Goal: Task Accomplishment & Management: Manage account settings

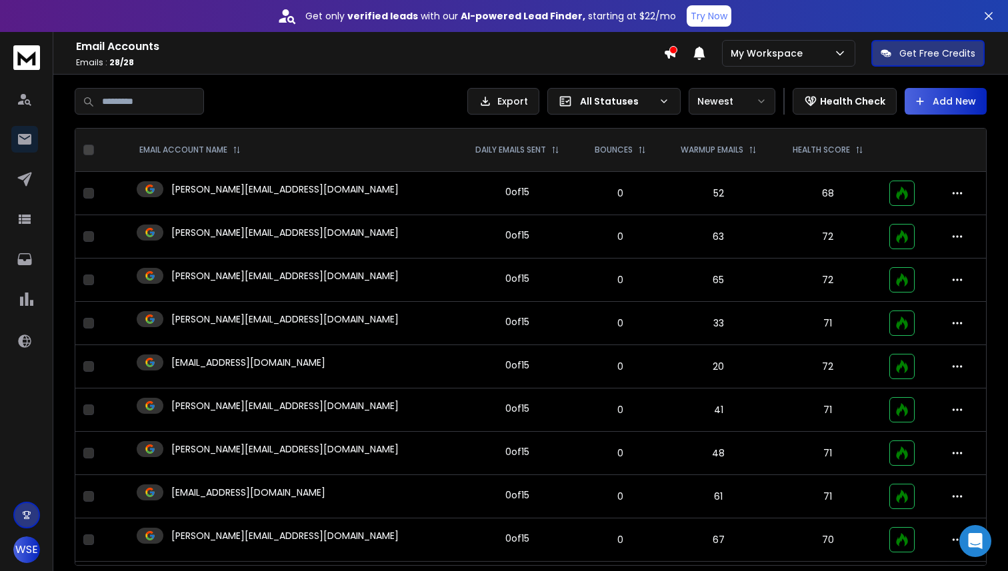
click at [230, 185] on p "[PERSON_NAME][EMAIL_ADDRESS][DOMAIN_NAME]" at bounding box center [284, 189] width 227 height 13
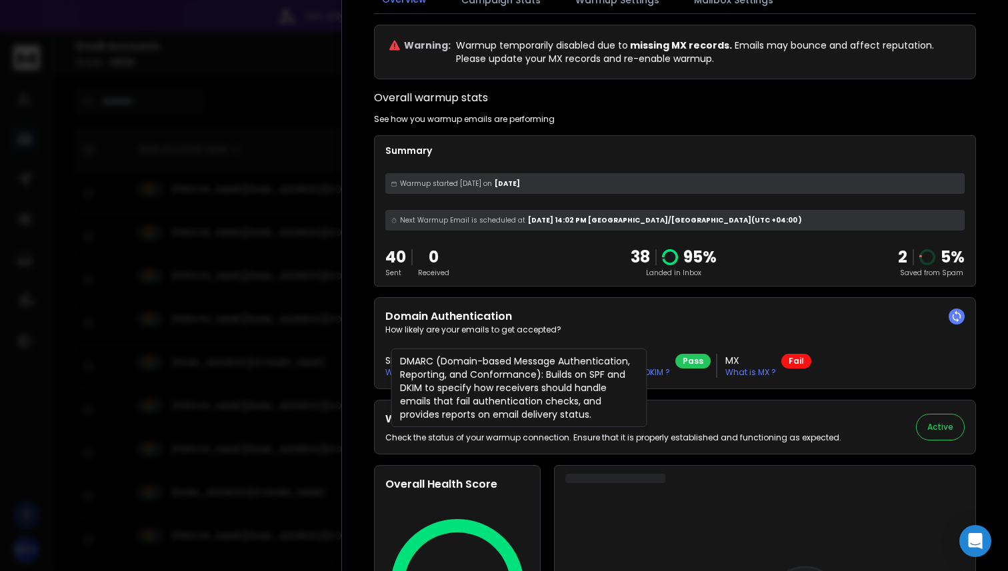
scroll to position [116, 0]
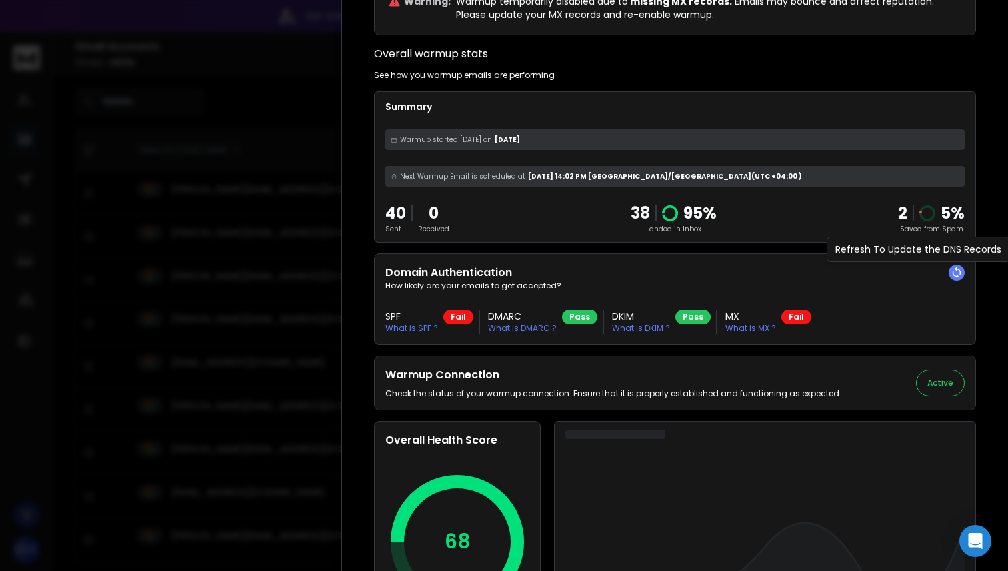
click at [953, 269] on icon at bounding box center [957, 273] width 9 height 12
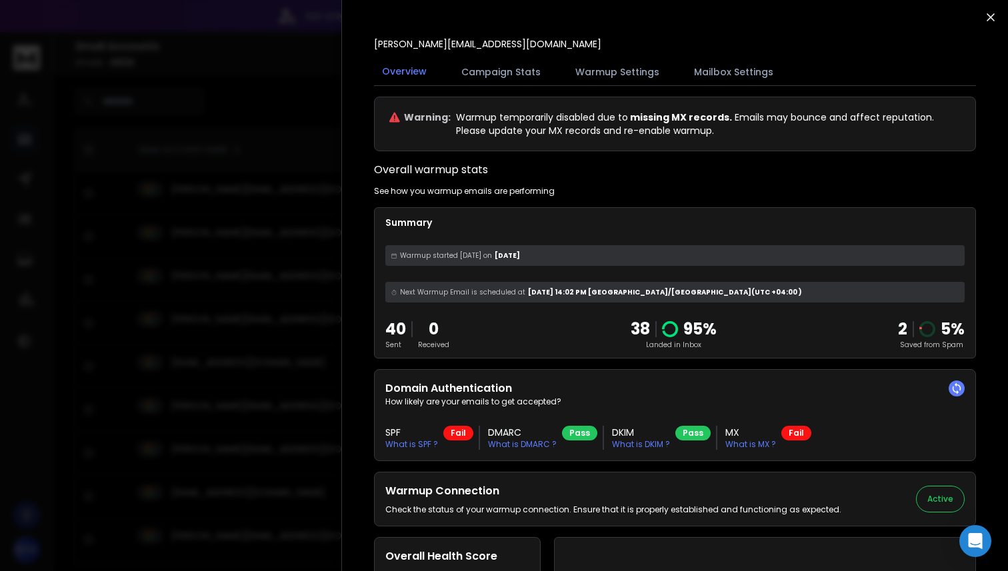
click at [988, 18] on icon "button" at bounding box center [991, 17] width 7 height 7
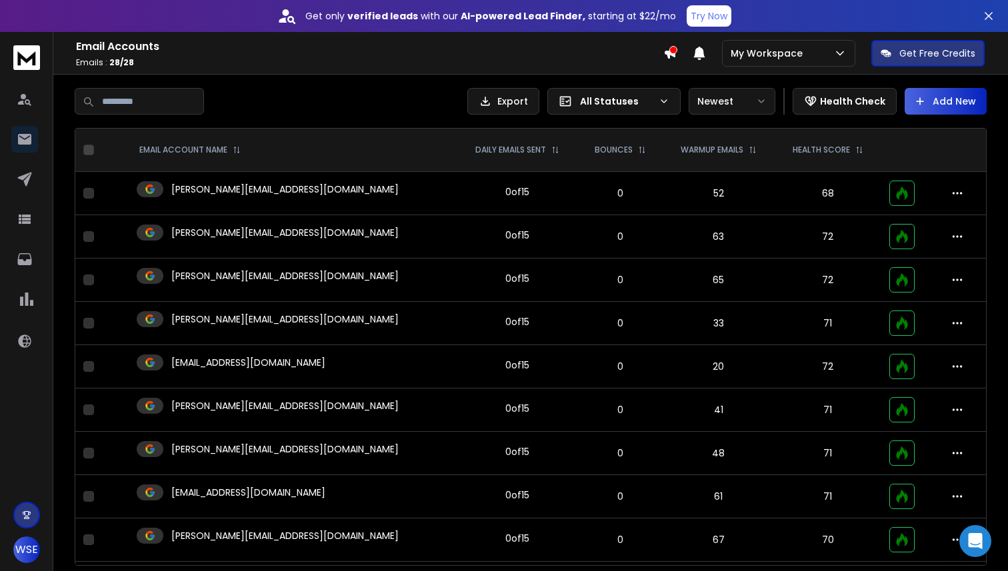
click at [93, 197] on button "button" at bounding box center [88, 193] width 11 height 11
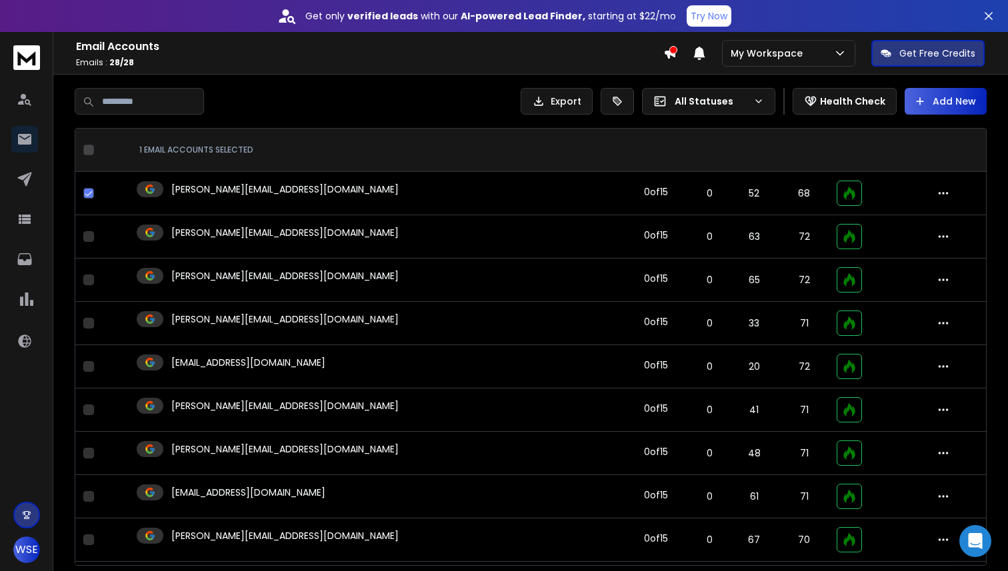
click at [950, 192] on icon at bounding box center [944, 193] width 12 height 12
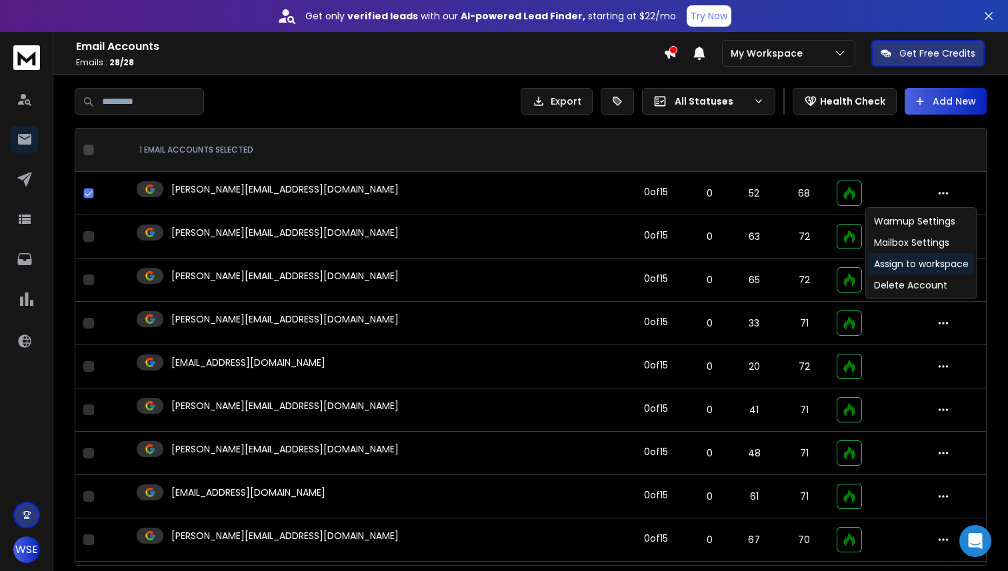
click at [909, 257] on div "Assign to workspace" at bounding box center [921, 263] width 105 height 21
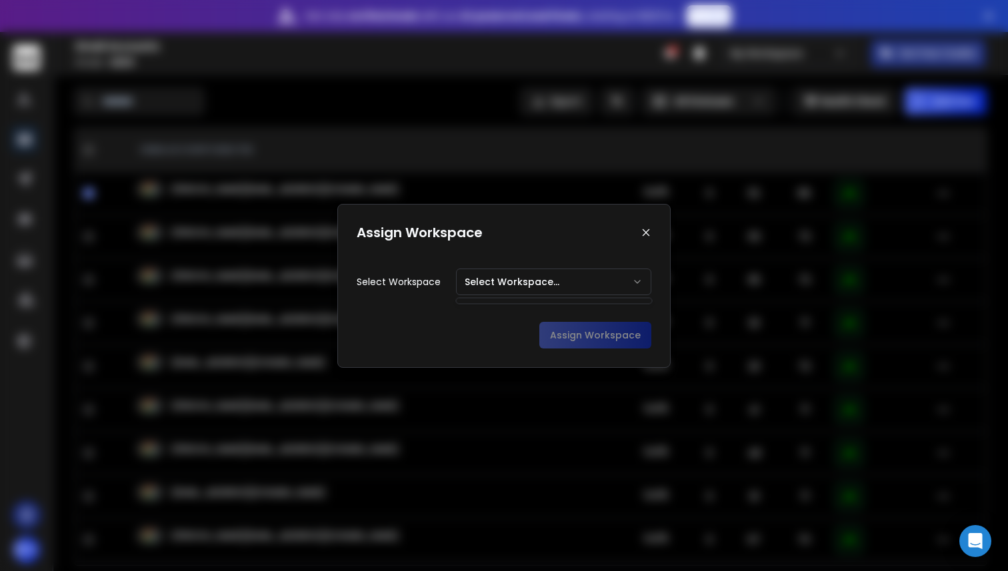
click at [565, 288] on button "Select Workspace..." at bounding box center [553, 282] width 195 height 27
click at [650, 236] on icon at bounding box center [646, 232] width 11 height 11
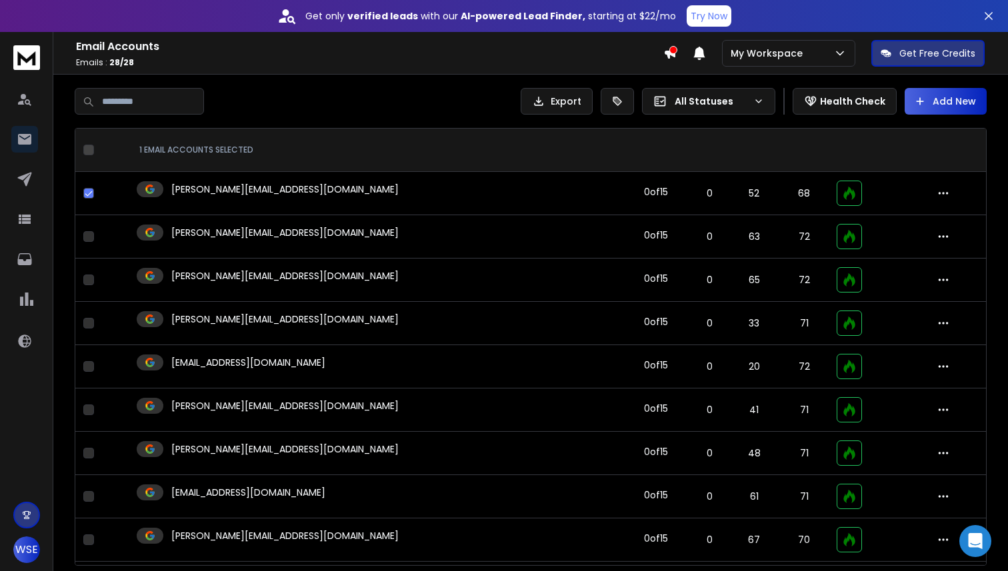
click at [299, 190] on p "[PERSON_NAME][EMAIL_ADDRESS][DOMAIN_NAME]" at bounding box center [284, 189] width 227 height 13
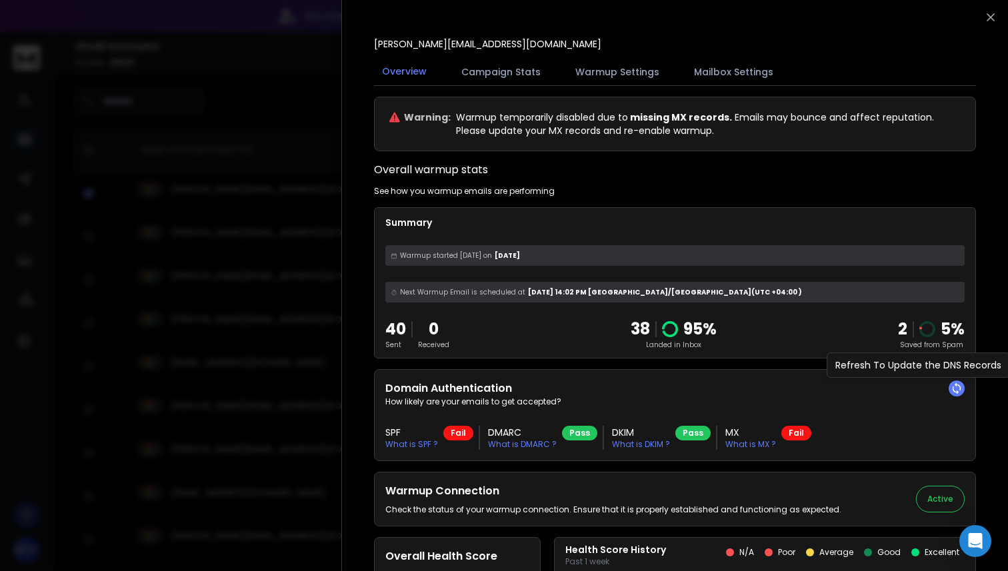
click at [958, 391] on icon at bounding box center [956, 388] width 13 height 13
click at [956, 386] on icon at bounding box center [956, 388] width 13 height 13
click at [984, 7] on div "Multi Select Table Sheet mohammed@wallstreetsaudiarabia.com Overview Campaign S…" at bounding box center [674, 285] width 667 height 571
click at [986, 21] on icon "button" at bounding box center [990, 17] width 13 height 13
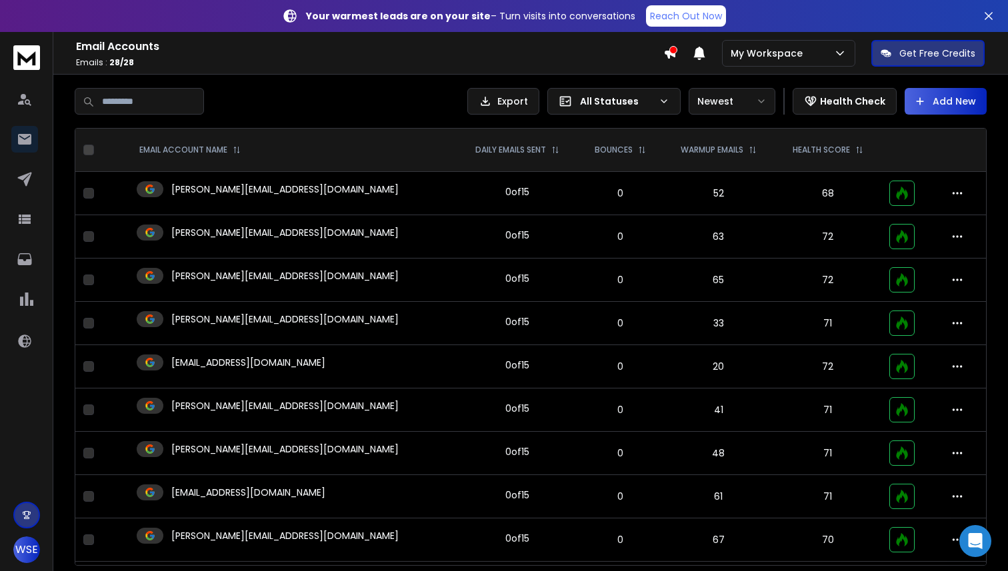
click at [263, 277] on p "[PERSON_NAME][EMAIL_ADDRESS][DOMAIN_NAME]" at bounding box center [284, 275] width 227 height 13
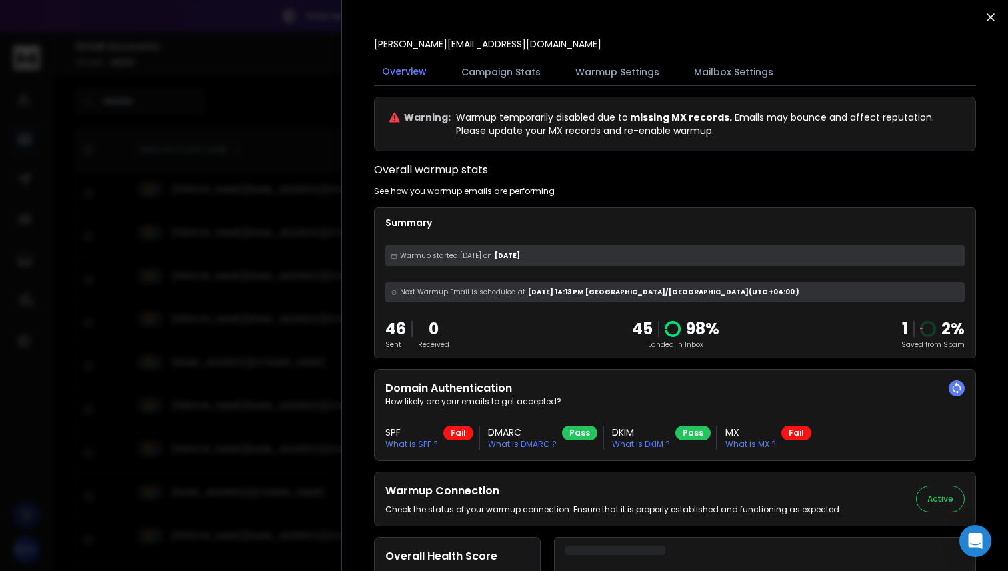
click at [990, 18] on icon "button" at bounding box center [990, 17] width 13 height 13
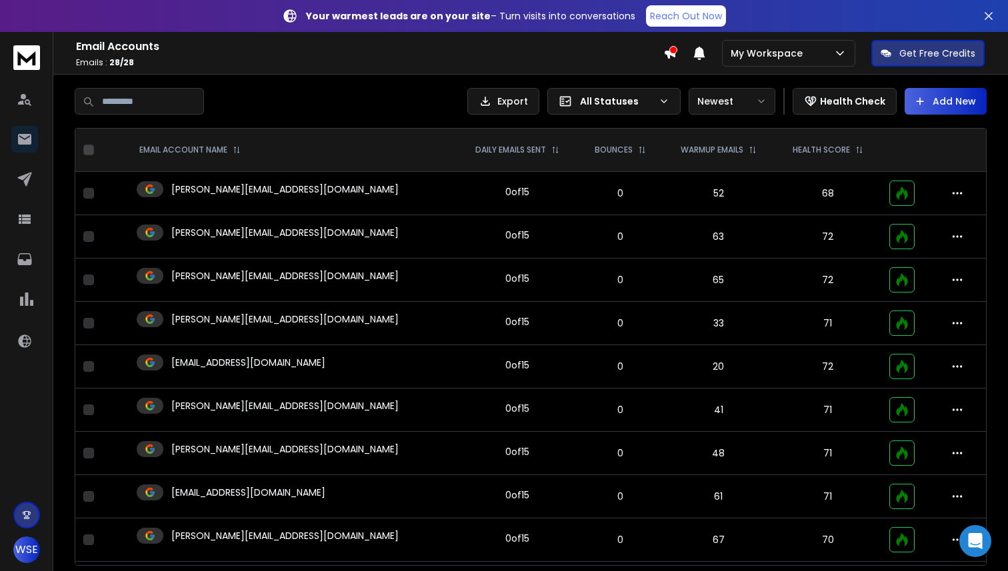
click at [298, 322] on p "[PERSON_NAME][EMAIL_ADDRESS][DOMAIN_NAME]" at bounding box center [284, 319] width 227 height 13
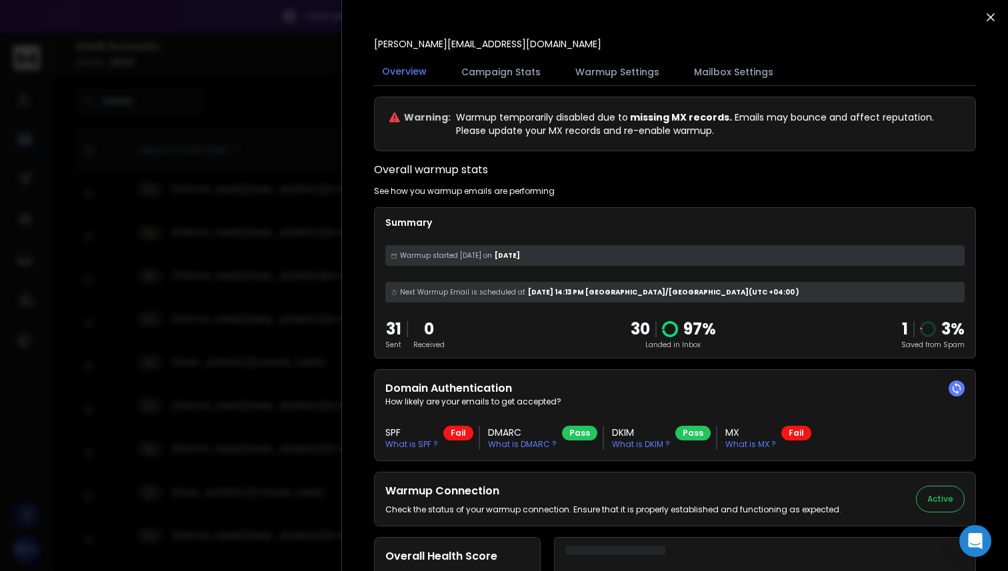
click at [988, 17] on icon "button" at bounding box center [990, 17] width 13 height 13
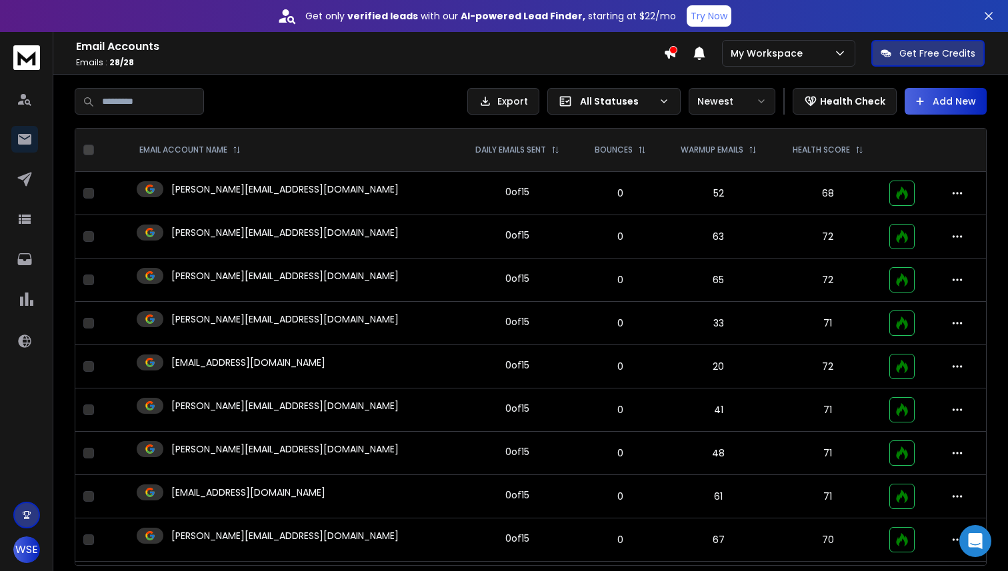
click at [285, 183] on p "[PERSON_NAME][EMAIL_ADDRESS][DOMAIN_NAME]" at bounding box center [284, 189] width 227 height 13
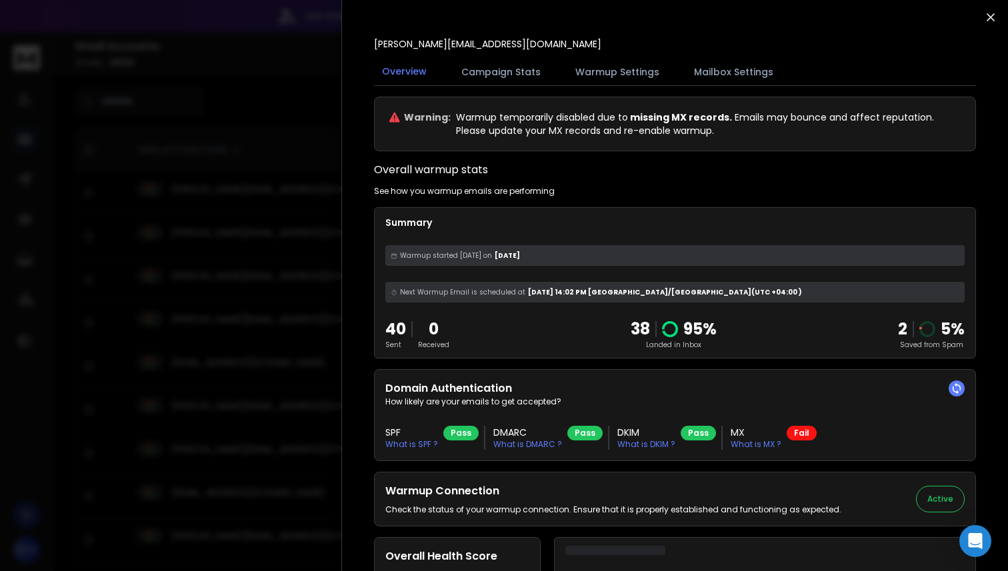
click at [989, 15] on icon "button" at bounding box center [991, 17] width 7 height 7
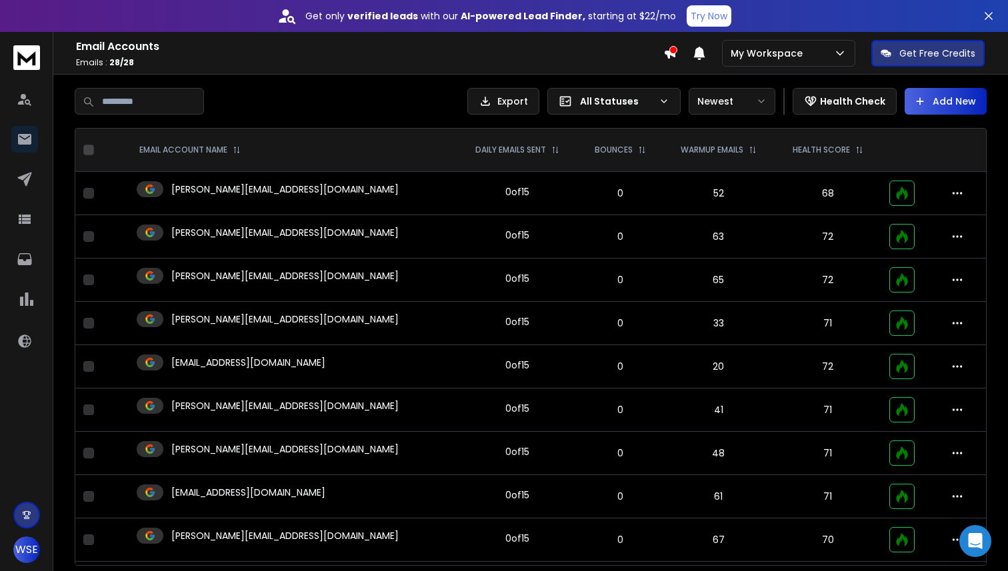
click at [217, 231] on p "[PERSON_NAME][EMAIL_ADDRESS][DOMAIN_NAME]" at bounding box center [284, 232] width 227 height 13
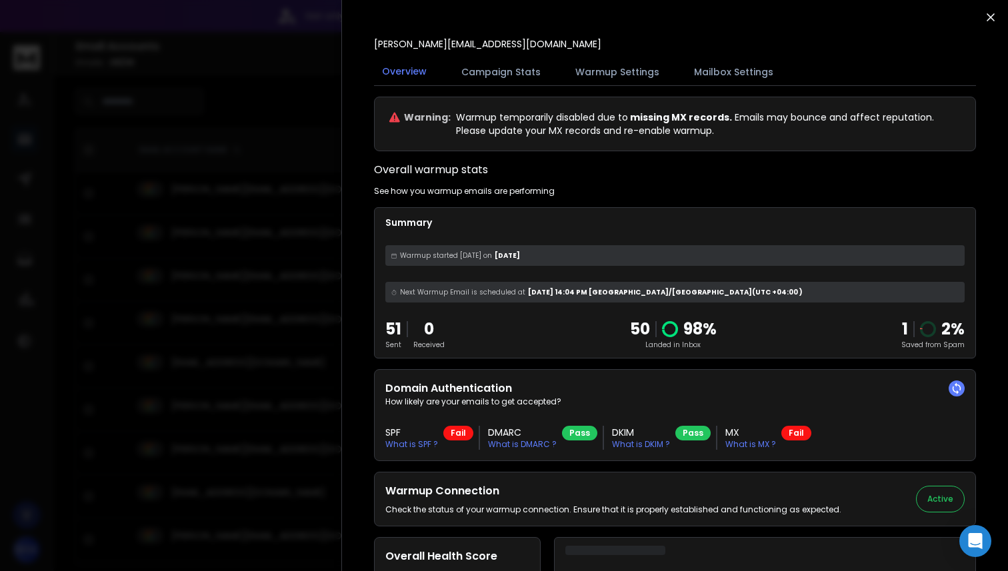
click at [990, 21] on icon "button" at bounding box center [991, 17] width 7 height 7
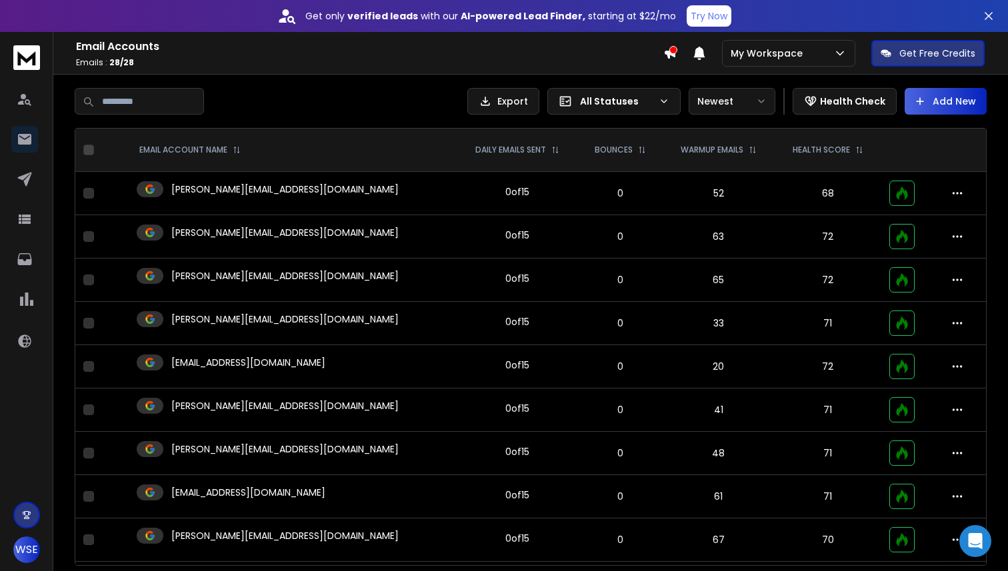
click at [235, 275] on p "[PERSON_NAME][EMAIL_ADDRESS][DOMAIN_NAME]" at bounding box center [284, 275] width 227 height 13
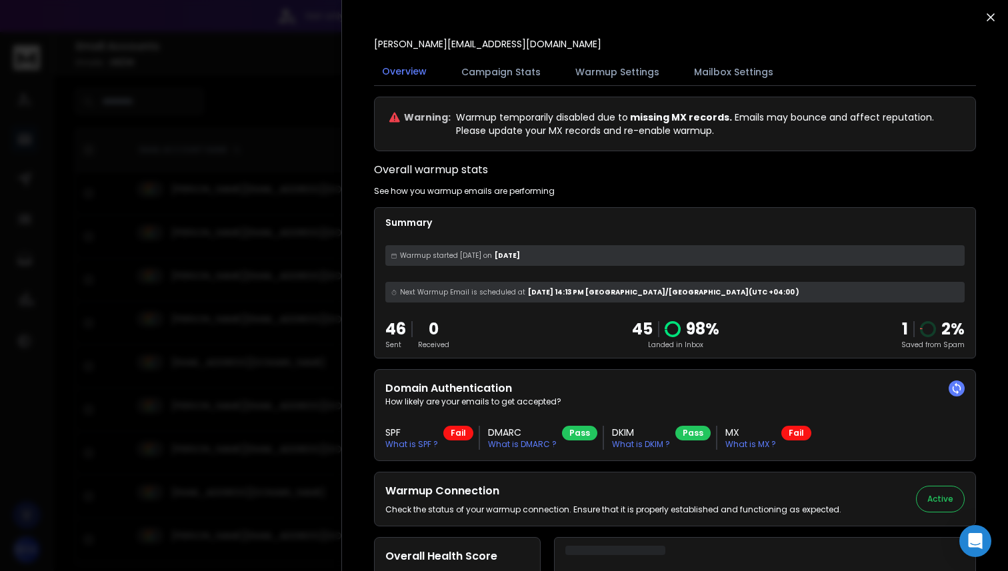
click at [988, 15] on icon "button" at bounding box center [990, 17] width 13 height 13
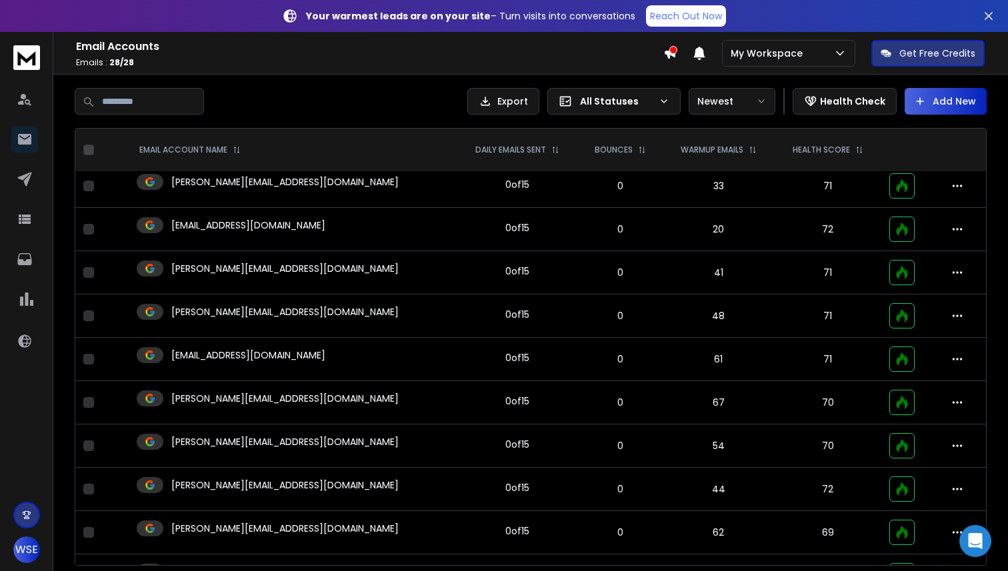
scroll to position [148, 0]
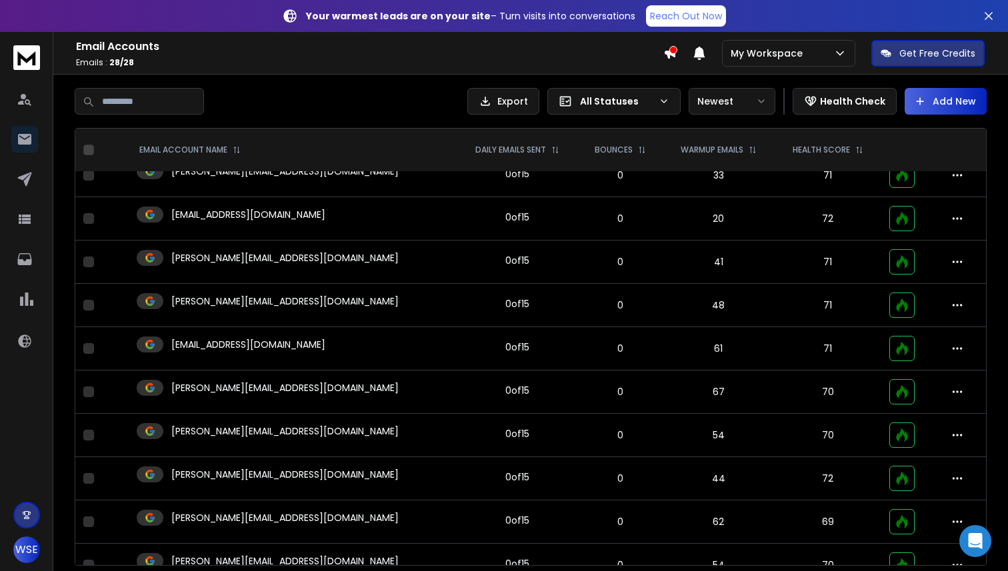
click at [251, 299] on p "[PERSON_NAME][EMAIL_ADDRESS][DOMAIN_NAME]" at bounding box center [284, 301] width 227 height 13
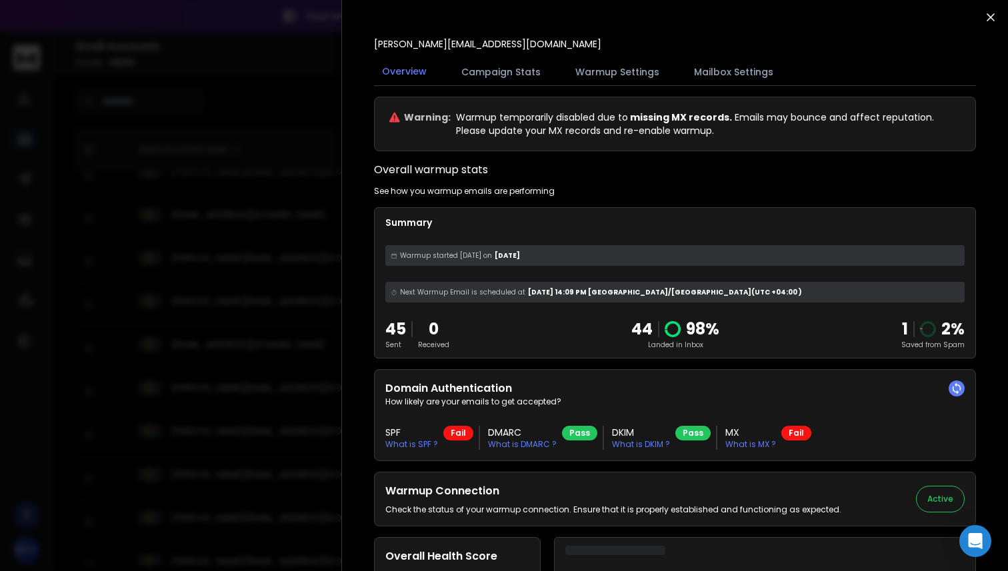
click at [992, 21] on icon "button" at bounding box center [990, 17] width 13 height 13
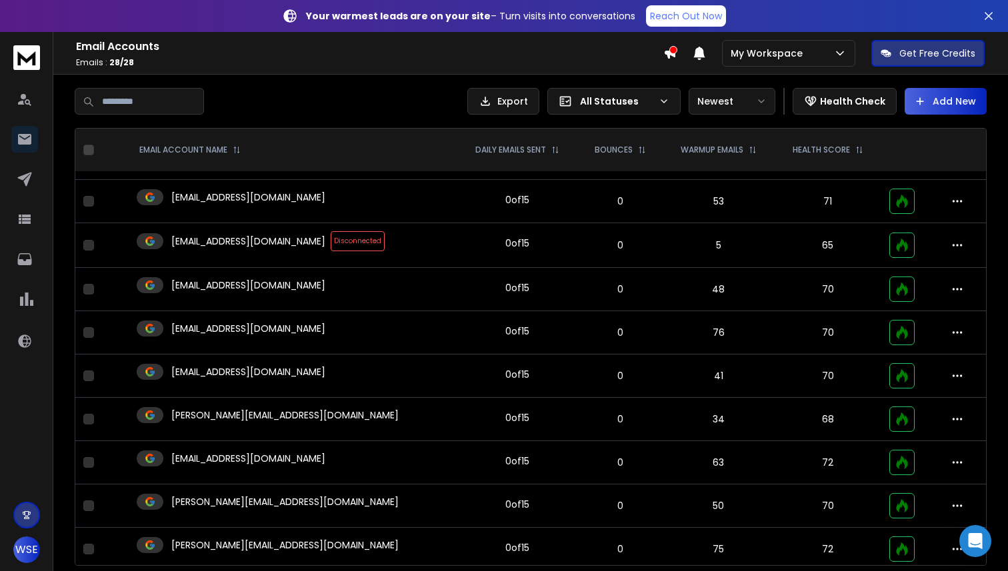
scroll to position [833, 0]
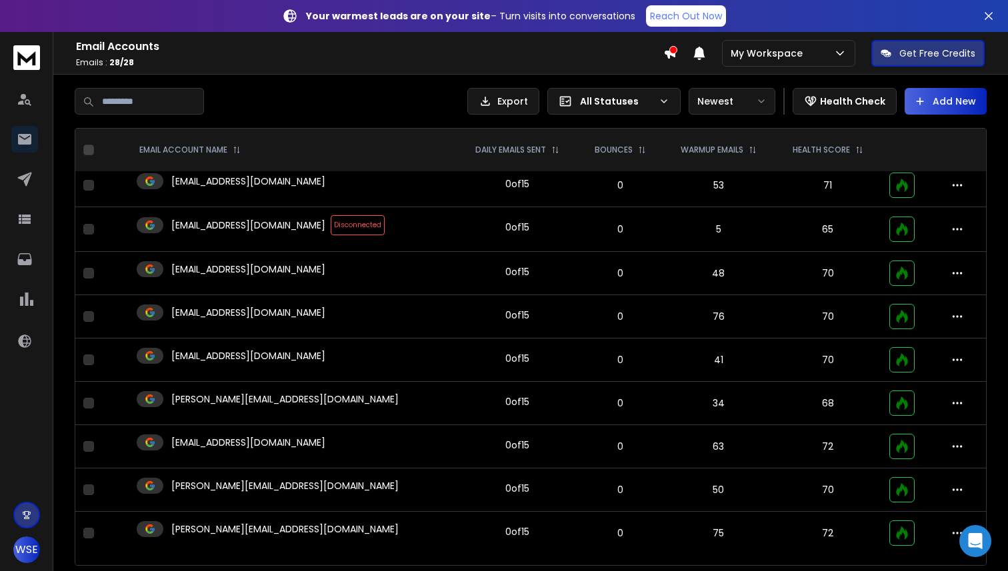
click at [248, 439] on p "[EMAIL_ADDRESS][DOMAIN_NAME]" at bounding box center [248, 442] width 154 height 13
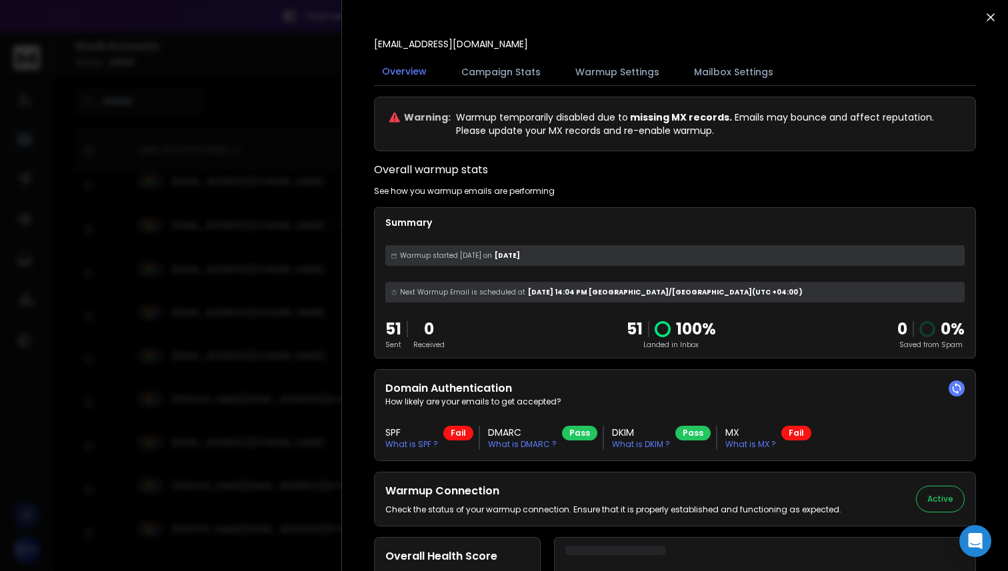
click at [992, 16] on icon "button" at bounding box center [990, 17] width 13 height 13
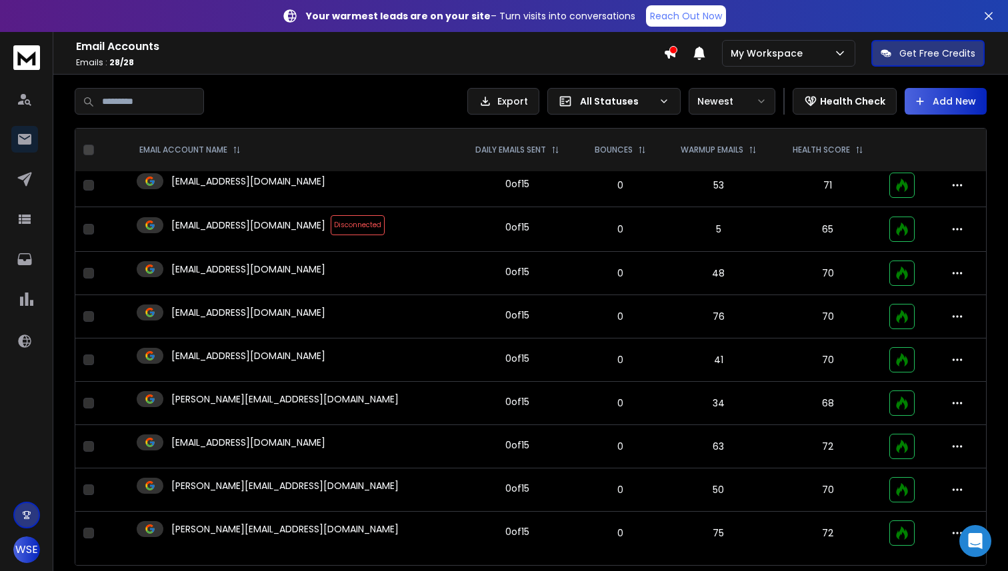
click at [238, 396] on p "[PERSON_NAME][EMAIL_ADDRESS][DOMAIN_NAME]" at bounding box center [284, 399] width 227 height 13
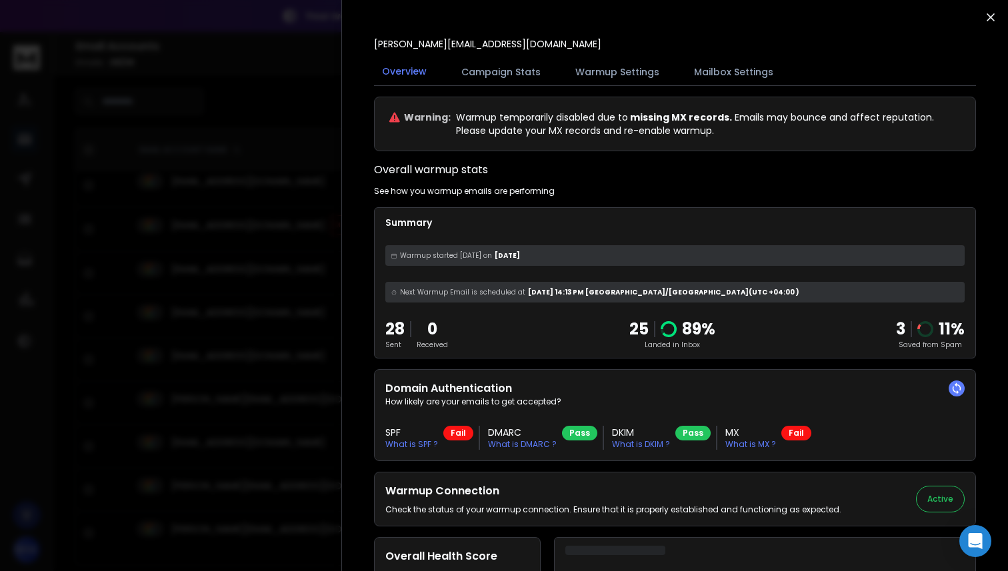
click at [990, 19] on icon "button" at bounding box center [990, 17] width 13 height 13
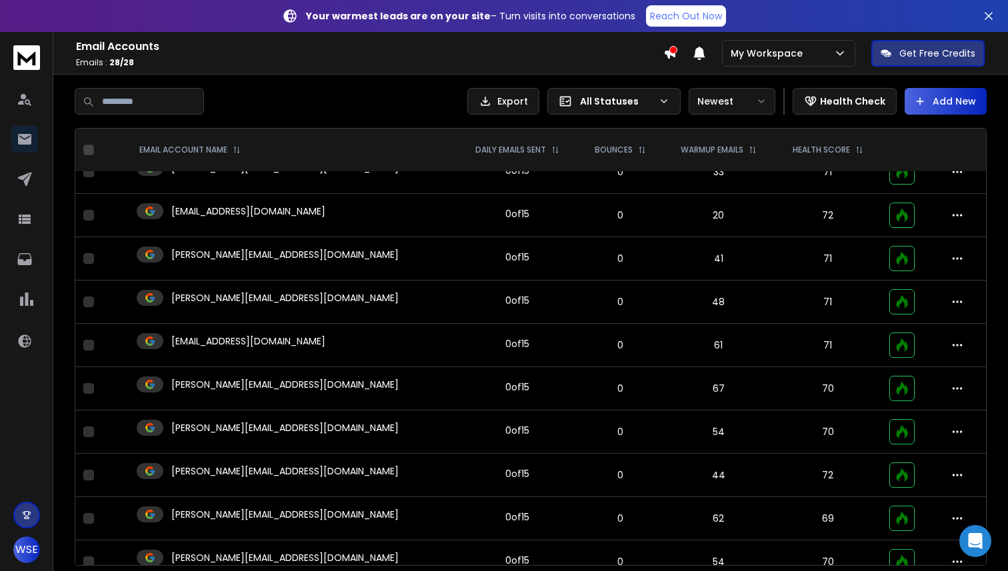
scroll to position [0, 0]
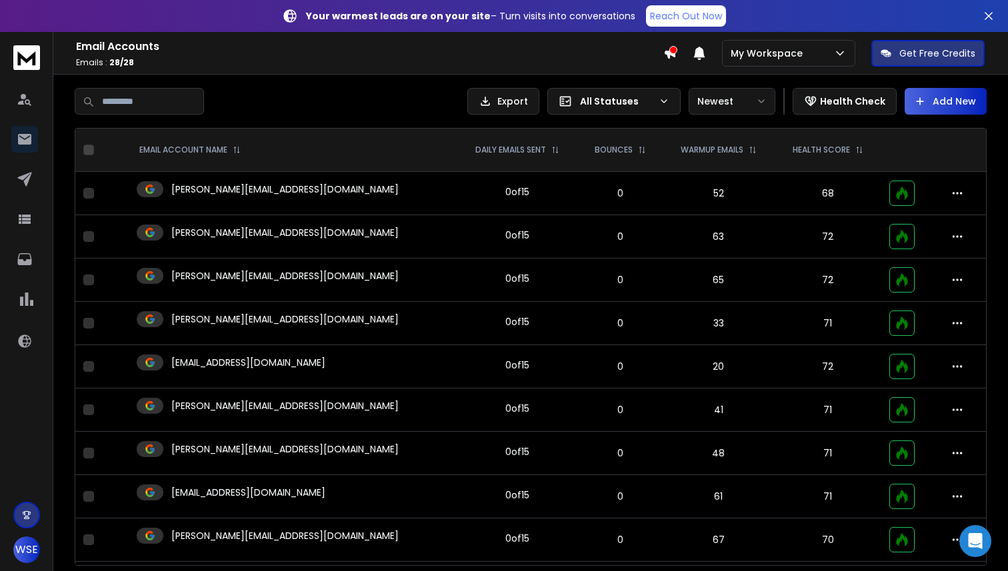
click at [227, 189] on p "[PERSON_NAME][EMAIL_ADDRESS][DOMAIN_NAME]" at bounding box center [284, 189] width 227 height 13
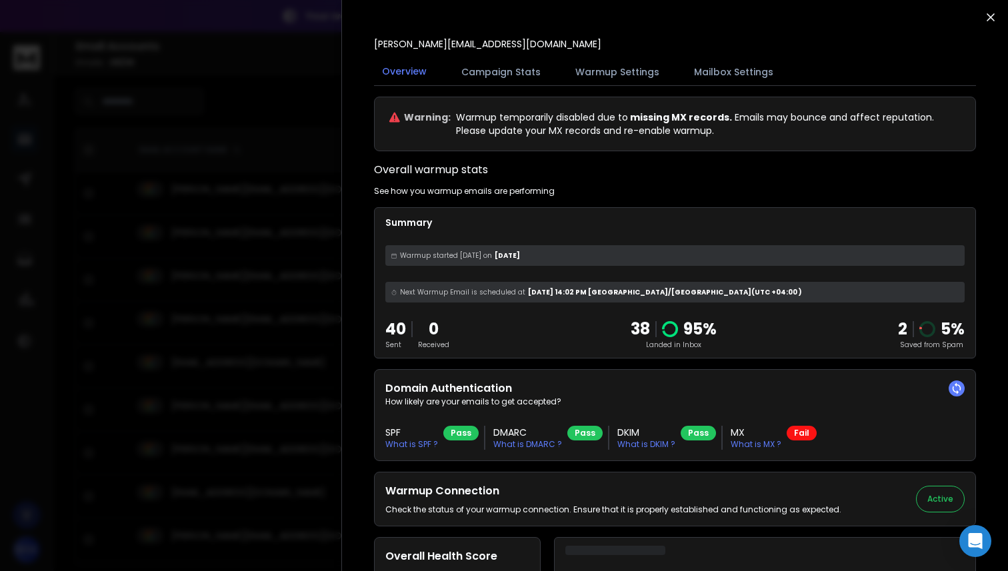
click at [988, 17] on icon "button" at bounding box center [991, 17] width 7 height 7
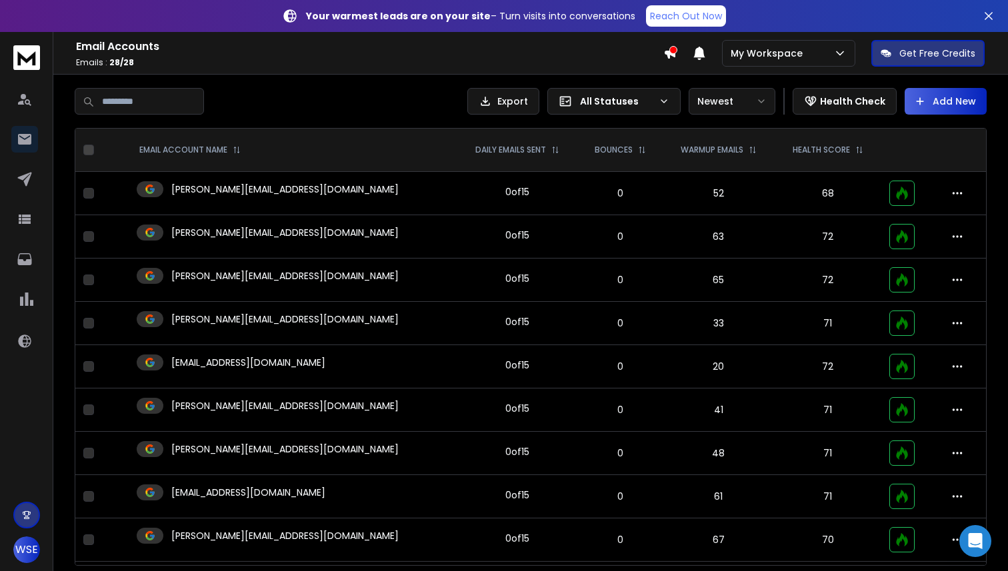
click at [243, 232] on p "[PERSON_NAME][EMAIL_ADDRESS][DOMAIN_NAME]" at bounding box center [284, 232] width 227 height 13
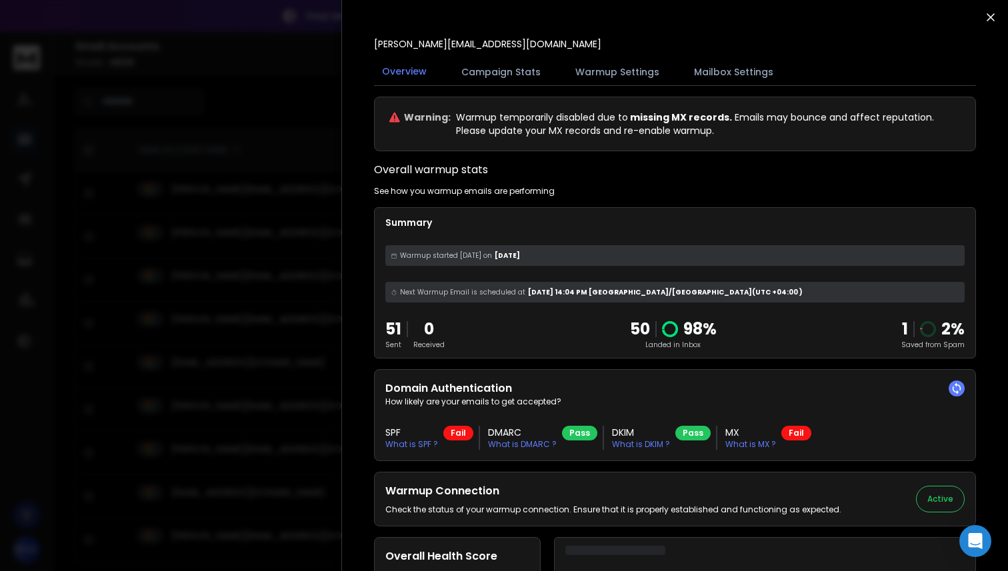
click at [992, 18] on icon "button" at bounding box center [990, 17] width 13 height 13
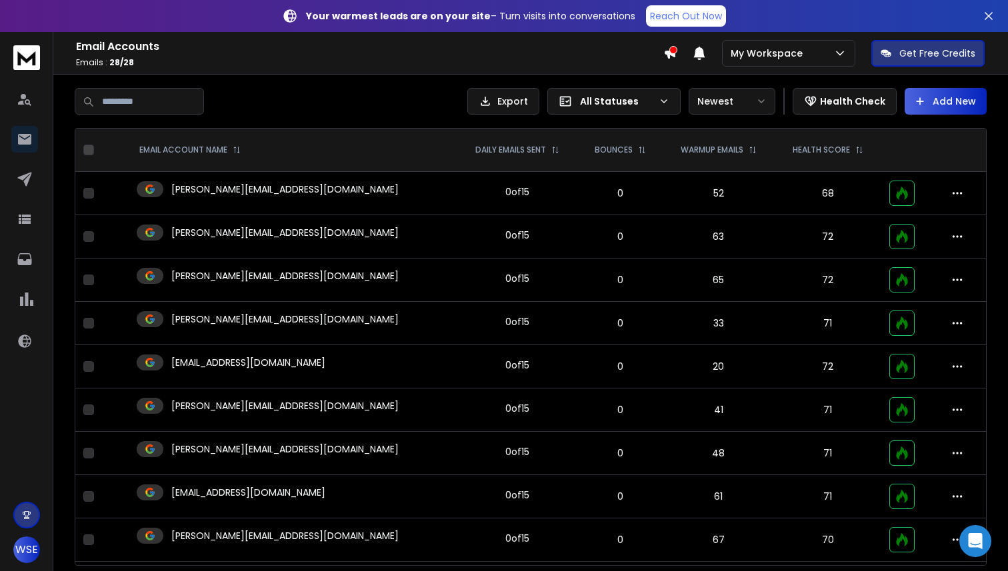
click at [242, 324] on p "[PERSON_NAME][EMAIL_ADDRESS][DOMAIN_NAME]" at bounding box center [284, 319] width 227 height 13
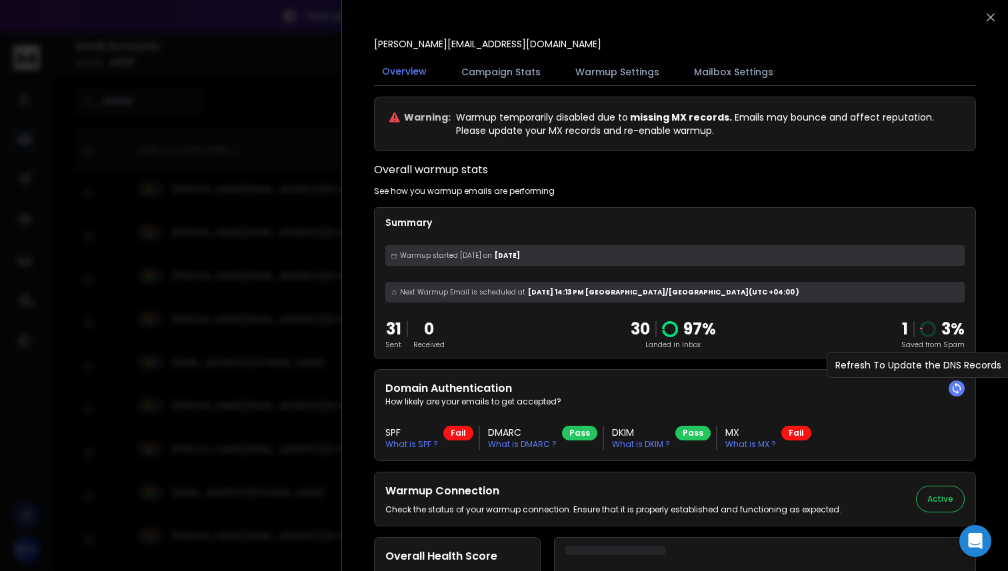
click at [954, 384] on icon at bounding box center [956, 388] width 13 height 13
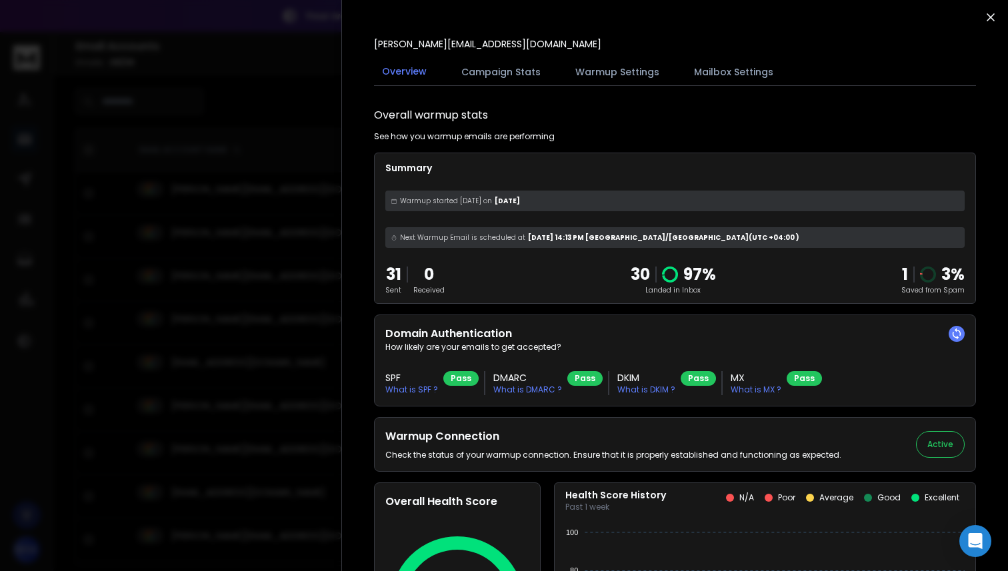
click at [990, 20] on icon "button" at bounding box center [990, 17] width 13 height 13
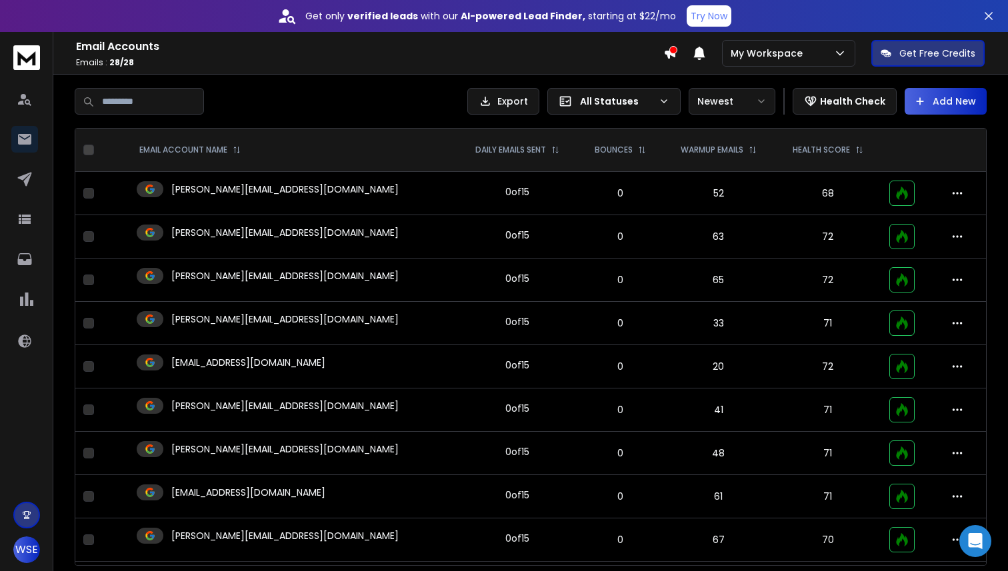
click at [245, 193] on p "[PERSON_NAME][EMAIL_ADDRESS][DOMAIN_NAME]" at bounding box center [284, 189] width 227 height 13
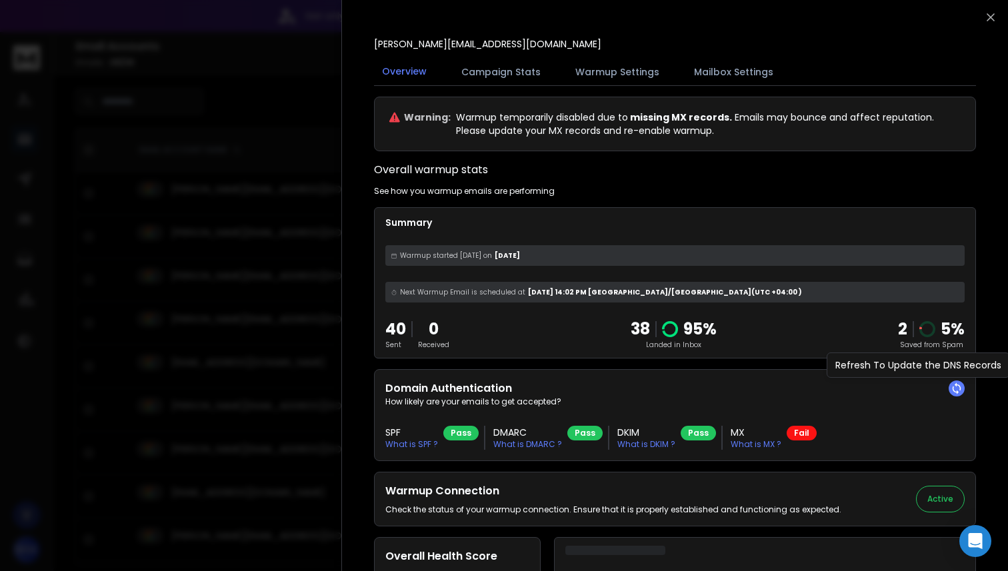
click at [956, 393] on icon at bounding box center [956, 388] width 13 height 13
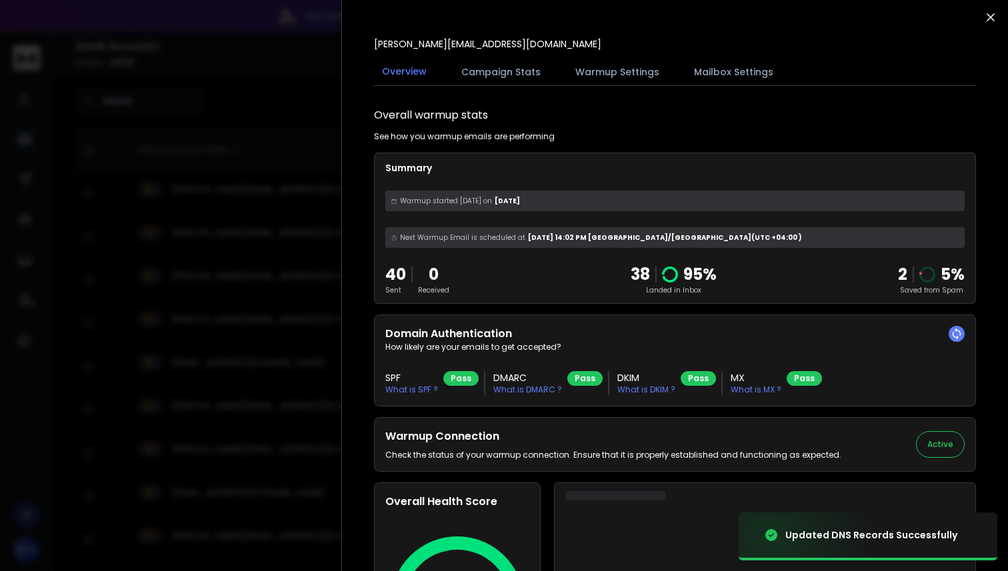
click at [987, 23] on icon "button" at bounding box center [990, 17] width 13 height 13
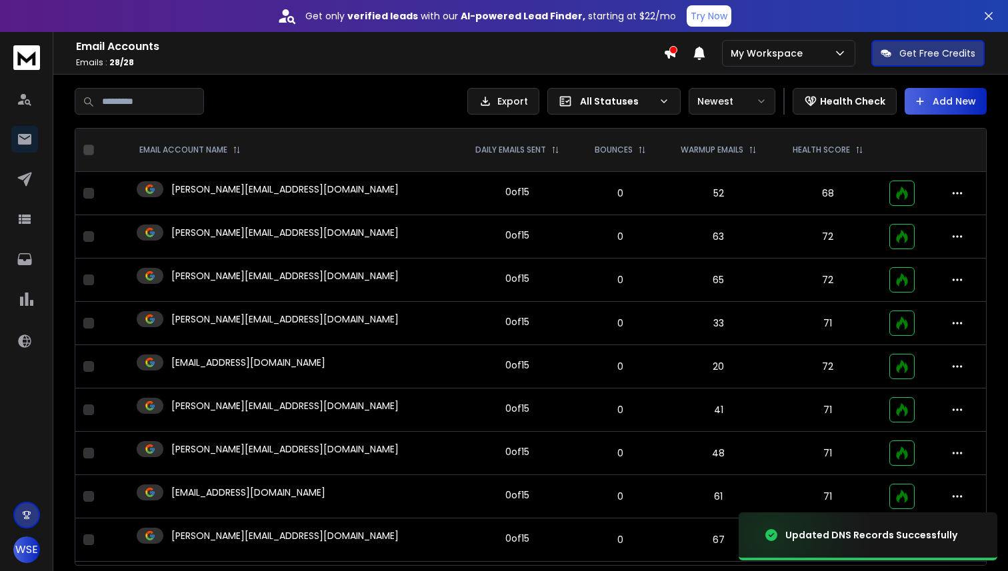
click at [297, 277] on p "[PERSON_NAME][EMAIL_ADDRESS][DOMAIN_NAME]" at bounding box center [284, 275] width 227 height 13
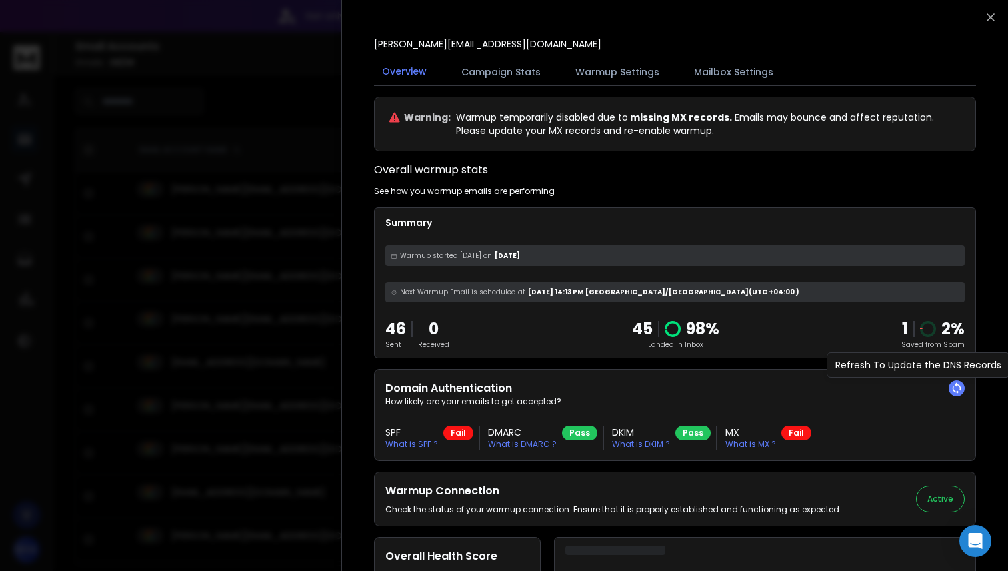
click at [955, 391] on icon at bounding box center [956, 388] width 13 height 13
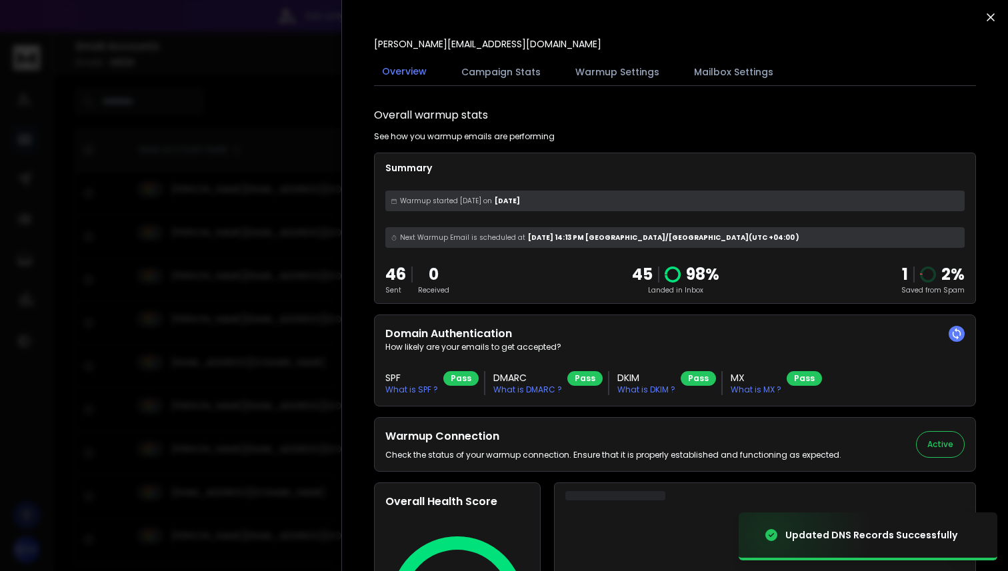
click at [987, 19] on icon "button" at bounding box center [990, 17] width 13 height 13
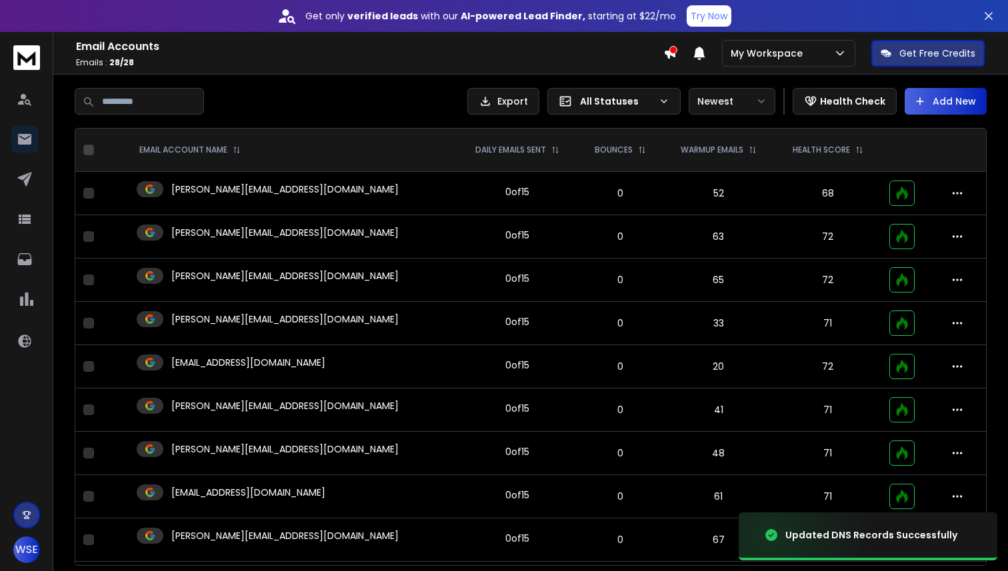
click at [279, 320] on p "[PERSON_NAME][EMAIL_ADDRESS][DOMAIN_NAME]" at bounding box center [284, 319] width 227 height 13
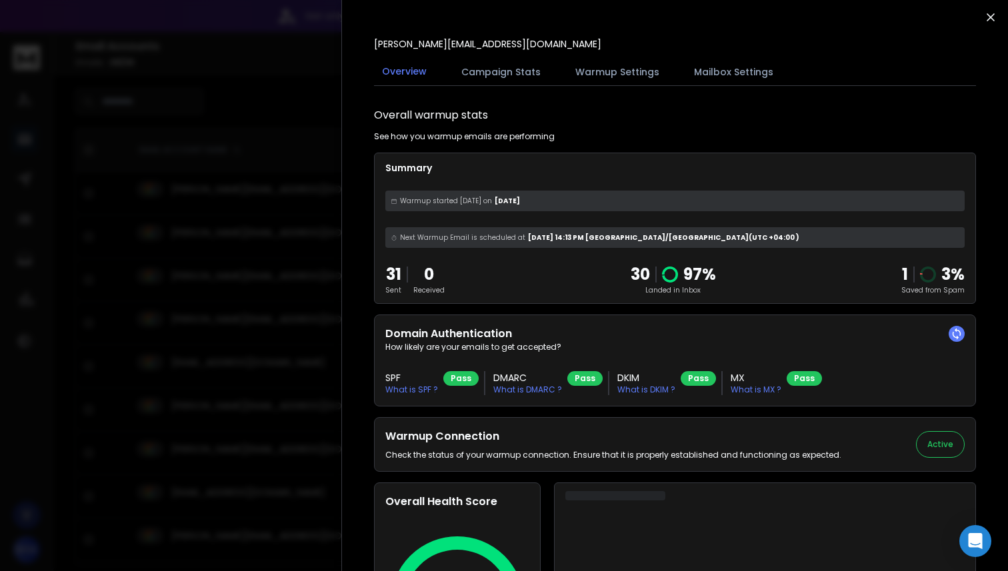
click at [991, 18] on icon "button" at bounding box center [990, 17] width 13 height 13
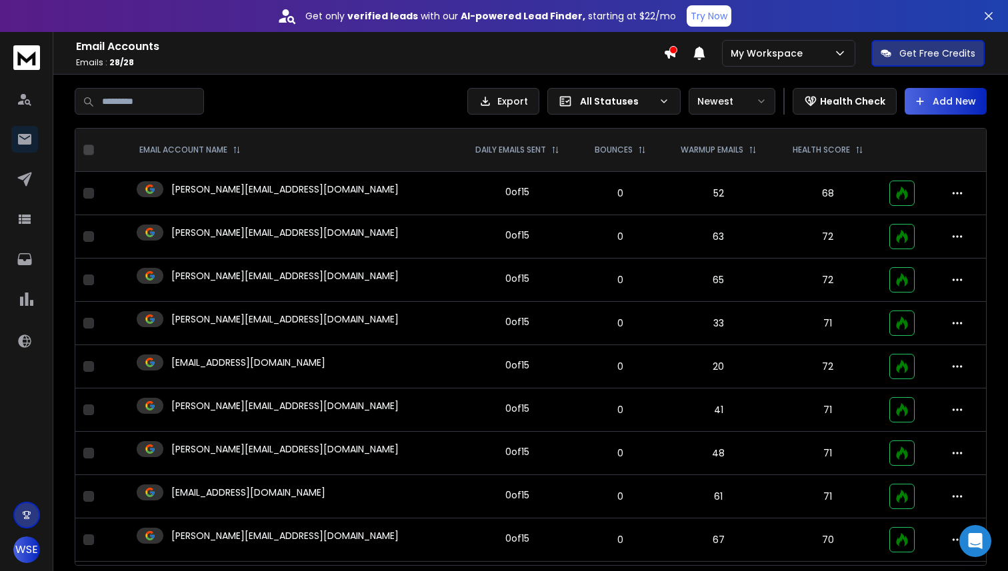
click at [307, 362] on p "[EMAIL_ADDRESS][DOMAIN_NAME]" at bounding box center [248, 362] width 154 height 13
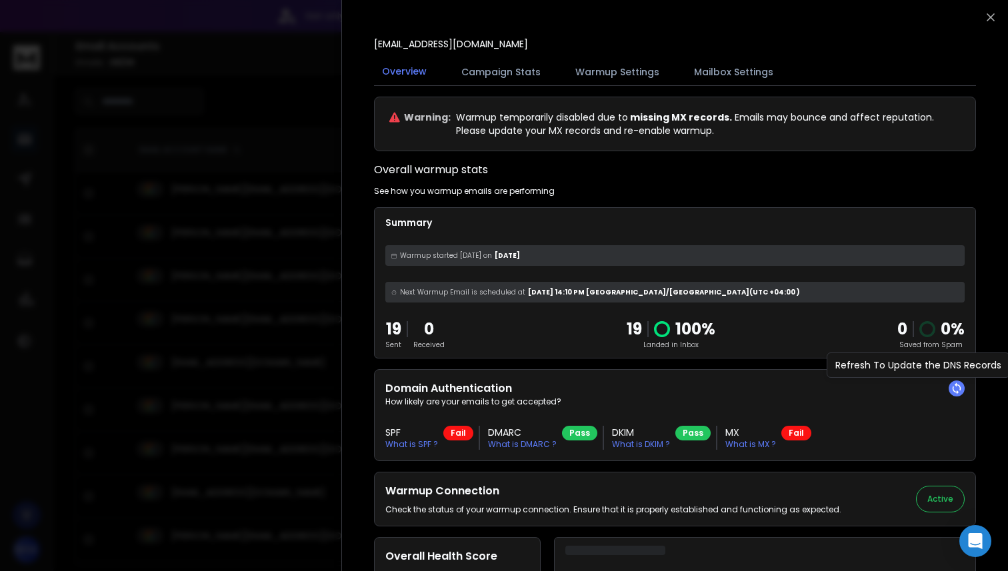
click at [952, 389] on icon at bounding box center [956, 388] width 13 height 13
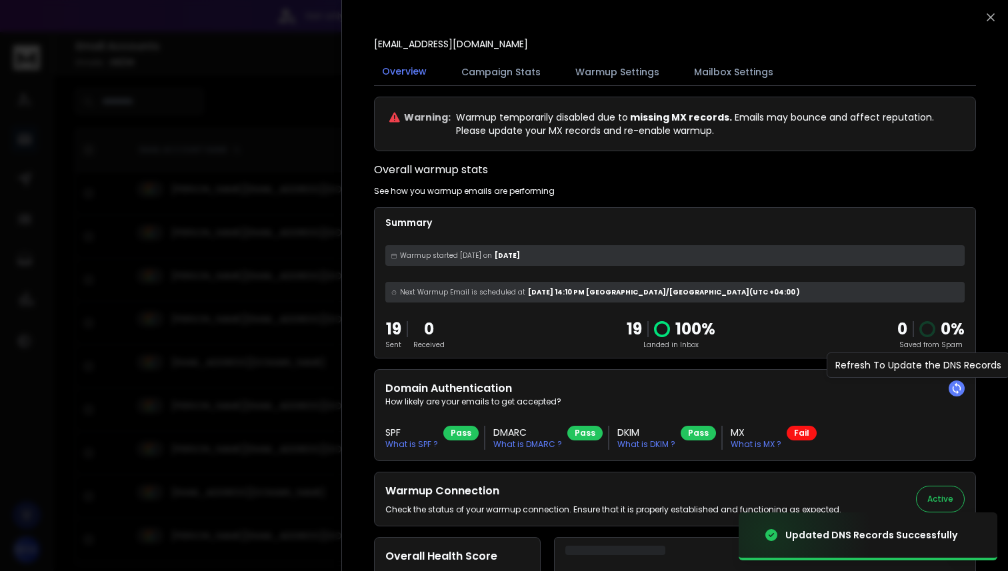
click at [953, 390] on icon at bounding box center [956, 388] width 13 height 13
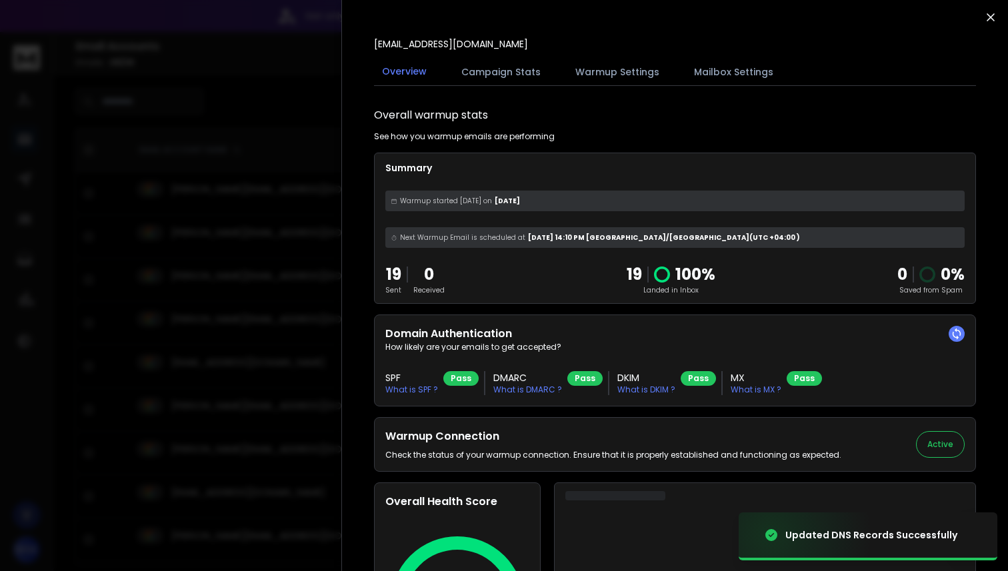
click at [992, 21] on icon "button" at bounding box center [990, 17] width 13 height 13
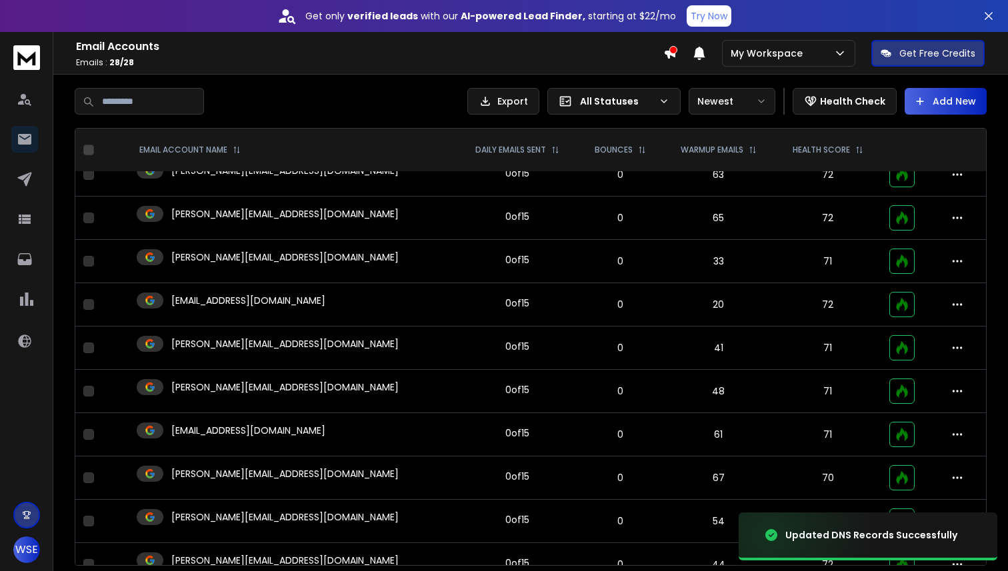
scroll to position [65, 0]
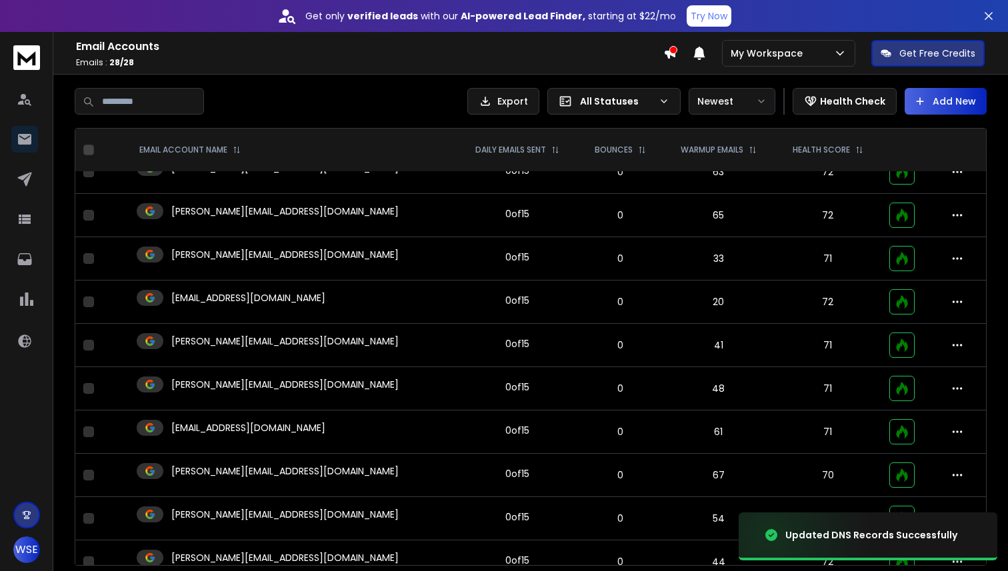
click at [258, 333] on div "[PERSON_NAME][EMAIL_ADDRESS][DOMAIN_NAME]" at bounding box center [268, 341] width 262 height 16
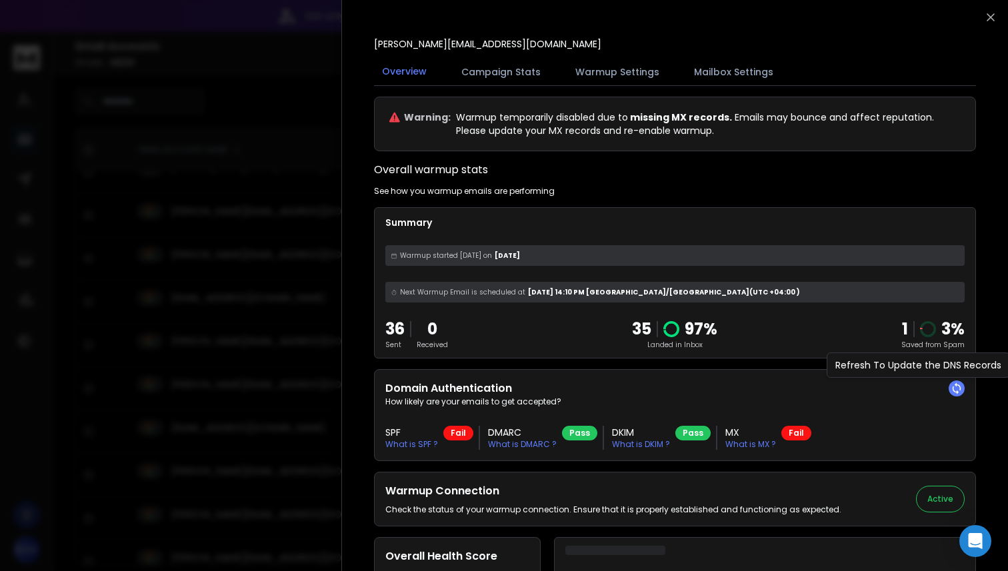
click at [953, 391] on icon at bounding box center [957, 389] width 9 height 12
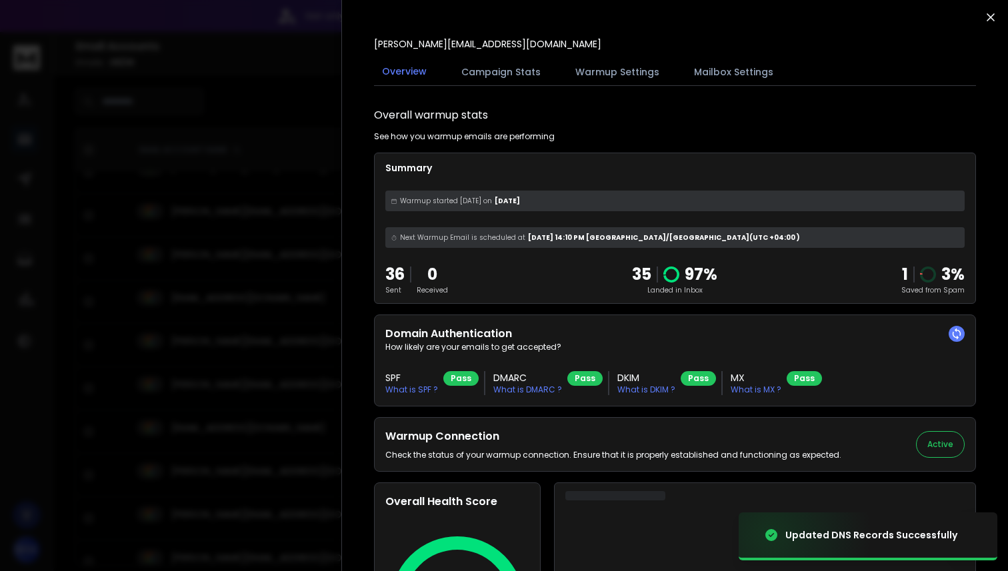
click at [990, 13] on icon "button" at bounding box center [990, 17] width 13 height 13
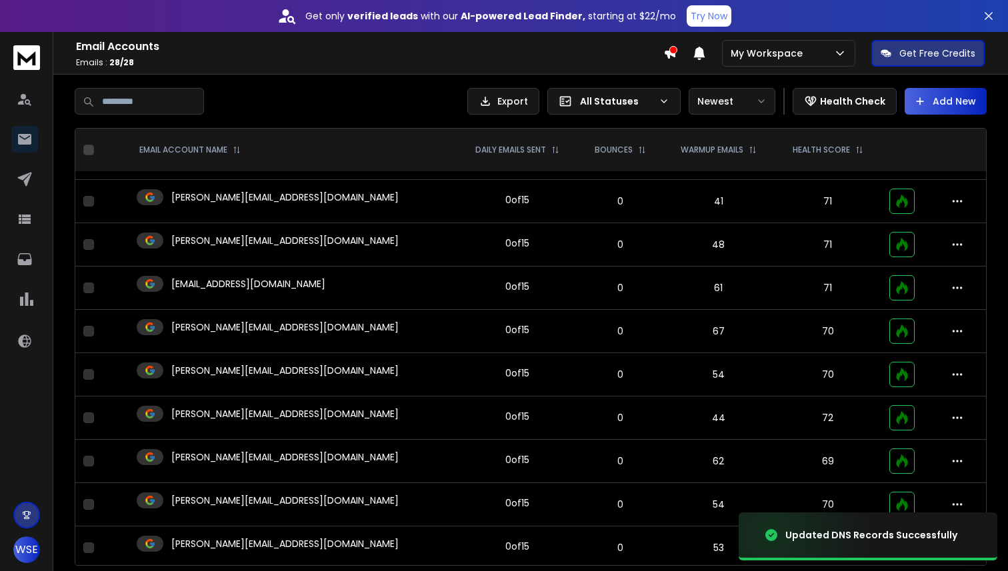
scroll to position [213, 0]
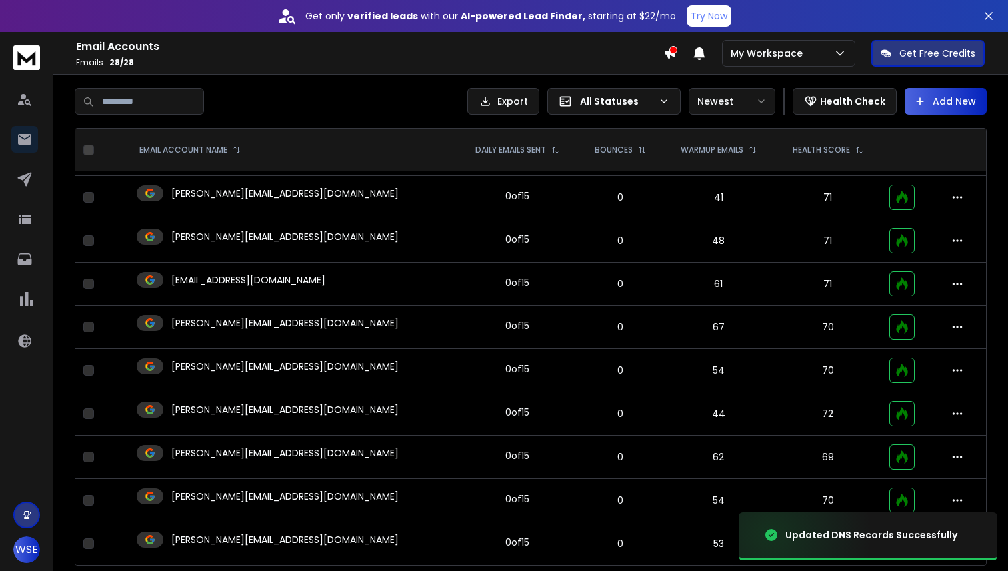
click at [273, 280] on p "[EMAIL_ADDRESS][DOMAIN_NAME]" at bounding box center [248, 279] width 154 height 13
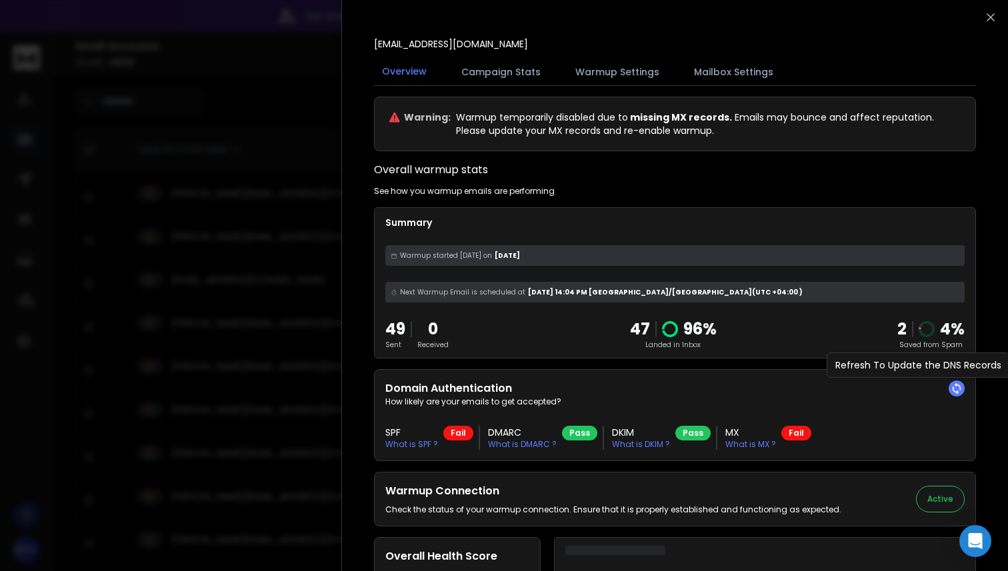
click at [950, 383] on icon at bounding box center [956, 388] width 13 height 13
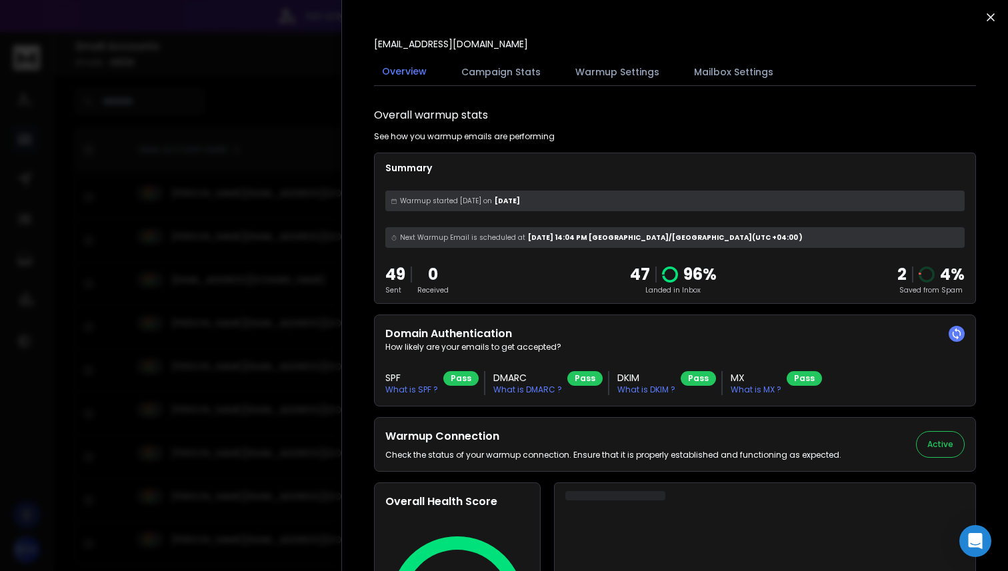
click at [992, 21] on icon "button" at bounding box center [990, 17] width 13 height 13
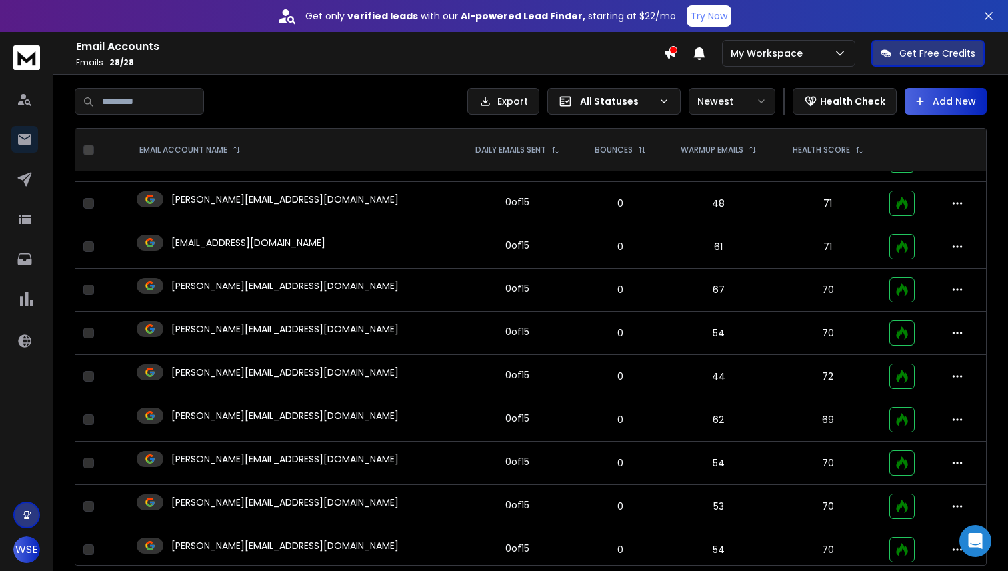
scroll to position [291, 0]
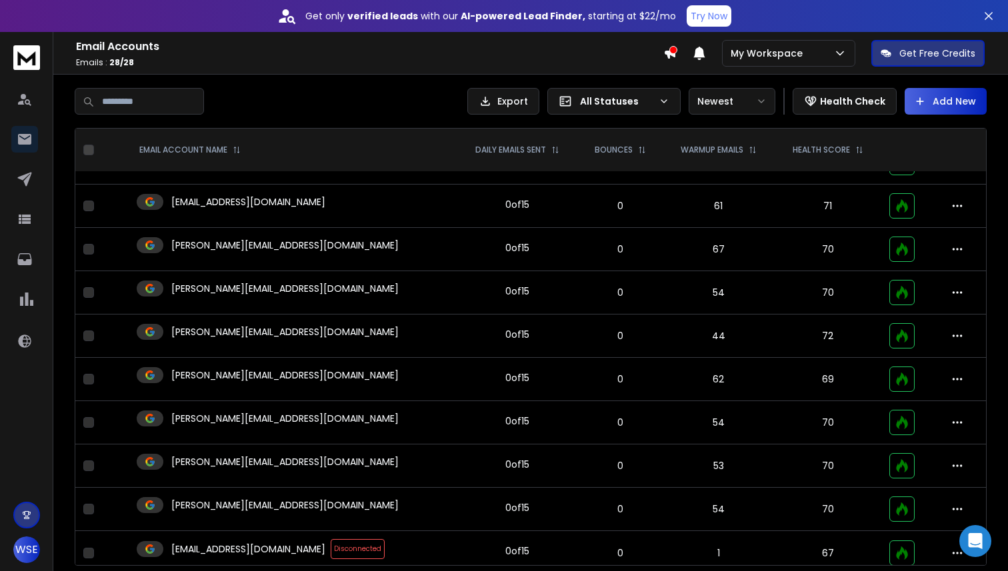
click at [264, 378] on p "[PERSON_NAME][EMAIL_ADDRESS][DOMAIN_NAME]" at bounding box center [284, 375] width 227 height 13
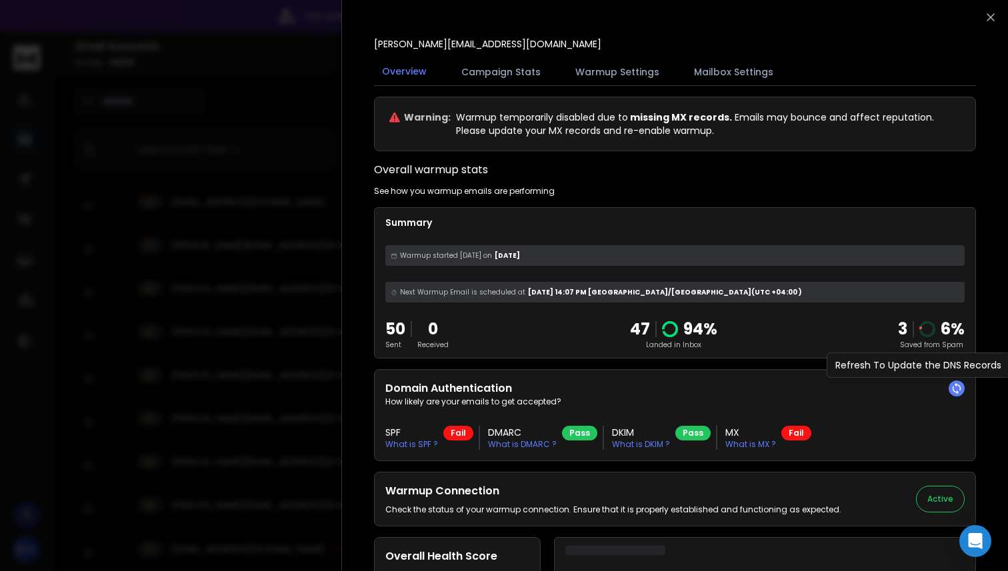
click at [952, 388] on icon at bounding box center [956, 388] width 13 height 13
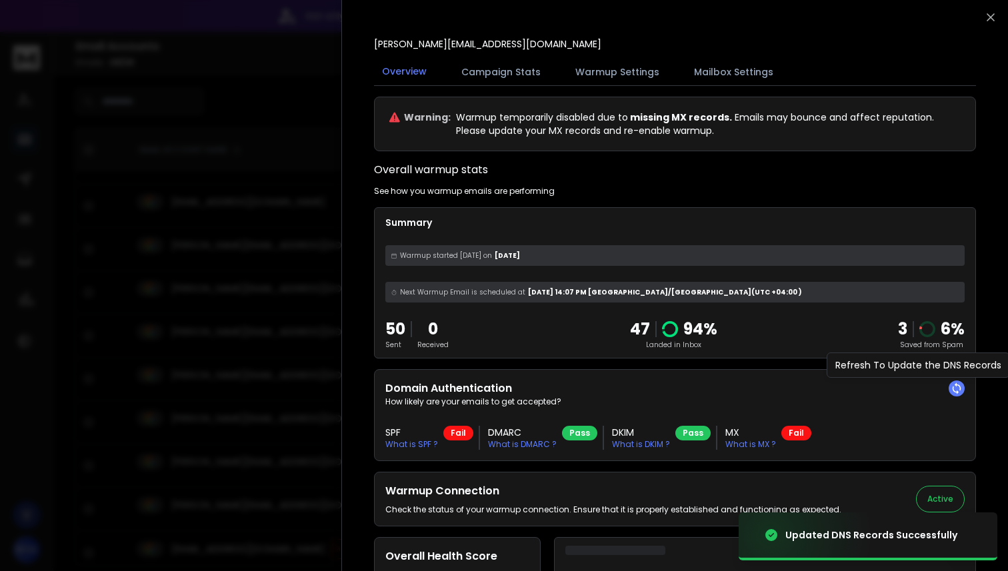
click at [955, 389] on icon at bounding box center [956, 388] width 13 height 13
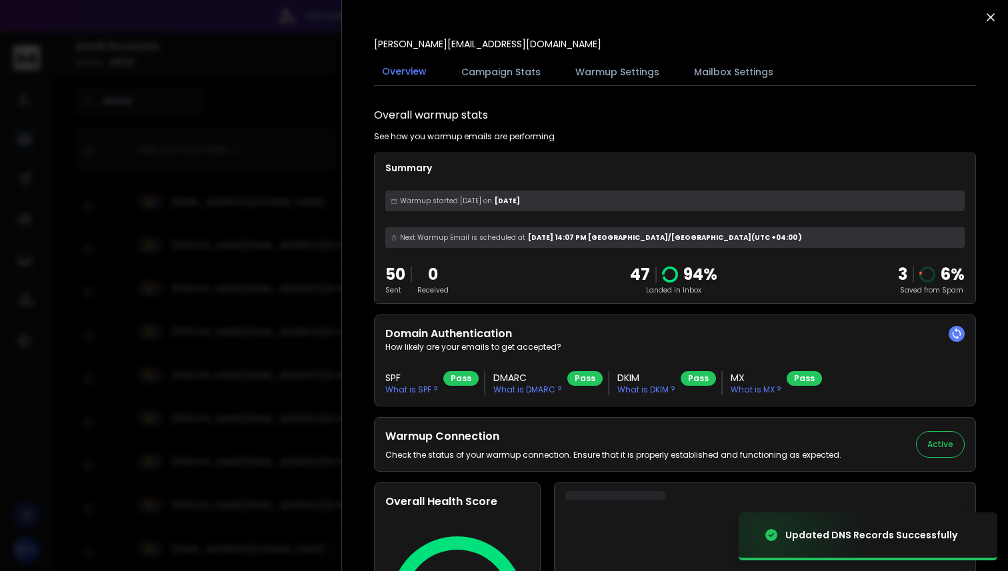
click at [988, 19] on icon "button" at bounding box center [990, 17] width 13 height 13
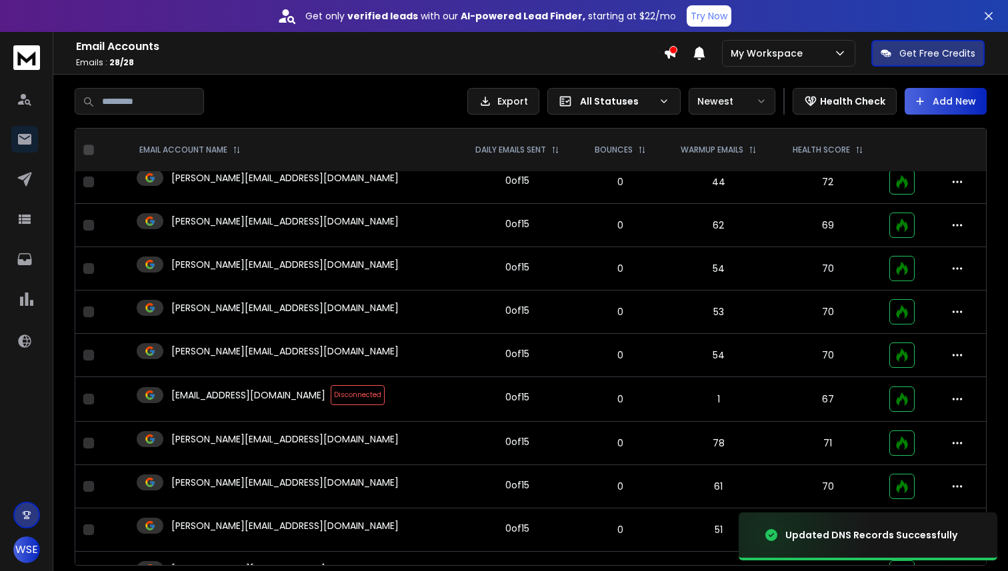
scroll to position [527, 0]
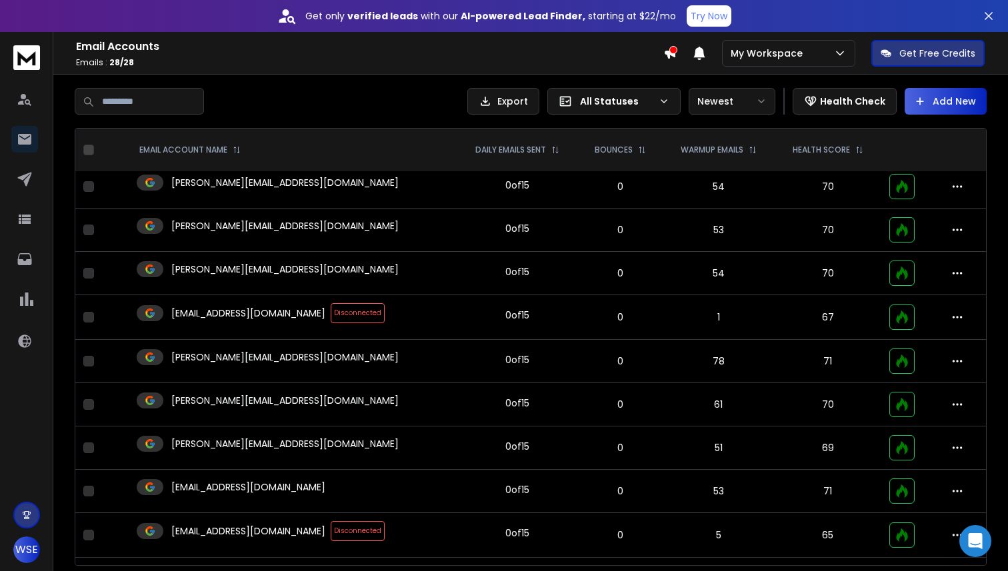
click at [255, 230] on p "[PERSON_NAME][EMAIL_ADDRESS][DOMAIN_NAME]" at bounding box center [284, 225] width 227 height 13
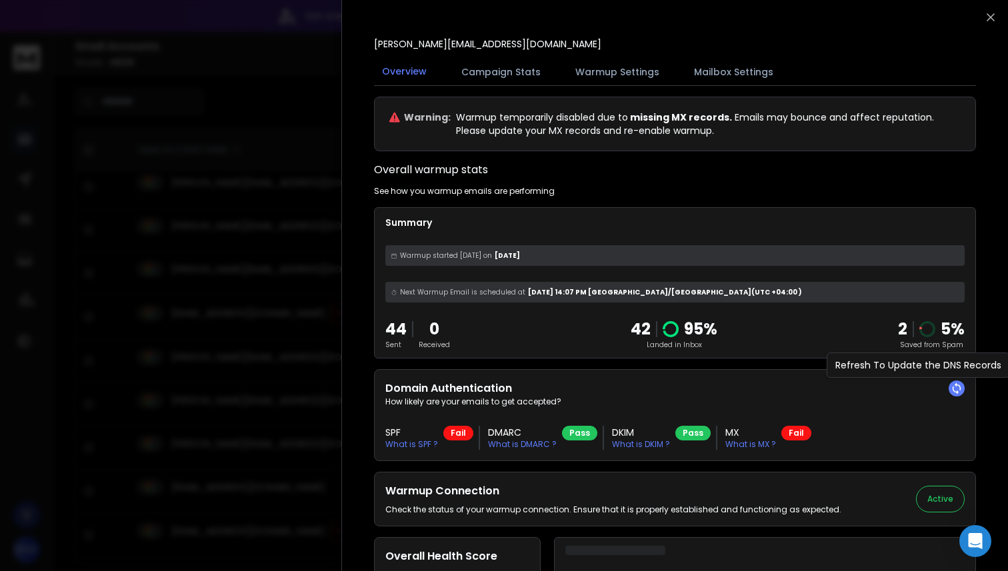
click at [950, 392] on icon at bounding box center [956, 388] width 13 height 13
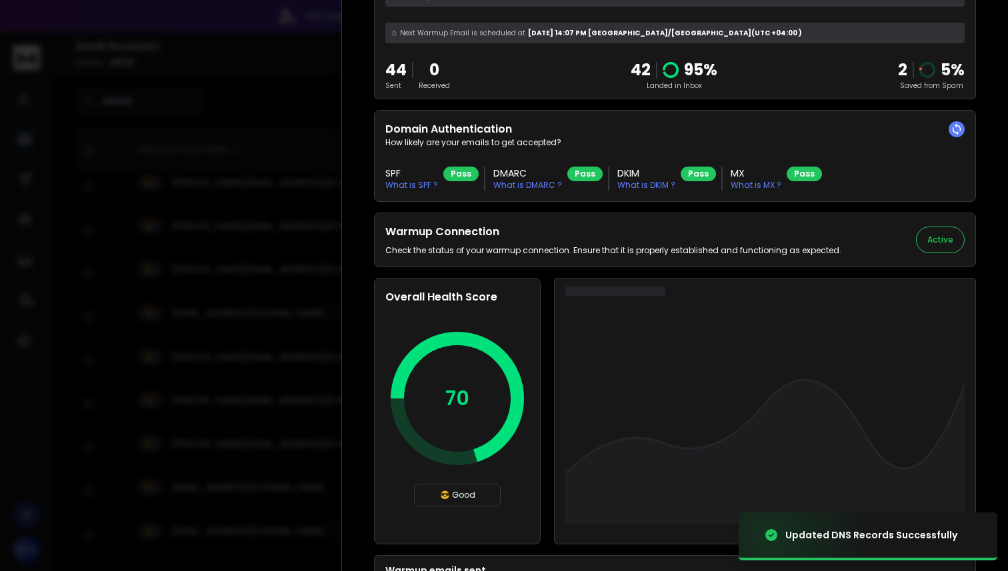
scroll to position [0, 0]
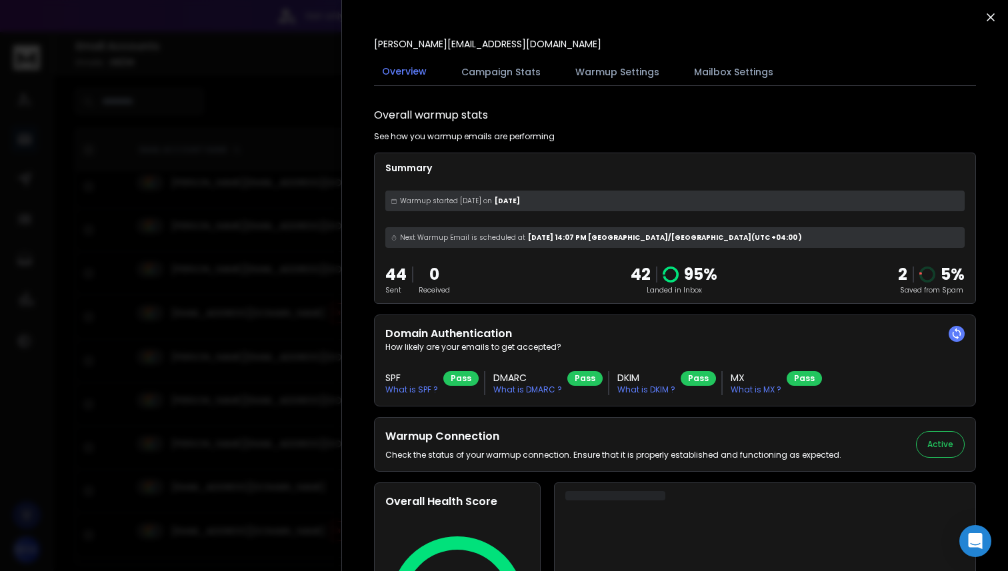
click at [989, 17] on icon "button" at bounding box center [990, 17] width 13 height 13
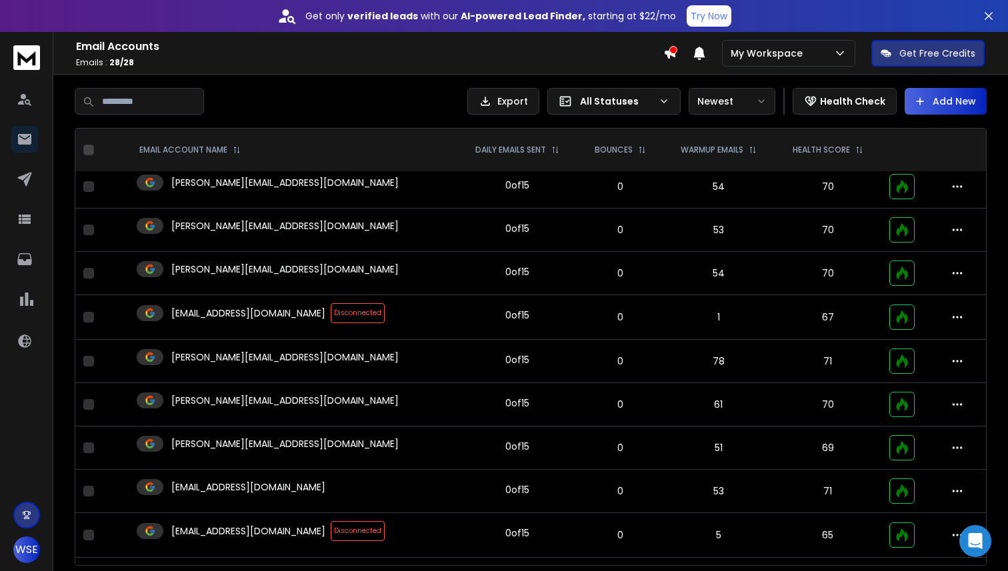
click at [252, 398] on p "[PERSON_NAME][EMAIL_ADDRESS][DOMAIN_NAME]" at bounding box center [284, 400] width 227 height 13
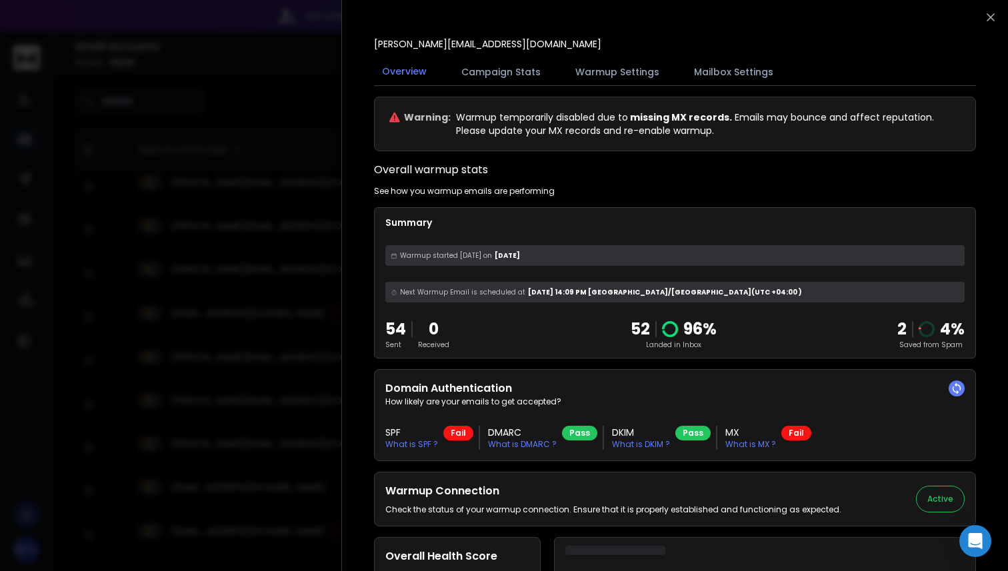
scroll to position [14, 0]
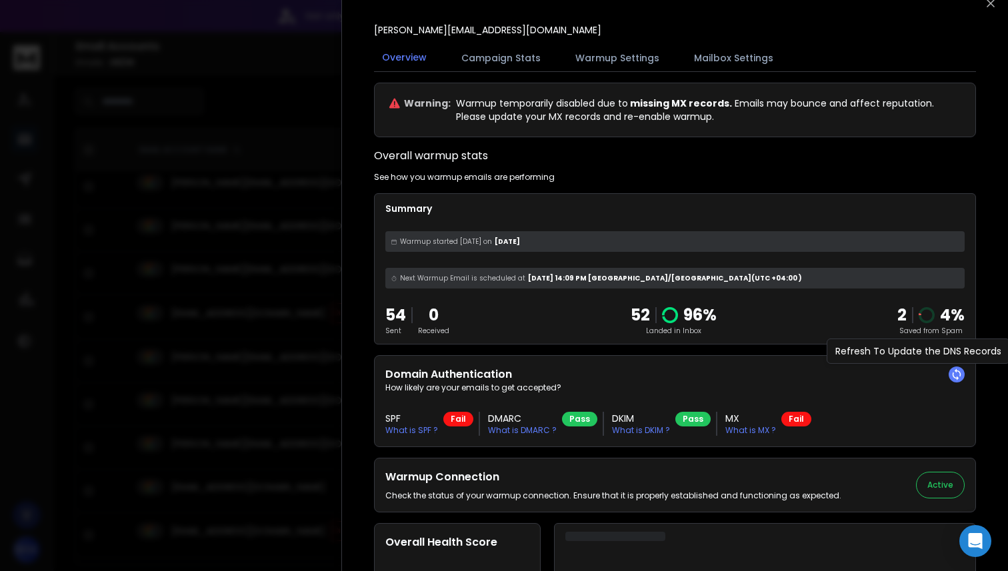
click at [953, 373] on icon at bounding box center [957, 375] width 9 height 12
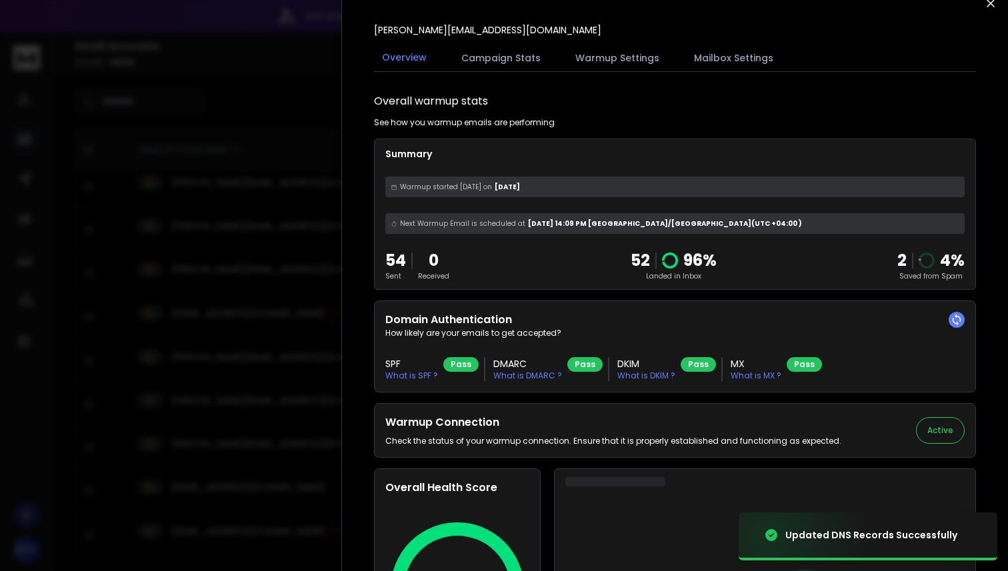
click at [992, 6] on icon "button" at bounding box center [990, 3] width 13 height 13
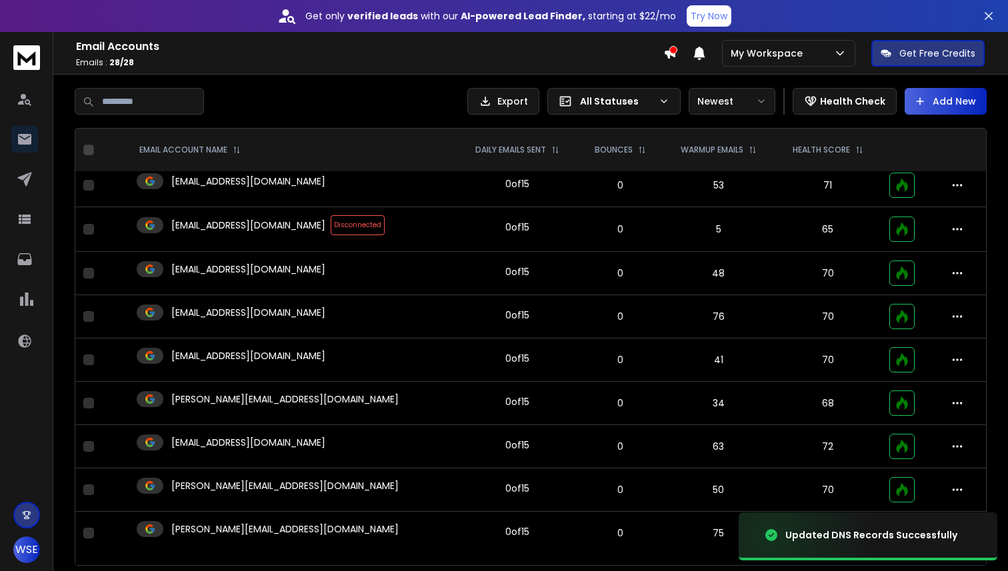
scroll to position [800, 0]
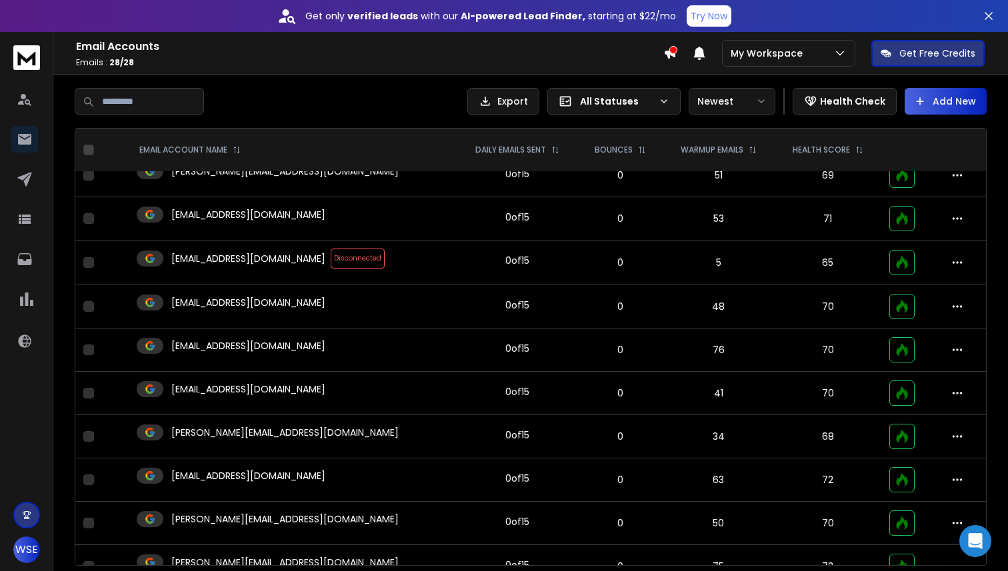
click at [232, 214] on p "[EMAIL_ADDRESS][DOMAIN_NAME]" at bounding box center [248, 214] width 154 height 13
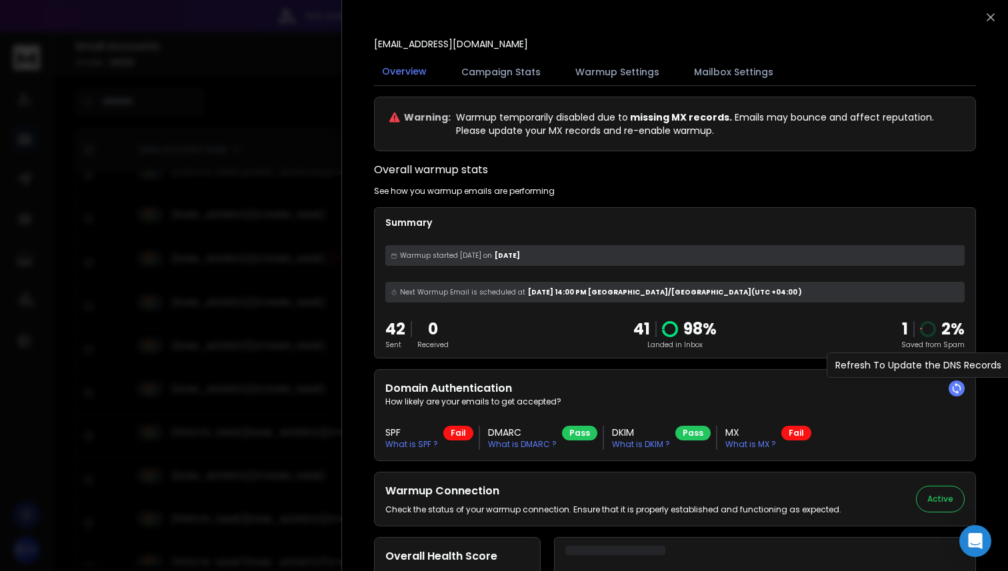
click at [952, 390] on icon at bounding box center [956, 388] width 13 height 13
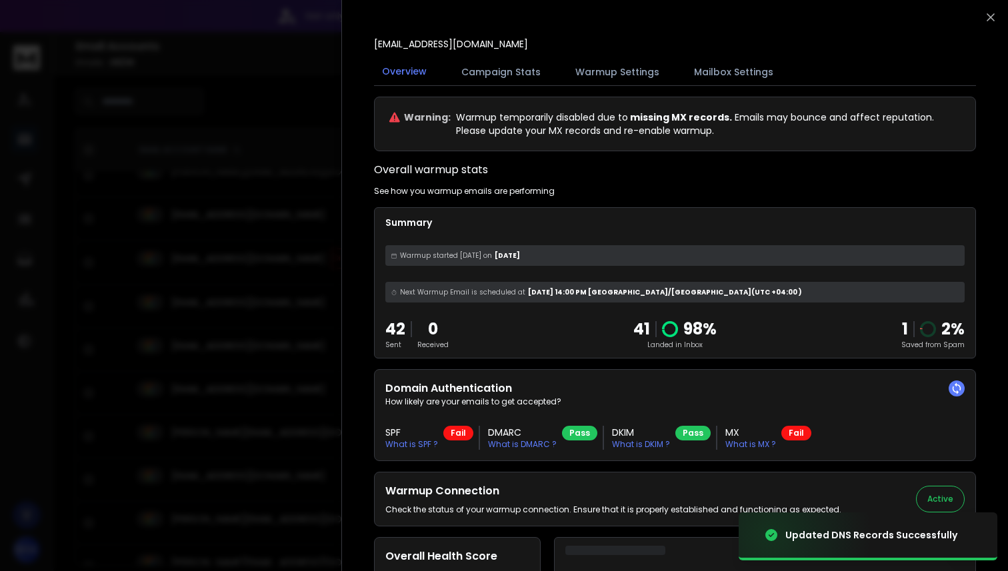
click at [952, 390] on icon at bounding box center [956, 388] width 13 height 13
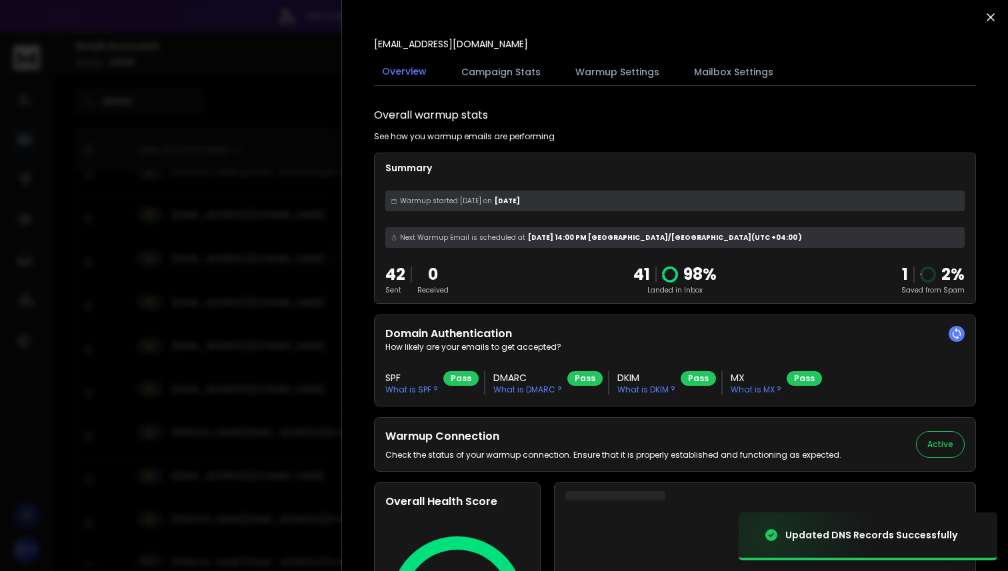
click at [987, 11] on icon "button" at bounding box center [990, 17] width 13 height 13
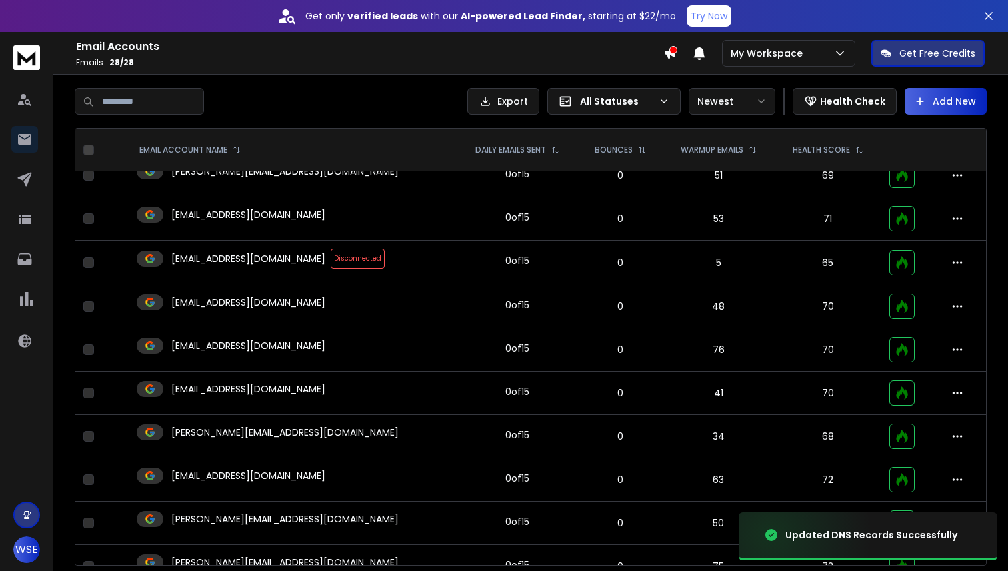
scroll to position [833, 0]
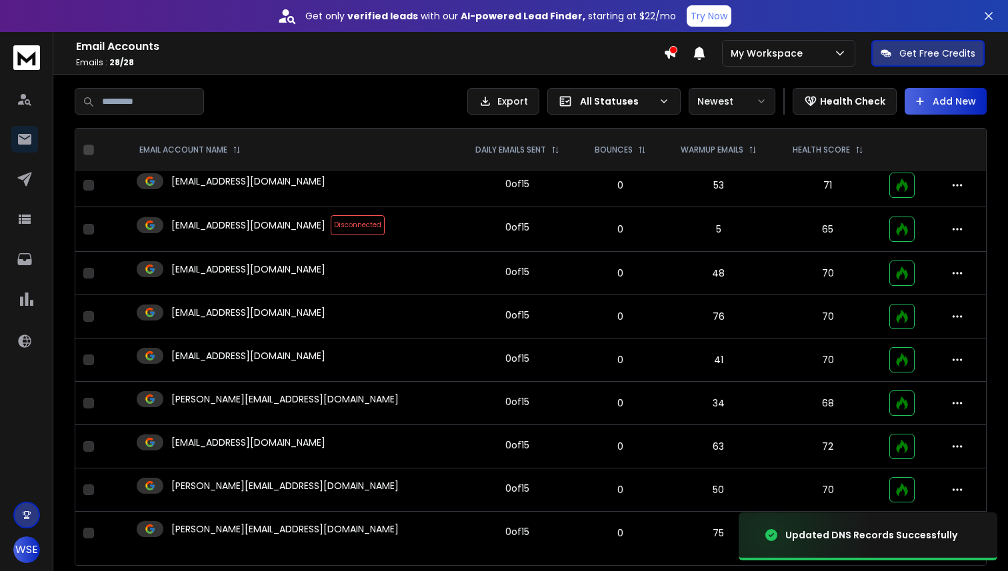
click at [220, 440] on p "[EMAIL_ADDRESS][DOMAIN_NAME]" at bounding box center [248, 442] width 154 height 13
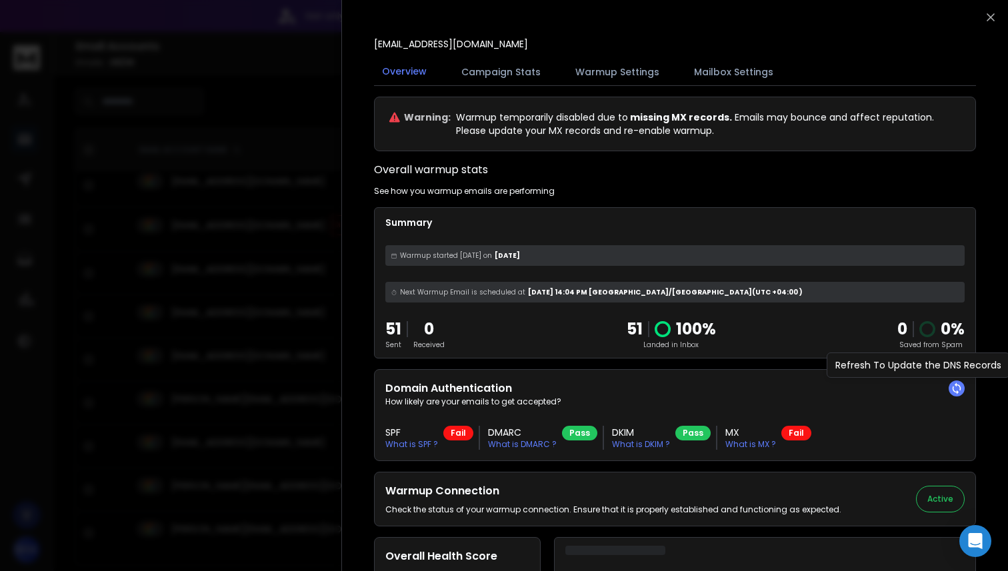
click at [956, 390] on icon at bounding box center [957, 389] width 9 height 12
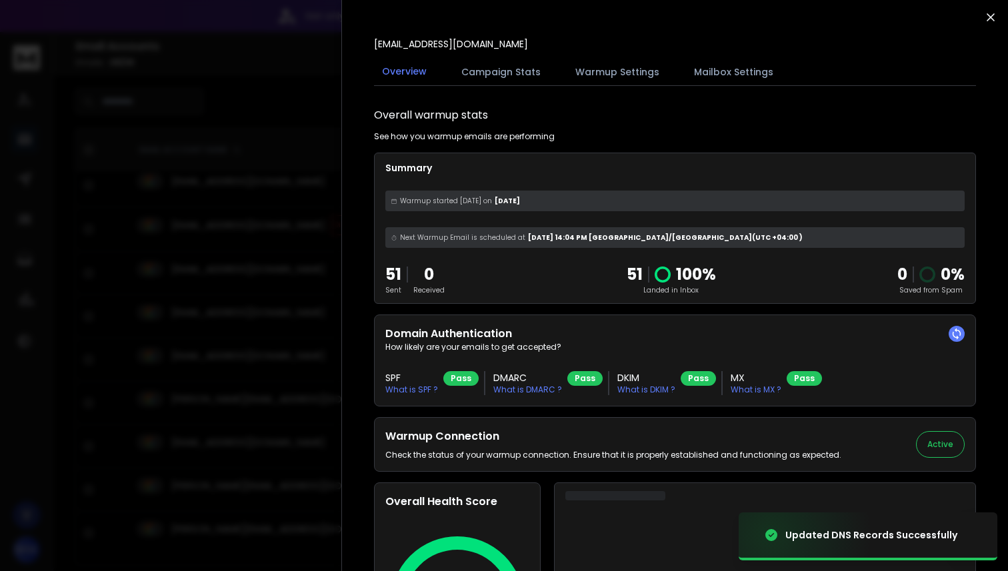
click at [988, 15] on icon "button" at bounding box center [991, 17] width 7 height 7
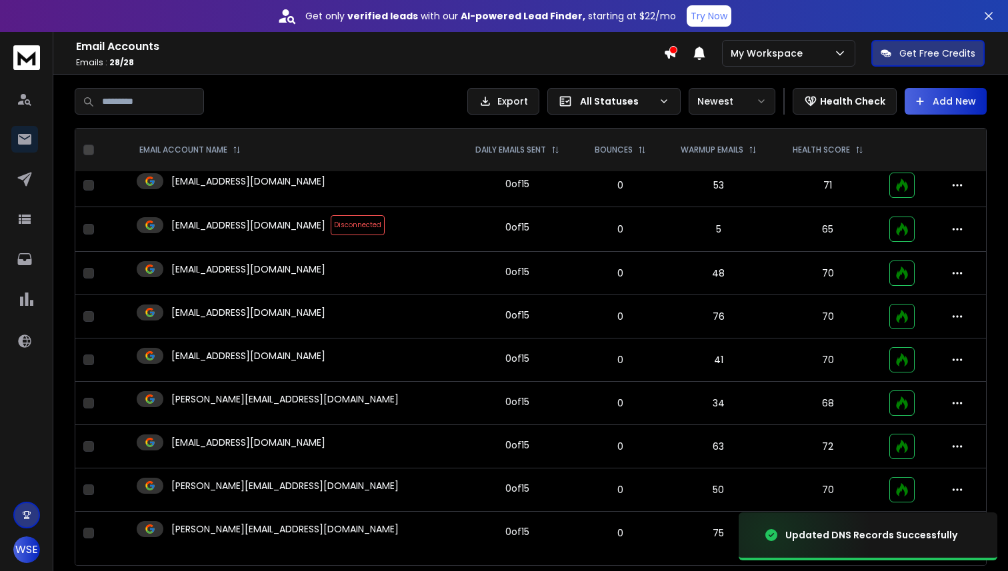
click at [224, 485] on p "[PERSON_NAME][EMAIL_ADDRESS][DOMAIN_NAME]" at bounding box center [284, 485] width 227 height 13
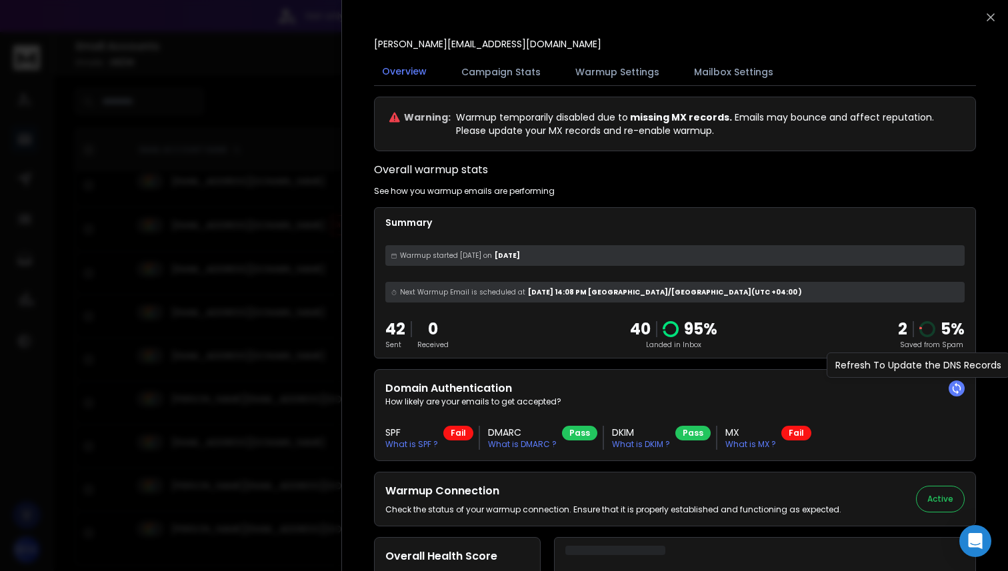
click at [953, 389] on icon at bounding box center [957, 389] width 9 height 12
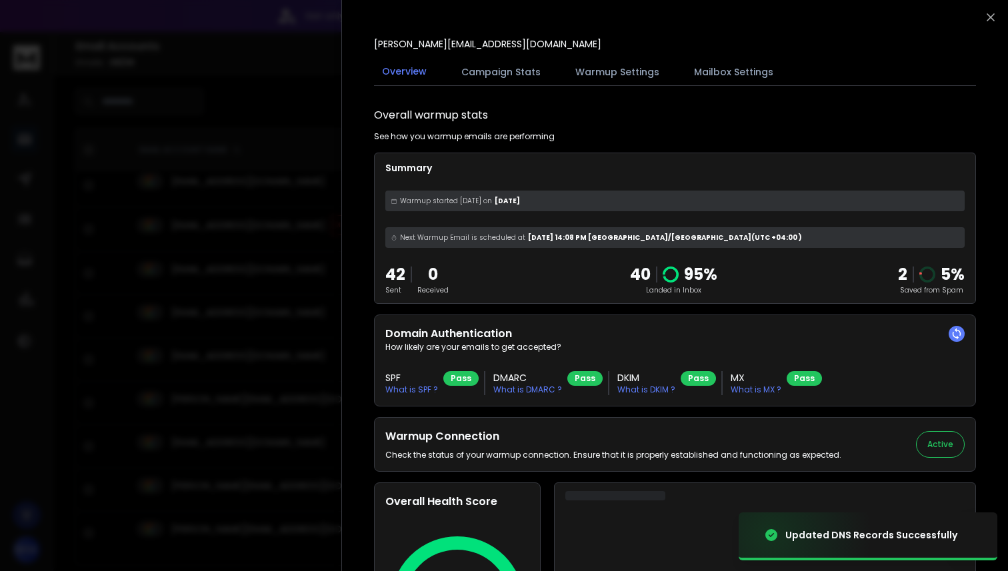
click at [990, 9] on div "Multi Select Table Sheet [EMAIL_ADDRESS][DOMAIN_NAME] Overview Campaign Stats W…" at bounding box center [674, 285] width 667 height 571
click at [988, 16] on icon "button" at bounding box center [991, 17] width 7 height 7
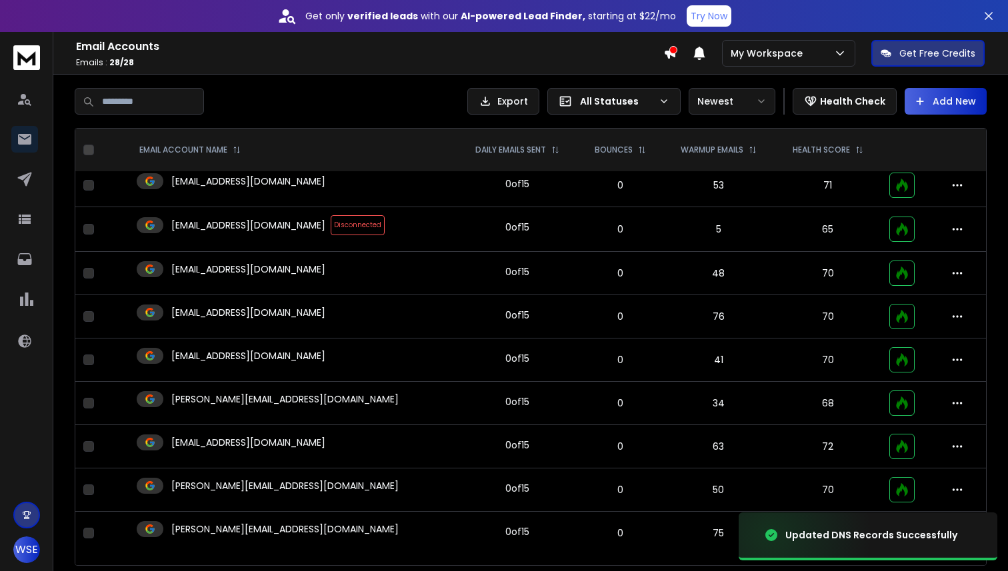
click at [201, 529] on p "[PERSON_NAME][EMAIL_ADDRESS][DOMAIN_NAME]" at bounding box center [284, 529] width 227 height 13
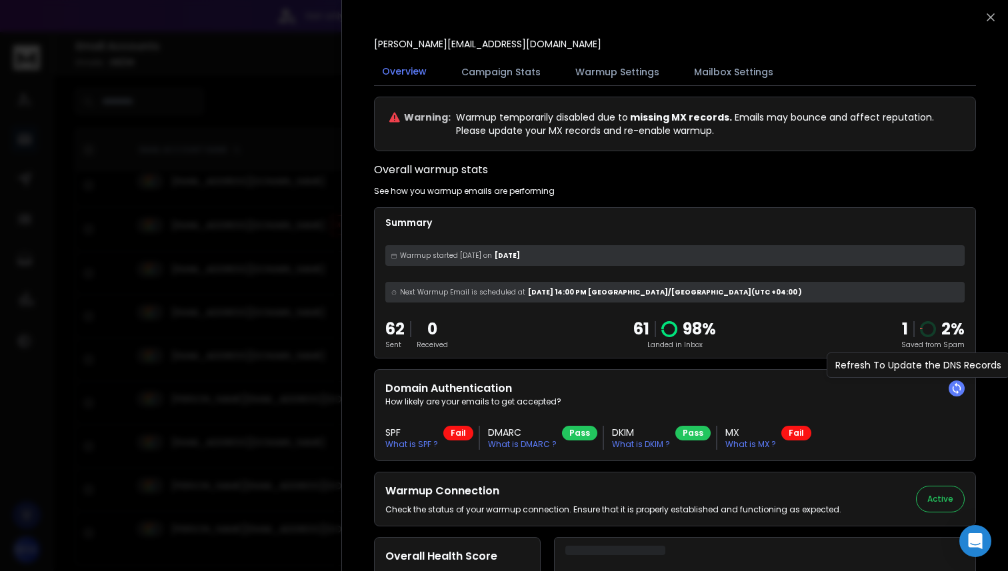
click at [956, 392] on icon at bounding box center [956, 388] width 13 height 13
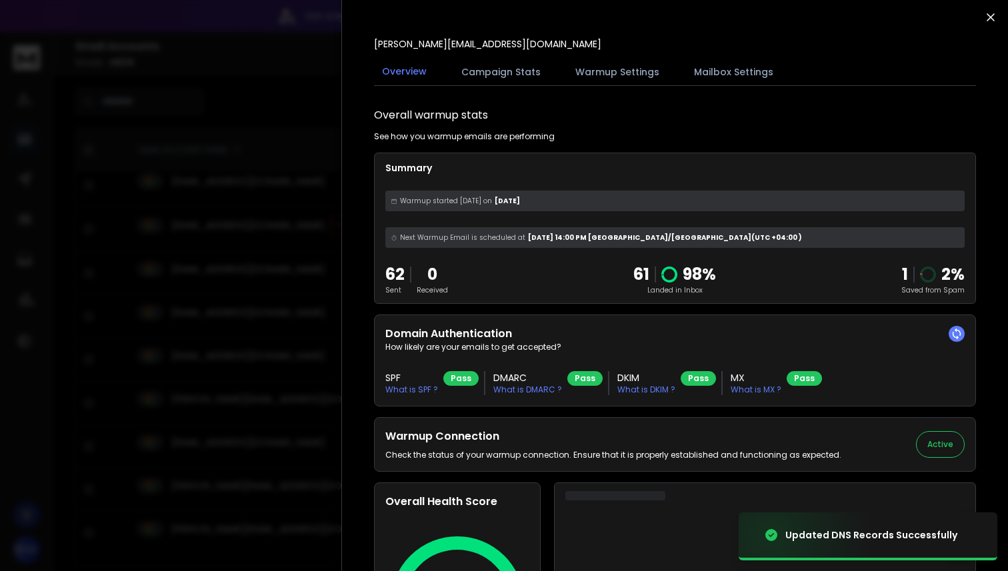
click at [988, 15] on icon "button" at bounding box center [990, 17] width 13 height 13
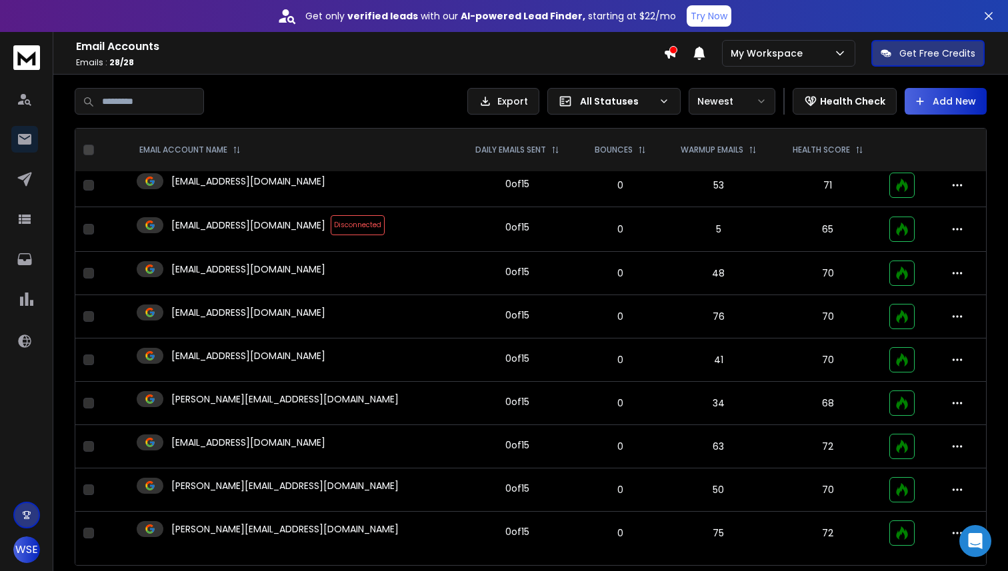
click at [255, 393] on p "[PERSON_NAME][EMAIL_ADDRESS][DOMAIN_NAME]" at bounding box center [284, 399] width 227 height 13
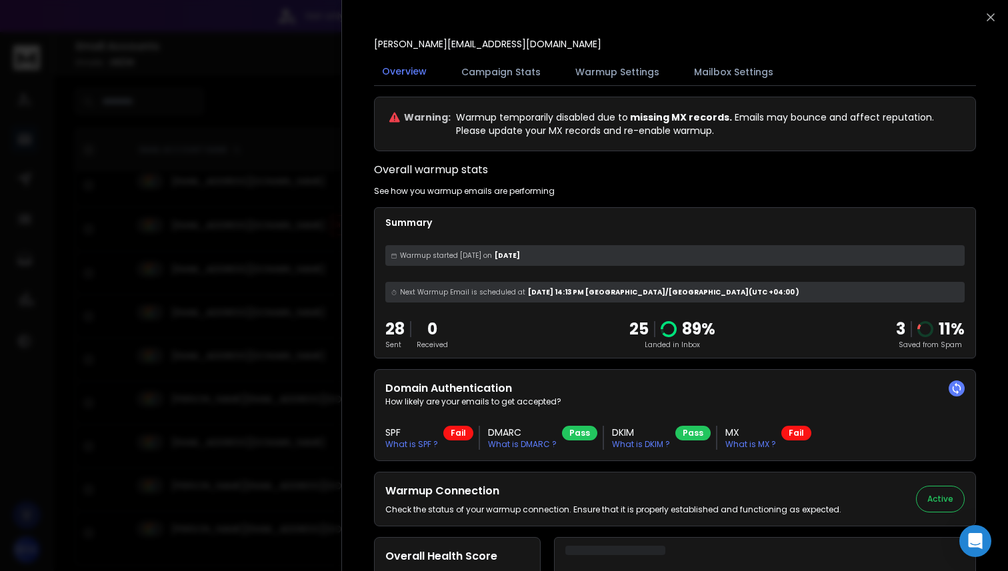
click at [953, 379] on div "Domain Authentication How likely are your emails to get accepted? SPF What is S…" at bounding box center [675, 415] width 602 height 92
click at [955, 386] on icon at bounding box center [957, 389] width 9 height 12
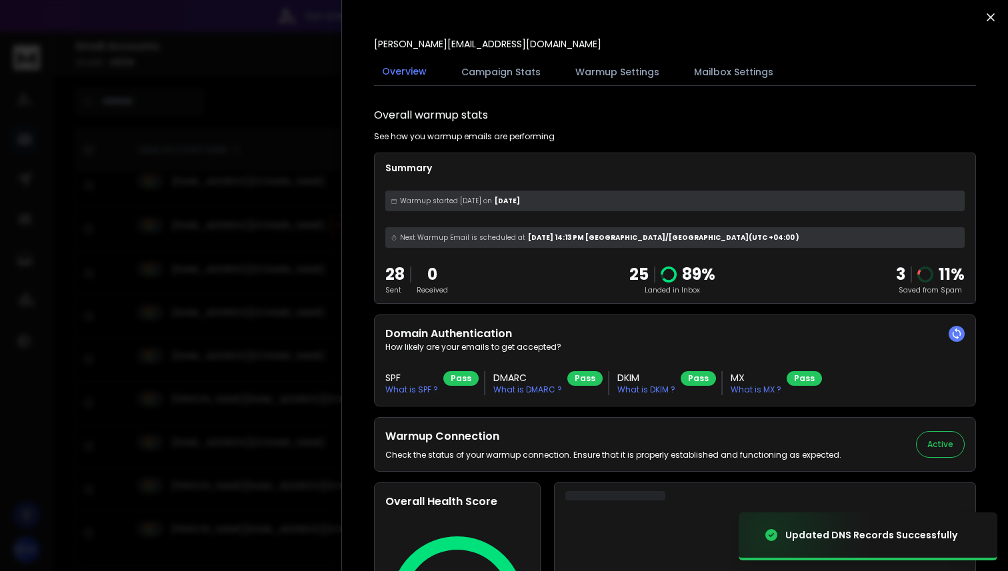
click at [988, 18] on icon "button" at bounding box center [991, 17] width 7 height 7
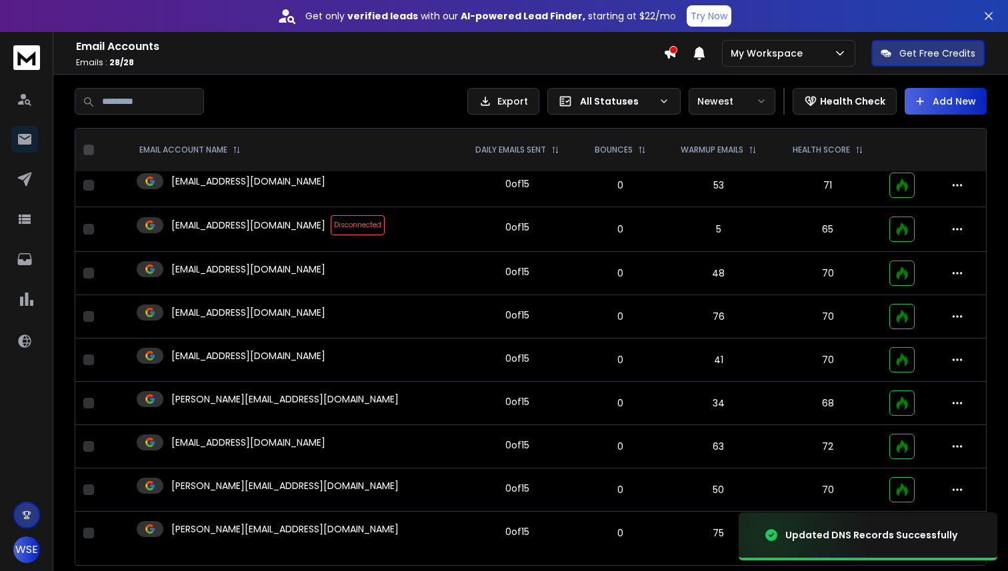
click at [277, 359] on p "[EMAIL_ADDRESS][DOMAIN_NAME]" at bounding box center [248, 355] width 154 height 13
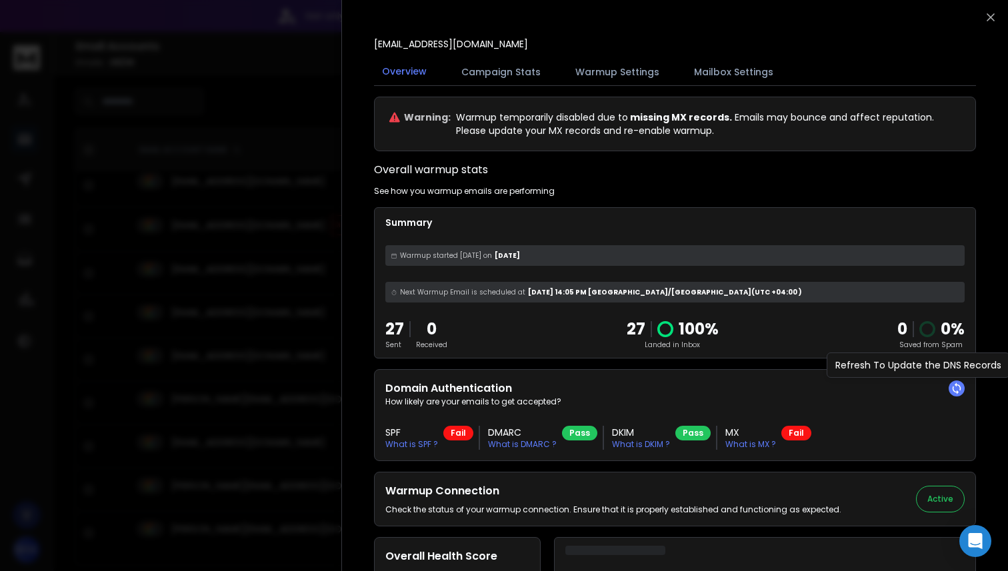
click at [950, 385] on icon at bounding box center [956, 388] width 13 height 13
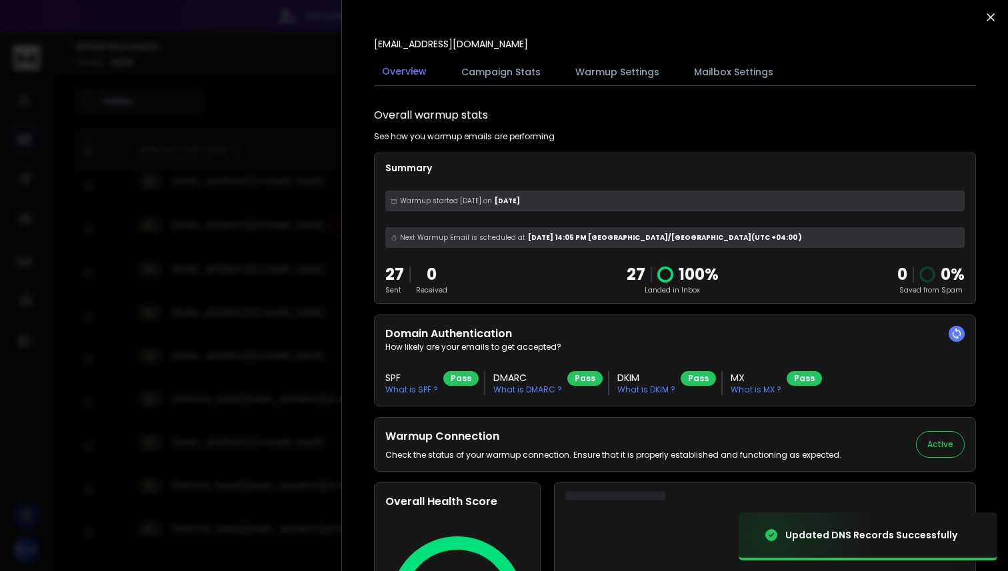
click at [987, 18] on icon "button" at bounding box center [990, 17] width 13 height 13
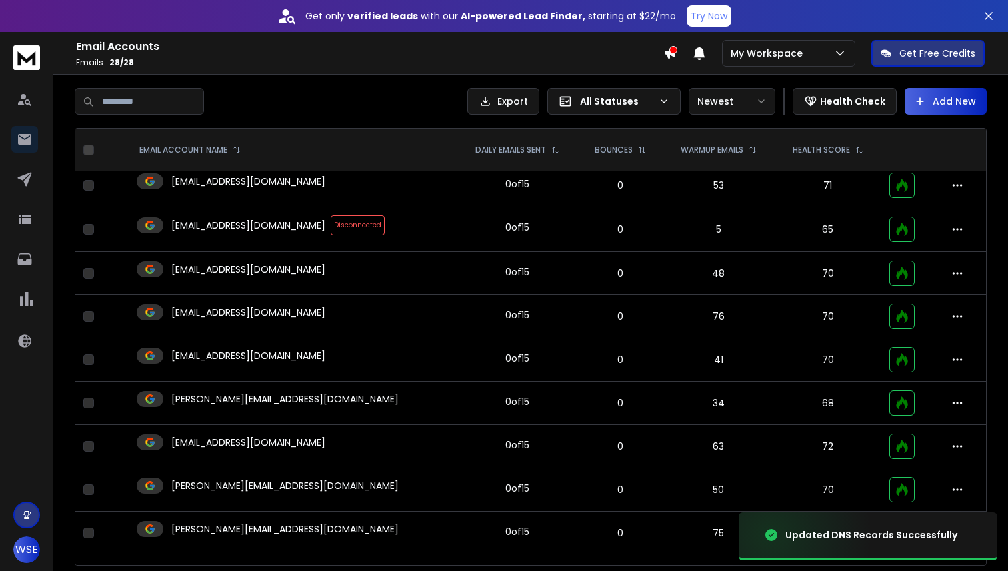
click at [283, 316] on p "[EMAIL_ADDRESS][DOMAIN_NAME]" at bounding box center [248, 312] width 154 height 13
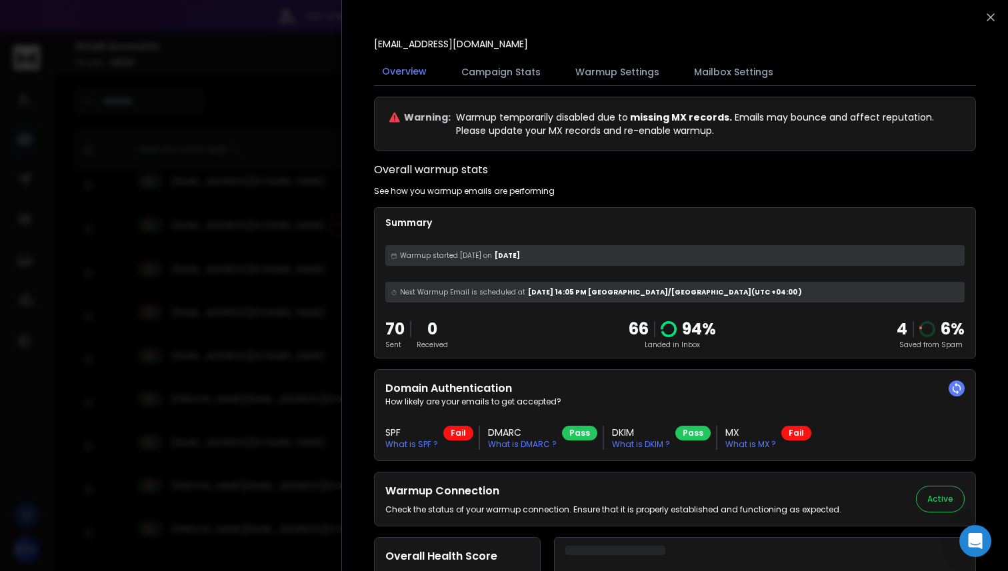
click at [953, 388] on icon at bounding box center [957, 389] width 9 height 12
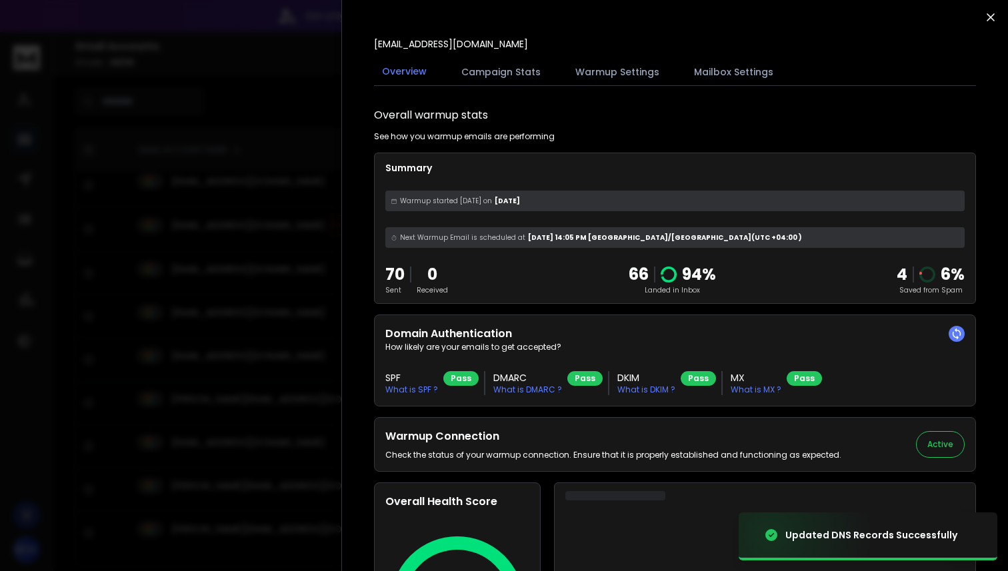
click at [993, 18] on icon "button" at bounding box center [990, 17] width 13 height 13
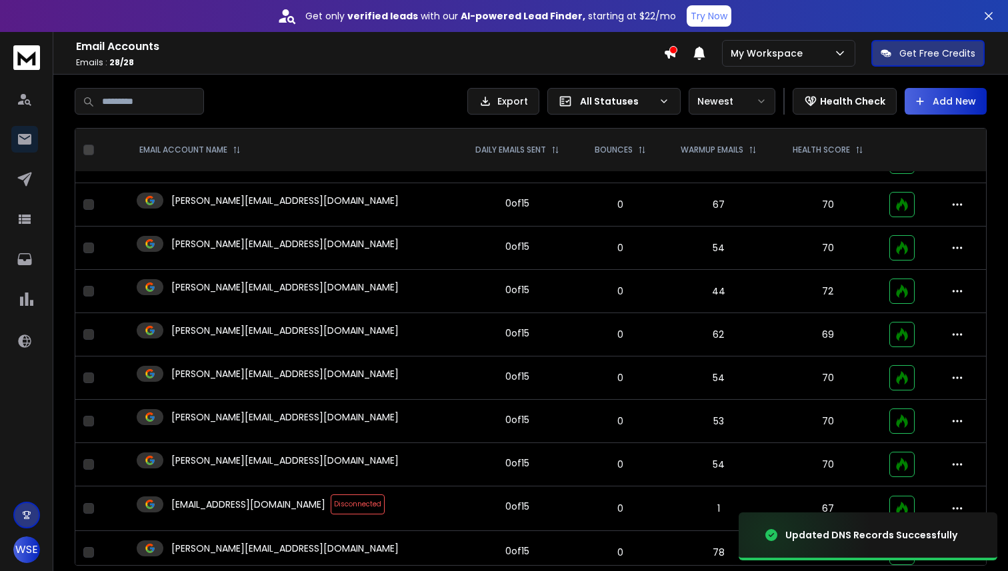
scroll to position [0, 0]
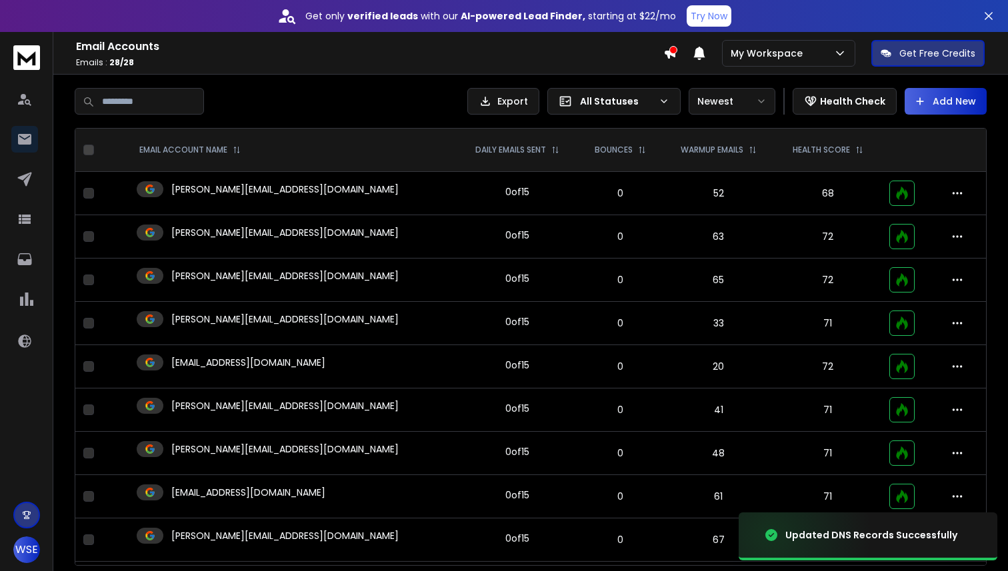
click at [313, 369] on div "[EMAIL_ADDRESS][DOMAIN_NAME]" at bounding box center [231, 363] width 189 height 16
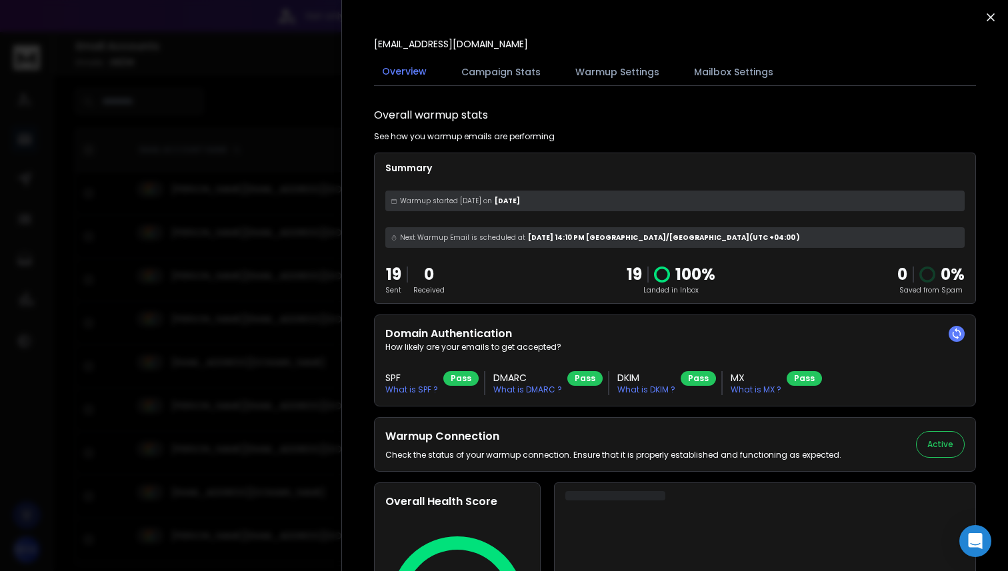
click at [990, 23] on icon "button" at bounding box center [990, 17] width 13 height 13
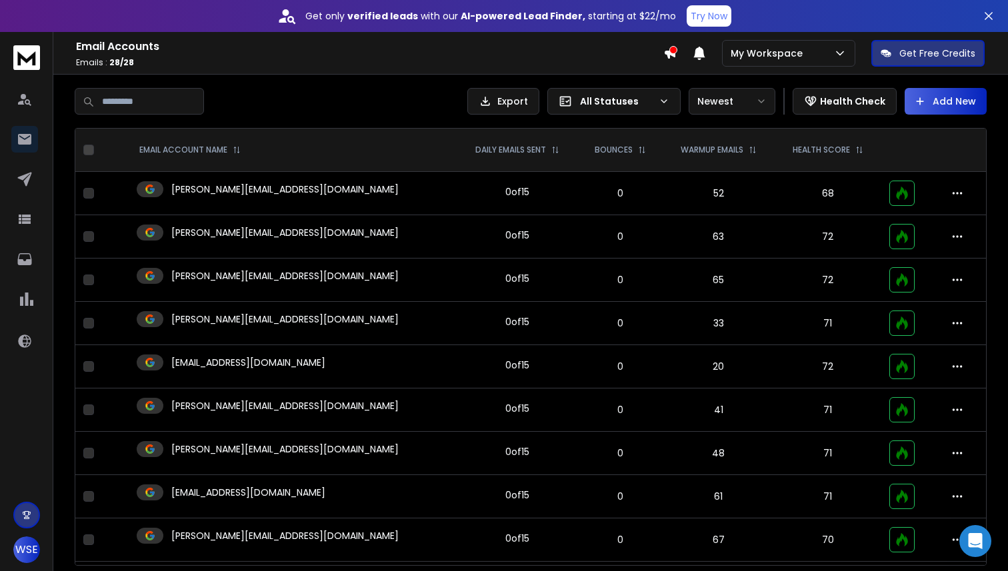
click at [281, 433] on td "[PERSON_NAME][EMAIL_ADDRESS][DOMAIN_NAME]" at bounding box center [293, 453] width 328 height 43
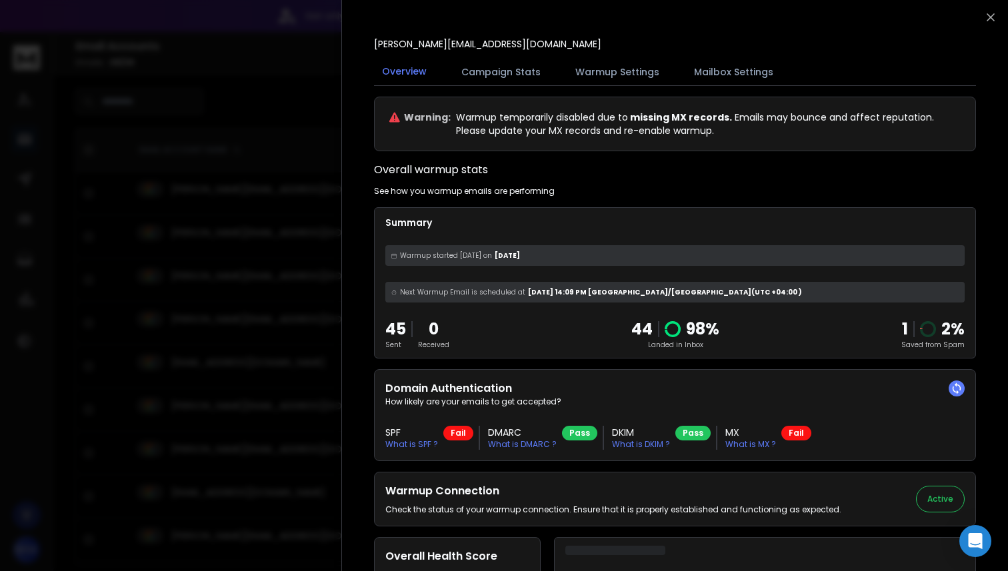
click at [952, 391] on icon at bounding box center [956, 388] width 13 height 13
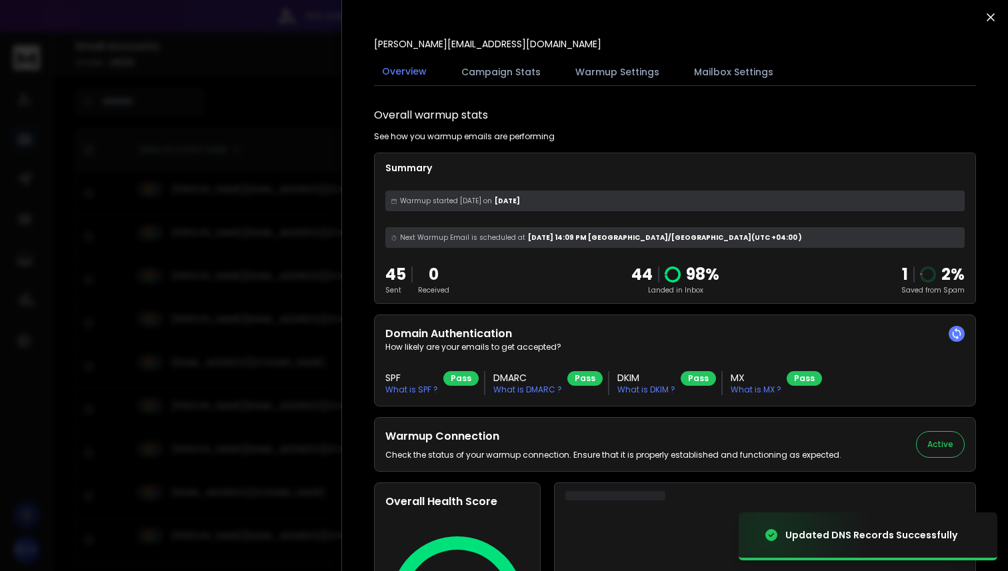
click at [992, 19] on icon "button" at bounding box center [990, 17] width 13 height 13
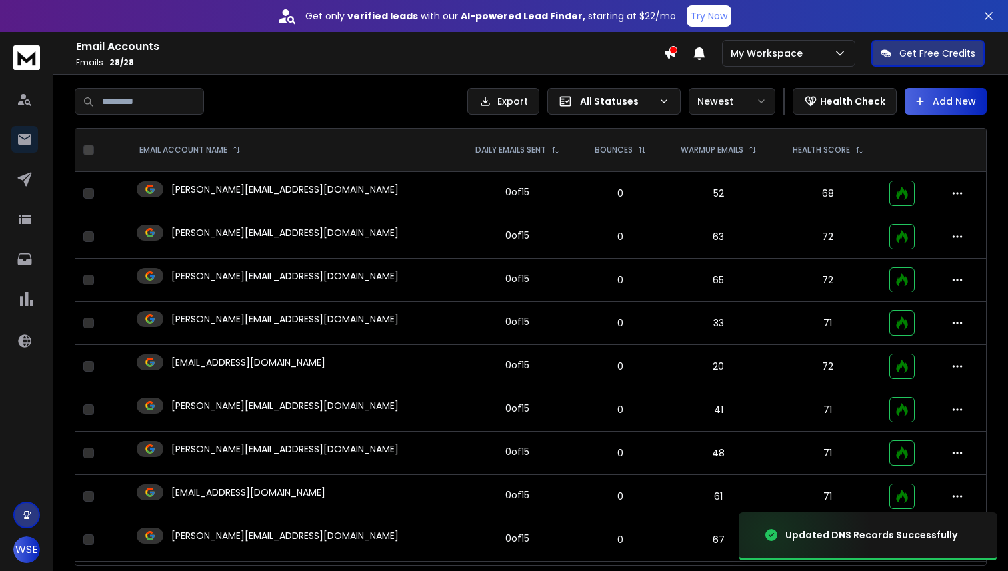
click at [267, 435] on td "[PERSON_NAME][EMAIL_ADDRESS][DOMAIN_NAME]" at bounding box center [293, 453] width 328 height 43
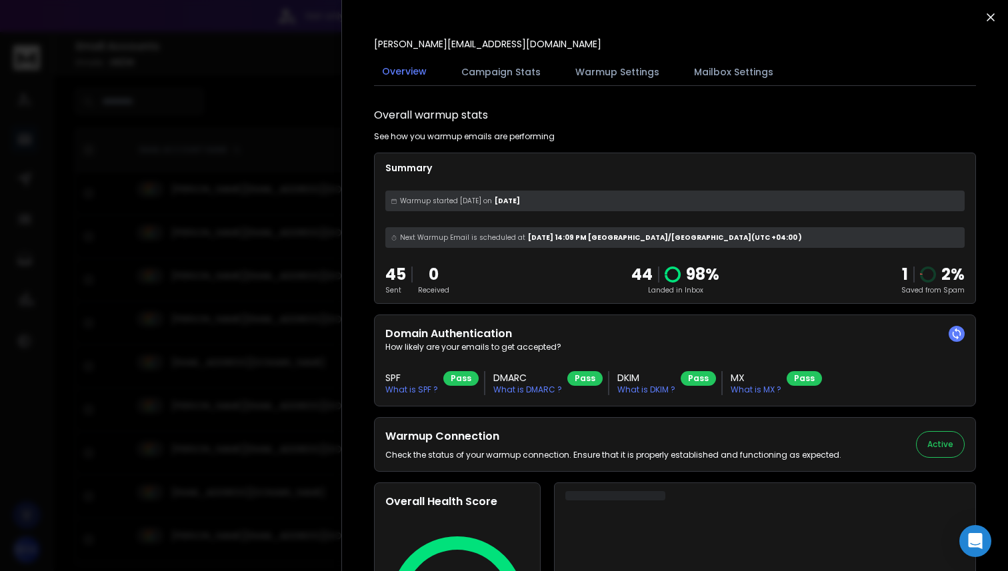
click at [992, 19] on icon "button" at bounding box center [990, 17] width 13 height 13
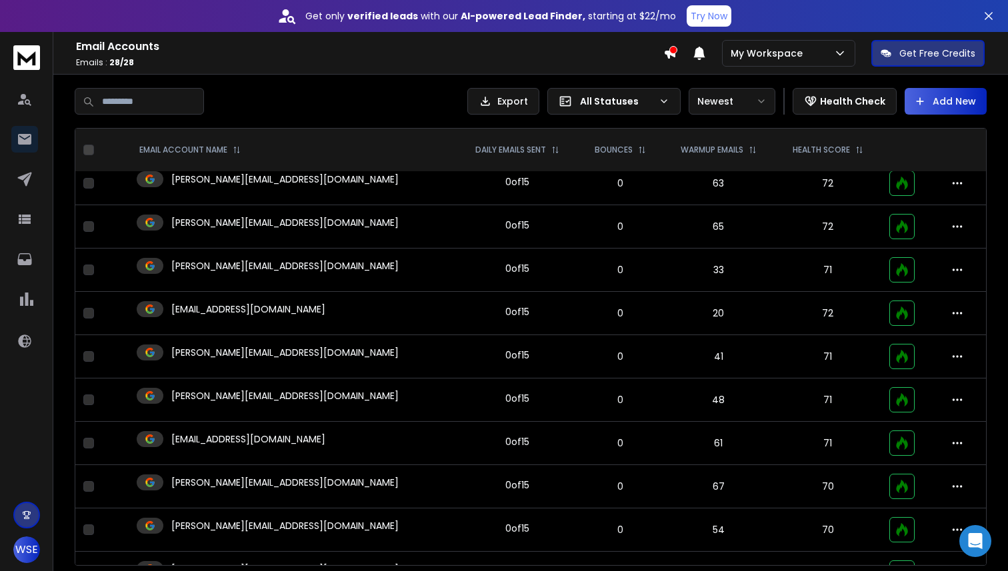
scroll to position [90, 0]
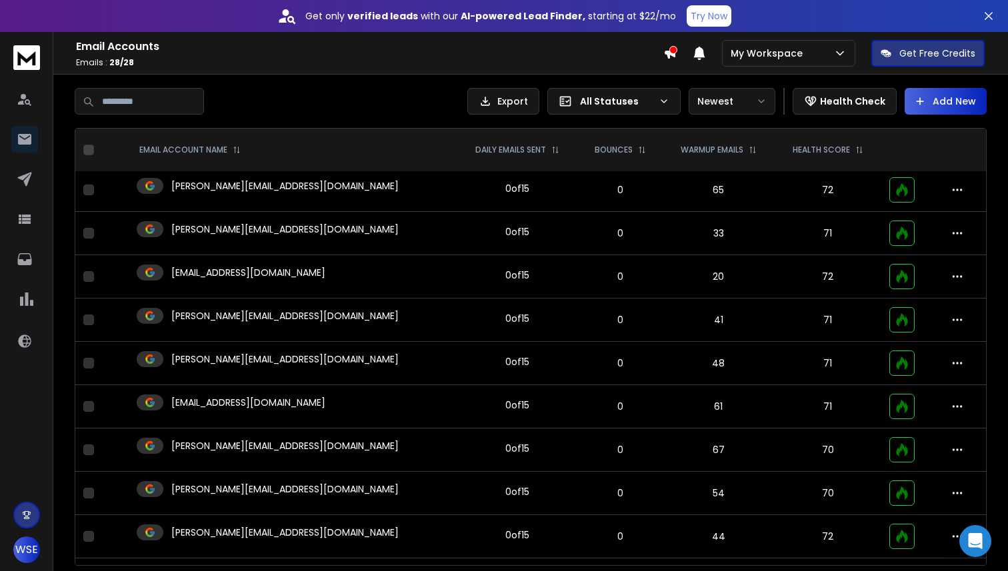
click at [285, 419] on td "[EMAIL_ADDRESS][DOMAIN_NAME]" at bounding box center [293, 406] width 328 height 43
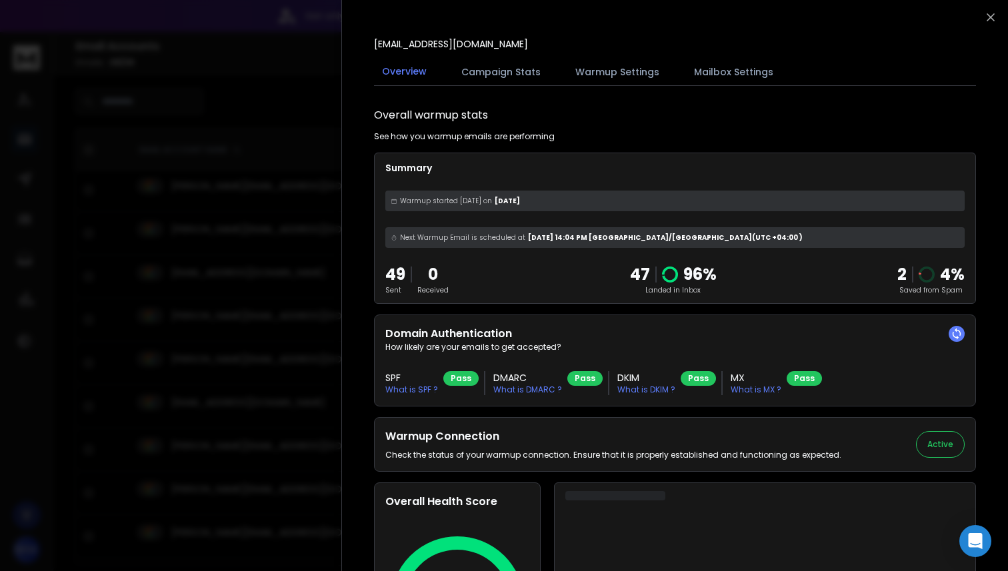
click at [990, 7] on div "Multi Select Table Sheet [EMAIL_ADDRESS][DOMAIN_NAME] Overview Campaign Stats W…" at bounding box center [674, 285] width 667 height 571
click at [990, 13] on icon "button" at bounding box center [990, 17] width 13 height 13
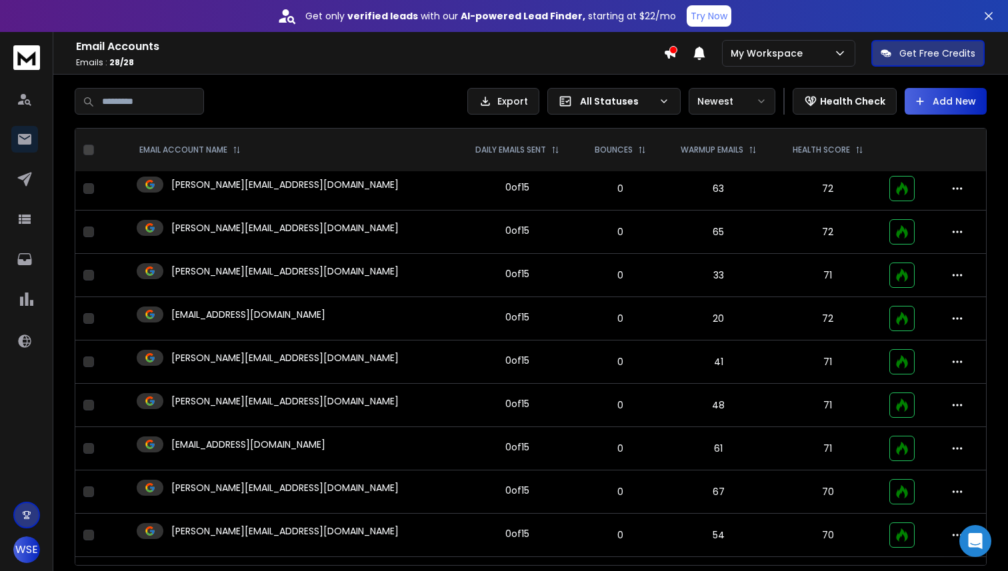
scroll to position [47, 0]
click at [357, 289] on td "[PERSON_NAME][EMAIL_ADDRESS][DOMAIN_NAME]" at bounding box center [293, 276] width 328 height 43
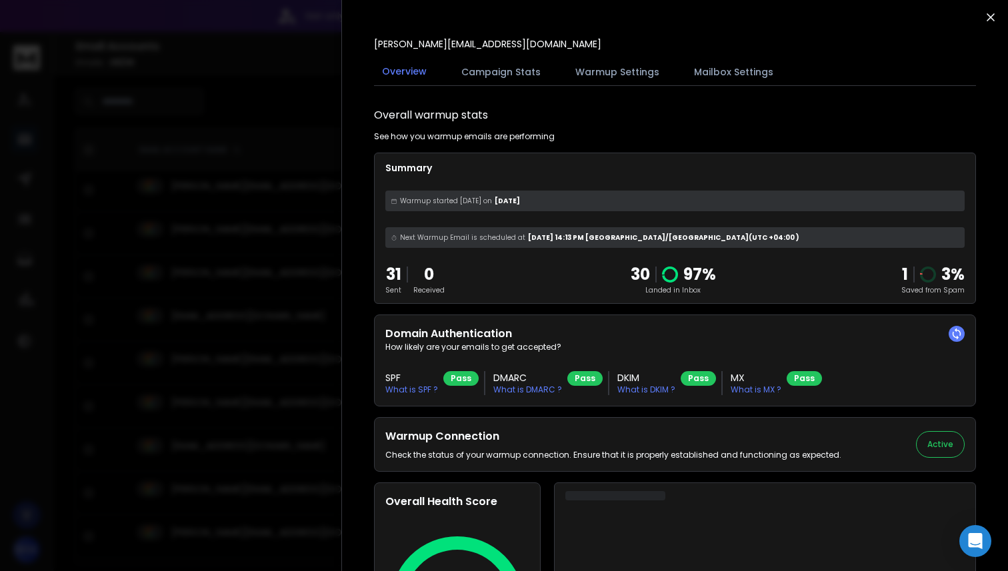
click at [988, 13] on icon "button" at bounding box center [990, 17] width 13 height 13
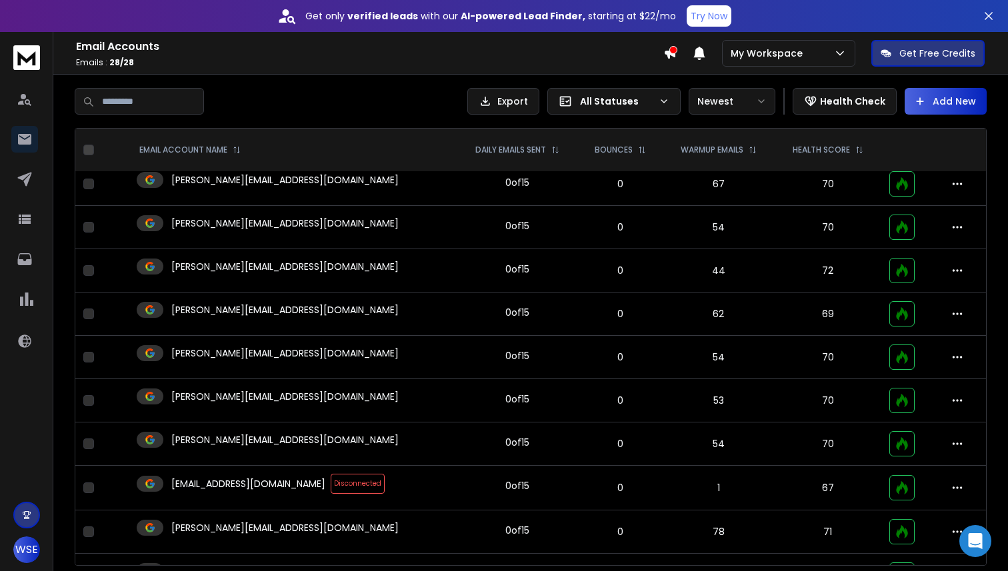
scroll to position [376, 0]
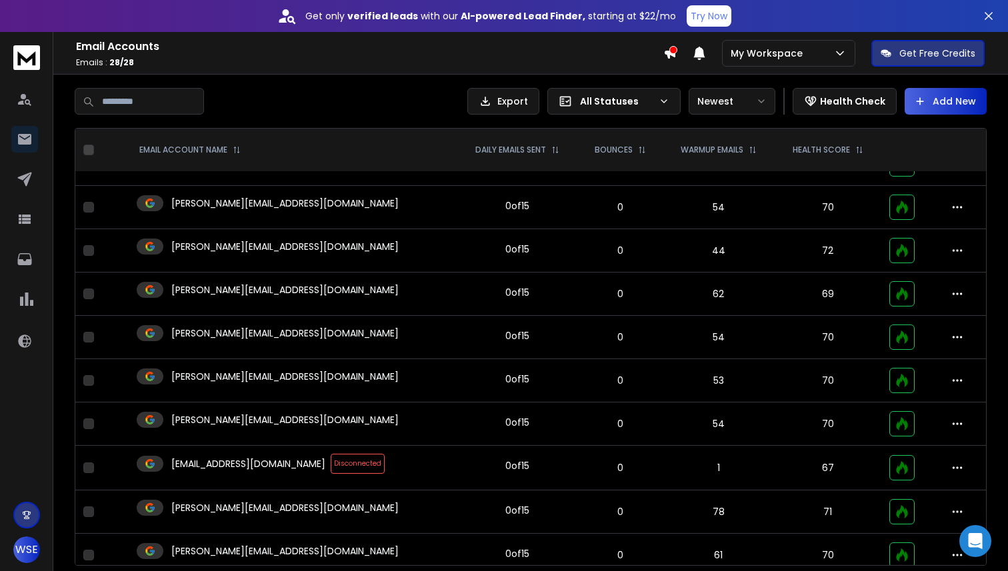
click at [433, 245] on div "[PERSON_NAME][EMAIL_ADDRESS][DOMAIN_NAME]" at bounding box center [293, 247] width 312 height 16
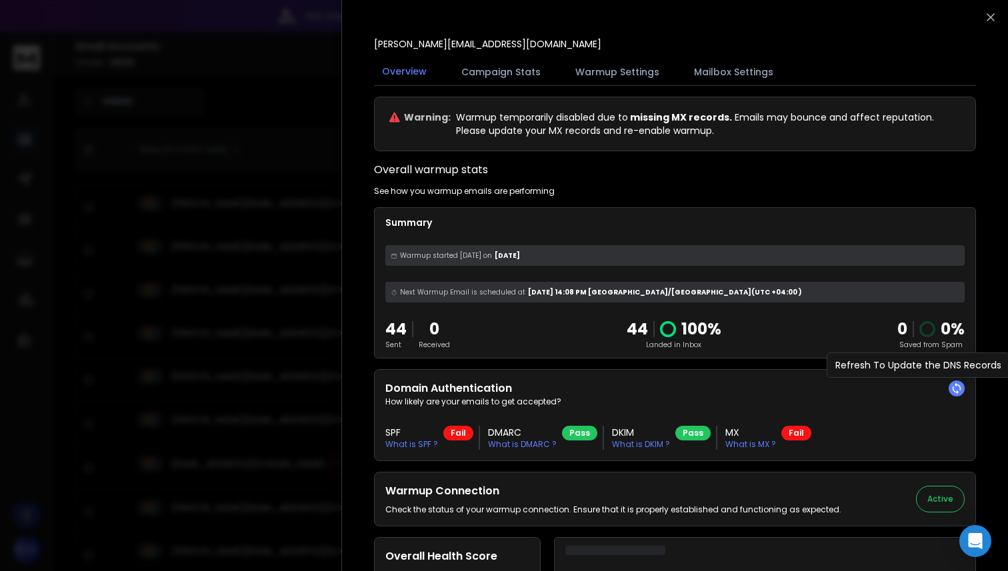
click at [952, 389] on icon at bounding box center [956, 388] width 13 height 13
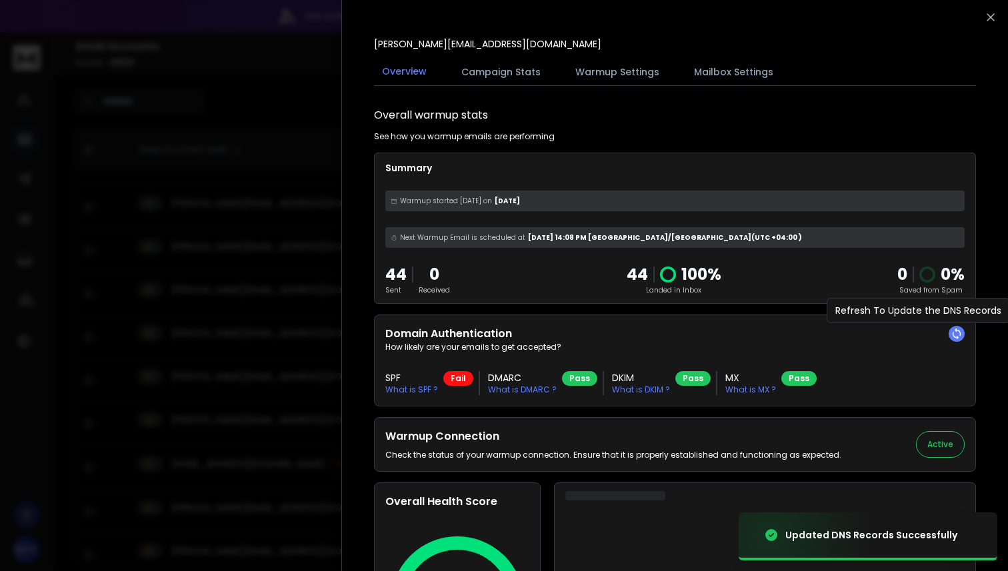
click at [956, 337] on icon at bounding box center [956, 333] width 13 height 13
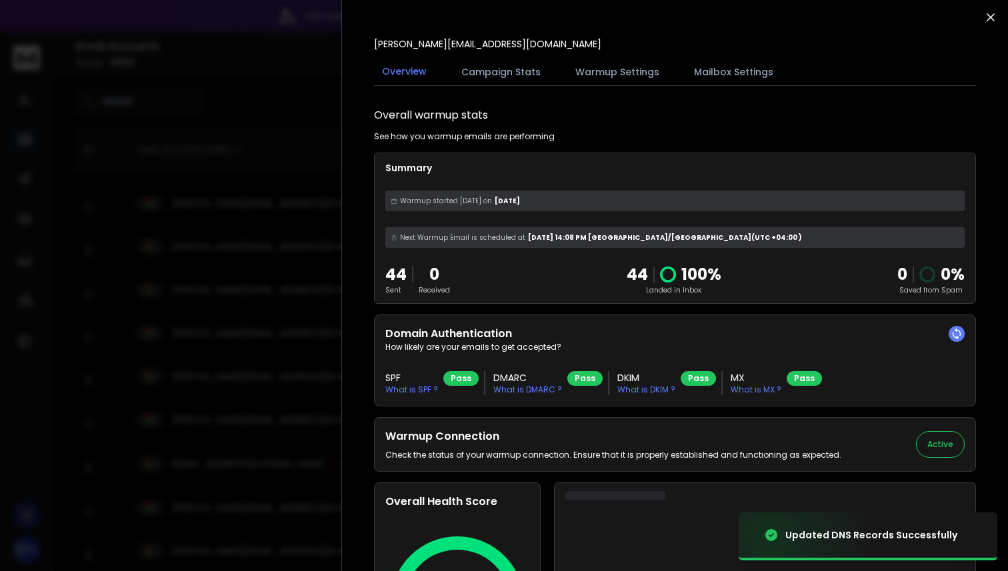
click at [990, 12] on icon "button" at bounding box center [990, 17] width 13 height 13
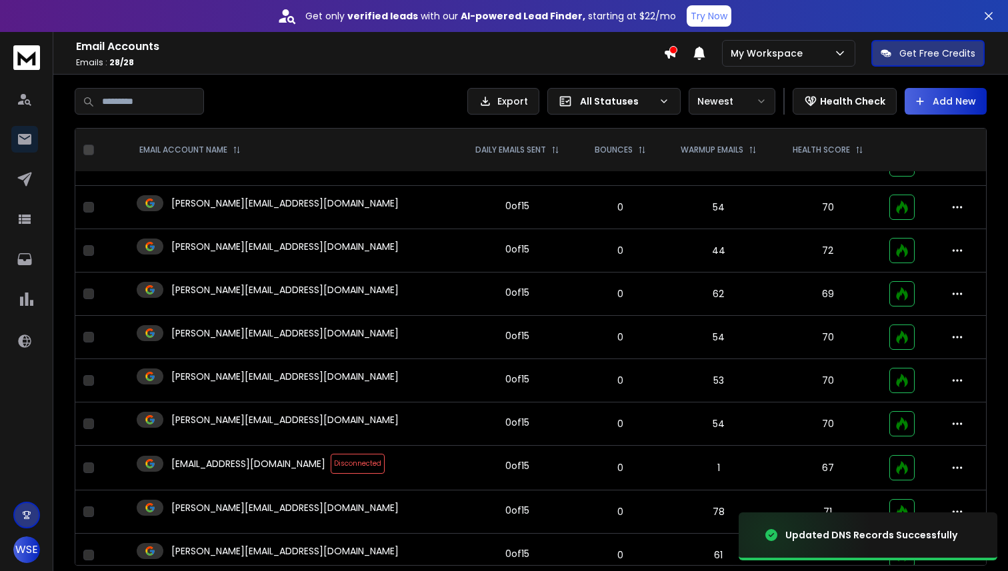
click at [297, 381] on p "[PERSON_NAME][EMAIL_ADDRESS][DOMAIN_NAME]" at bounding box center [284, 376] width 227 height 13
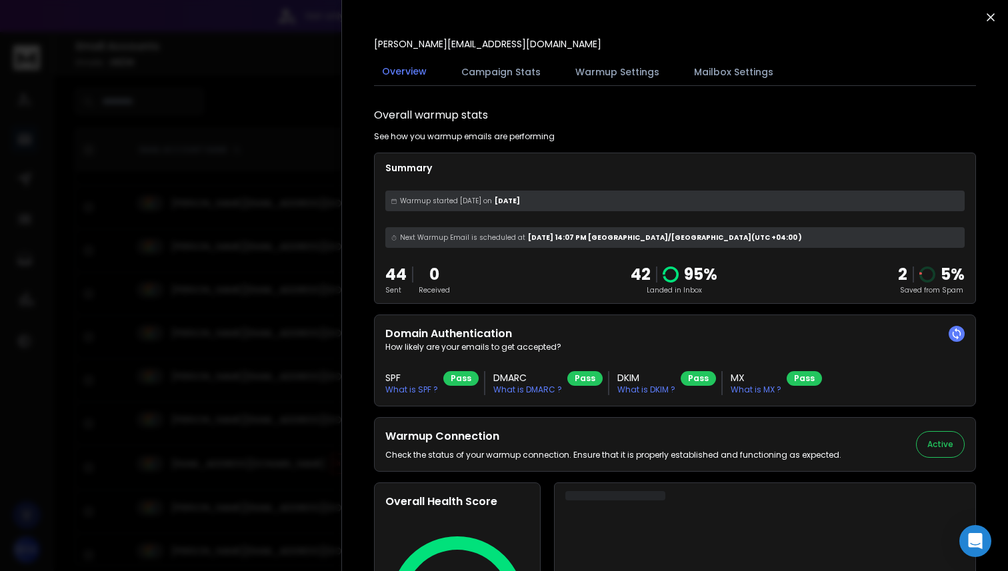
click at [986, 20] on icon "button" at bounding box center [990, 17] width 13 height 13
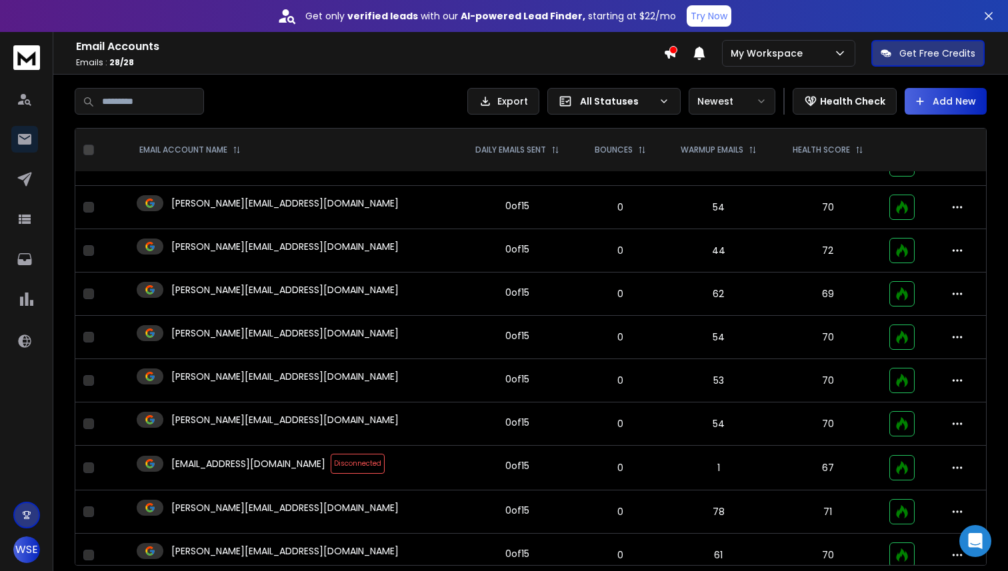
click at [219, 513] on p "[PERSON_NAME][EMAIL_ADDRESS][DOMAIN_NAME]" at bounding box center [284, 507] width 227 height 13
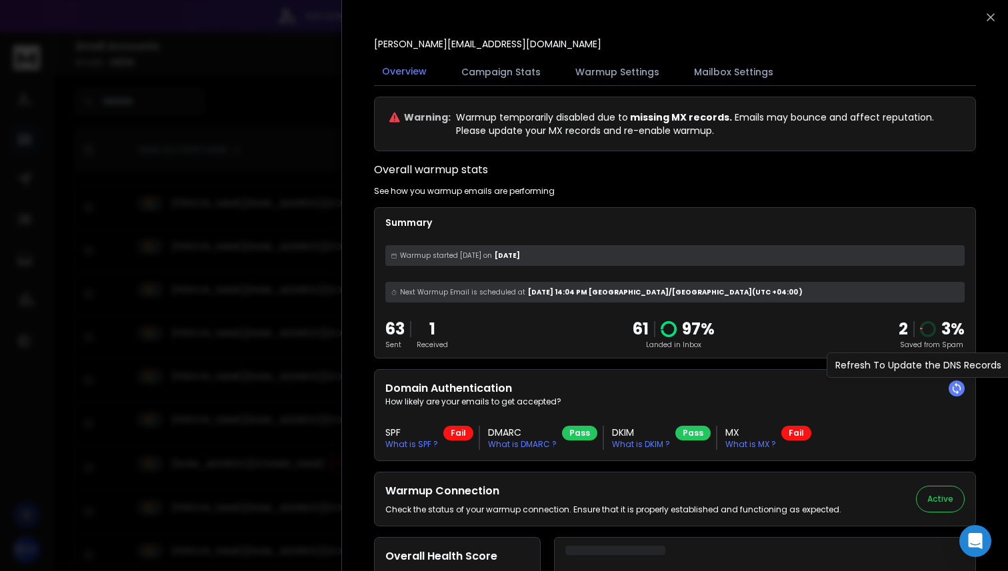
click at [955, 391] on icon at bounding box center [956, 388] width 13 height 13
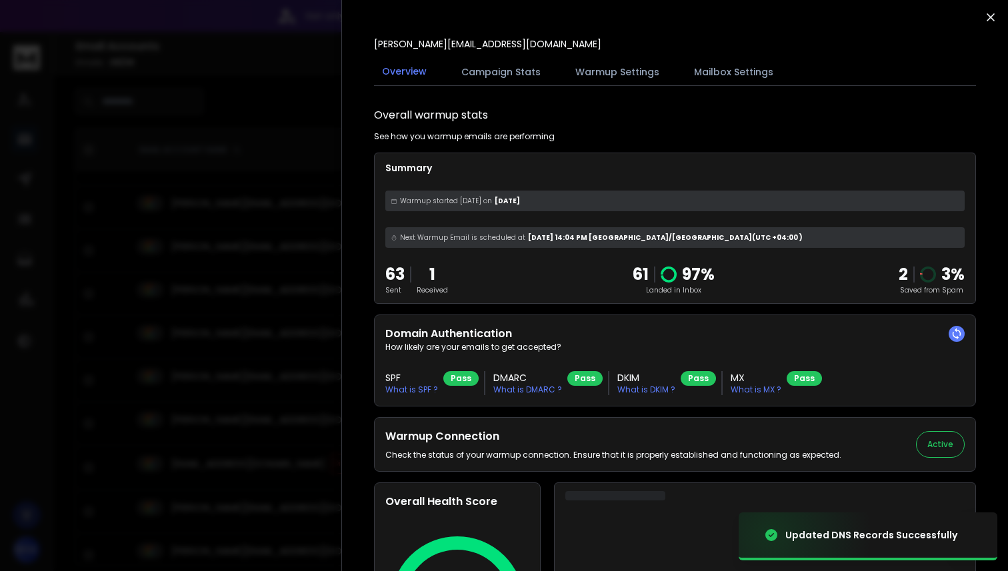
click at [988, 21] on icon "button" at bounding box center [990, 17] width 13 height 13
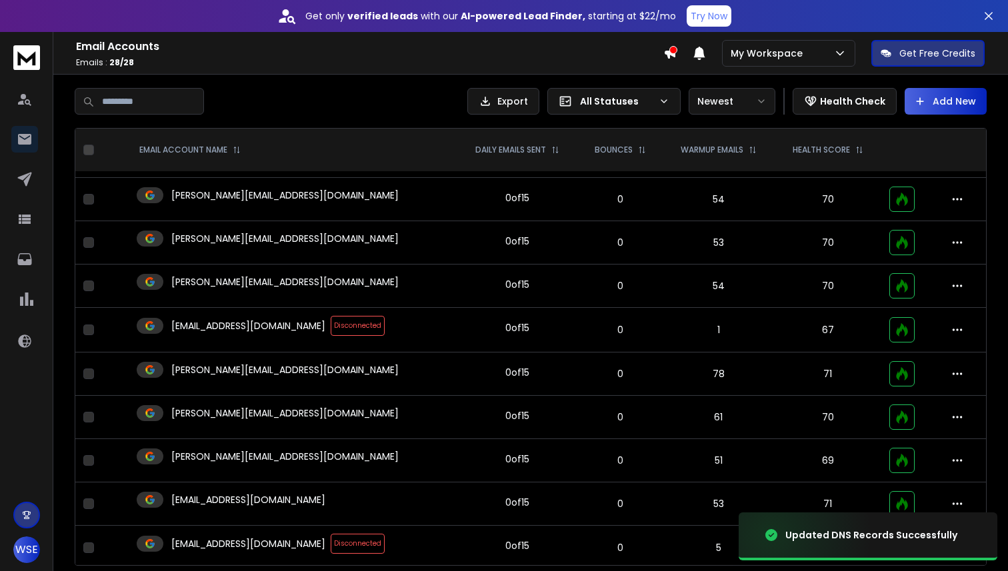
scroll to position [541, 0]
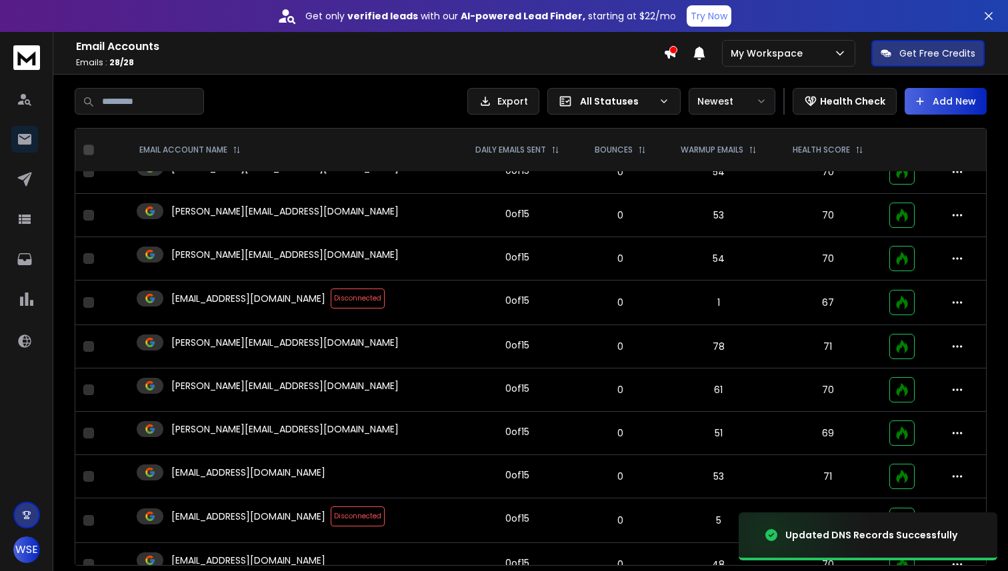
click at [300, 380] on p "[PERSON_NAME][EMAIL_ADDRESS][DOMAIN_NAME]" at bounding box center [284, 385] width 227 height 13
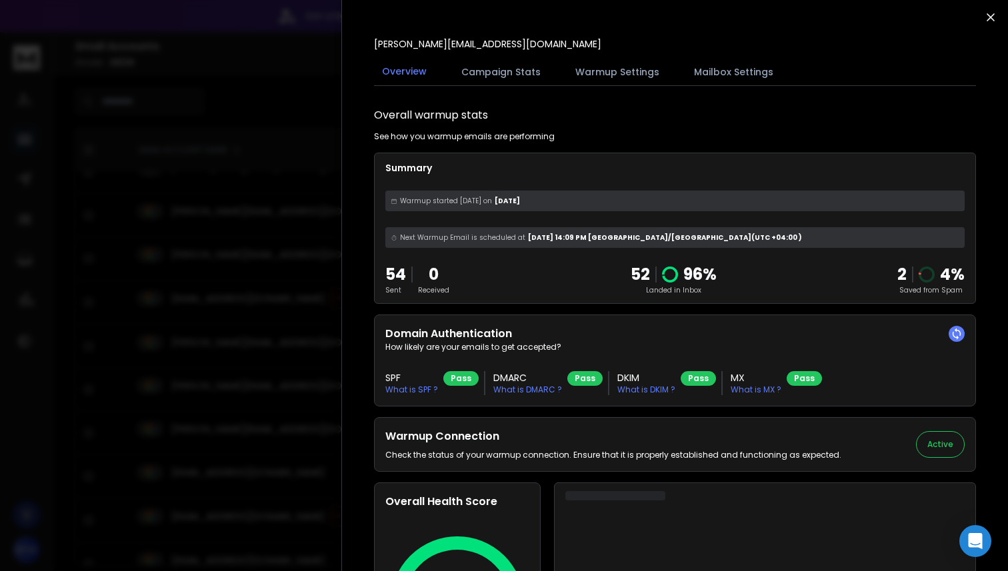
click at [984, 13] on icon "button" at bounding box center [990, 17] width 13 height 13
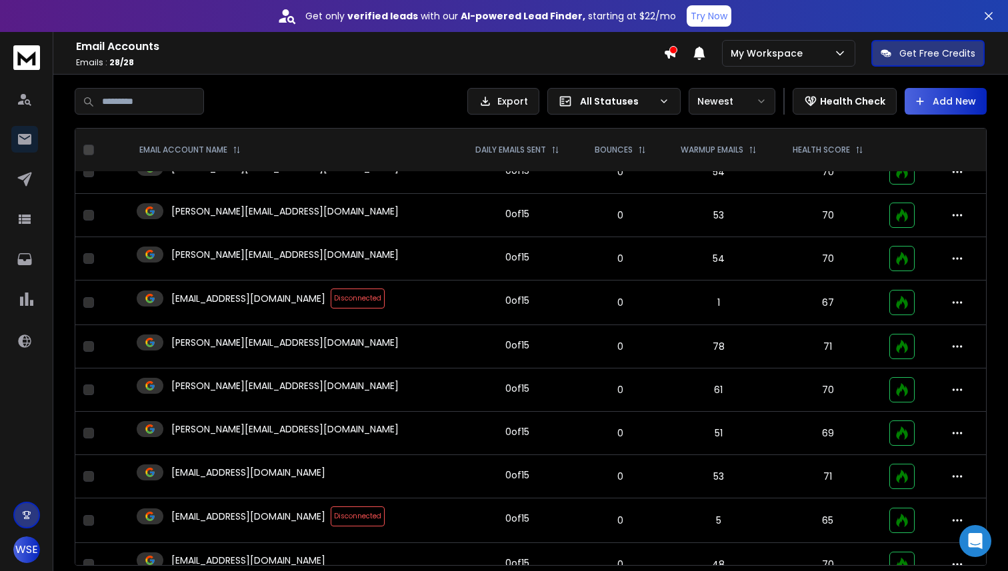
click at [273, 521] on p "[EMAIL_ADDRESS][DOMAIN_NAME]" at bounding box center [248, 516] width 154 height 13
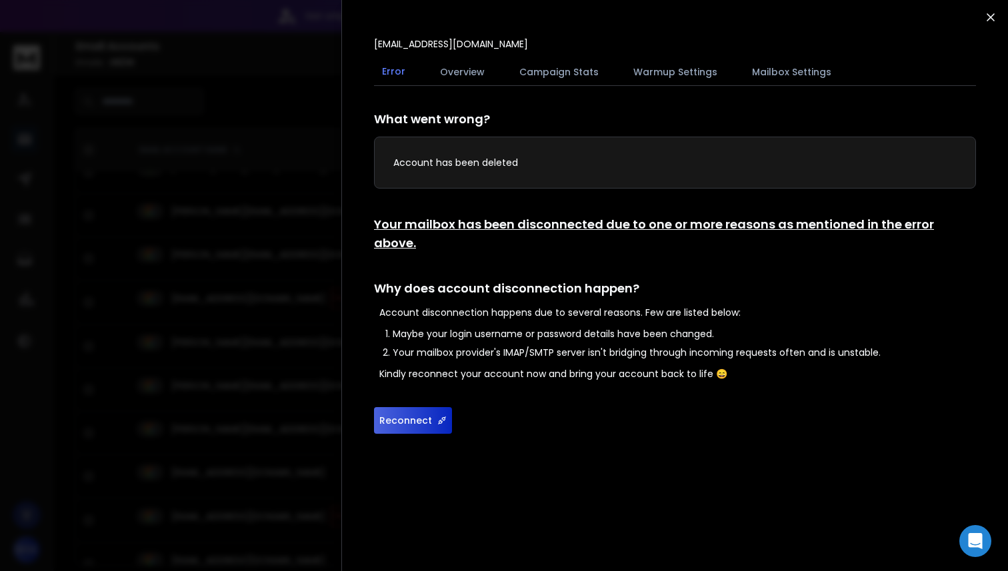
click at [986, 21] on icon "button" at bounding box center [990, 17] width 13 height 13
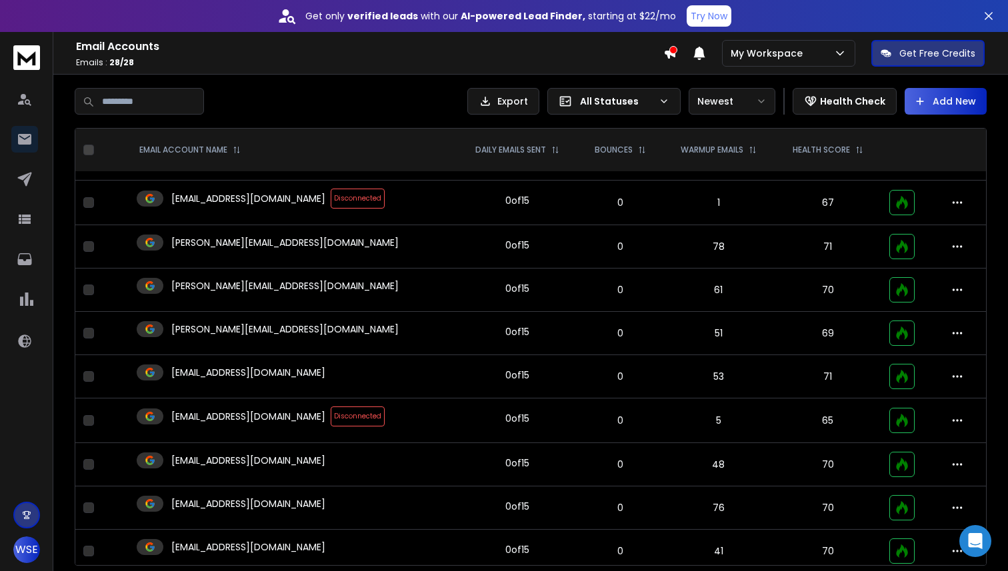
scroll to position [683, 0]
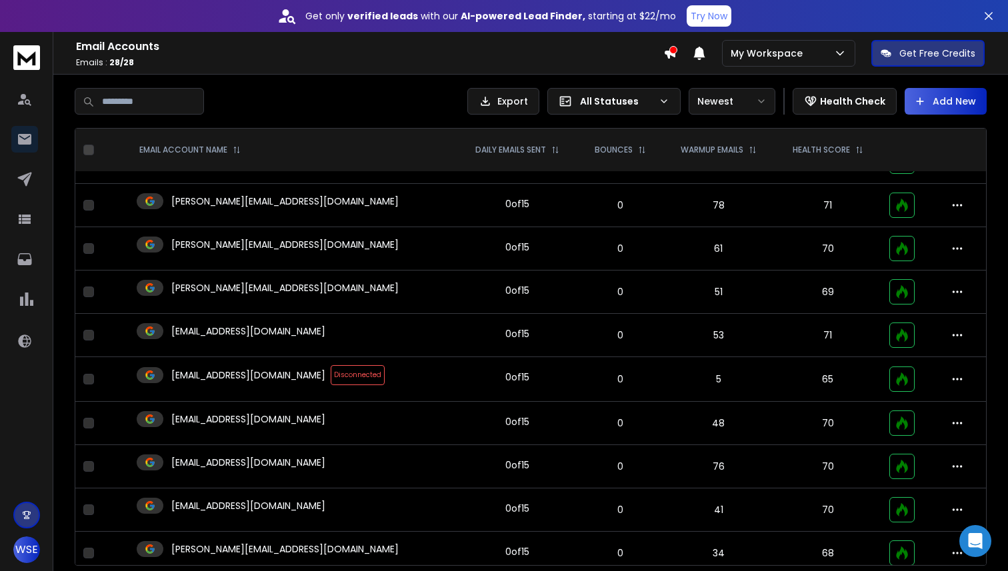
click at [284, 416] on p "[EMAIL_ADDRESS][DOMAIN_NAME]" at bounding box center [248, 419] width 154 height 13
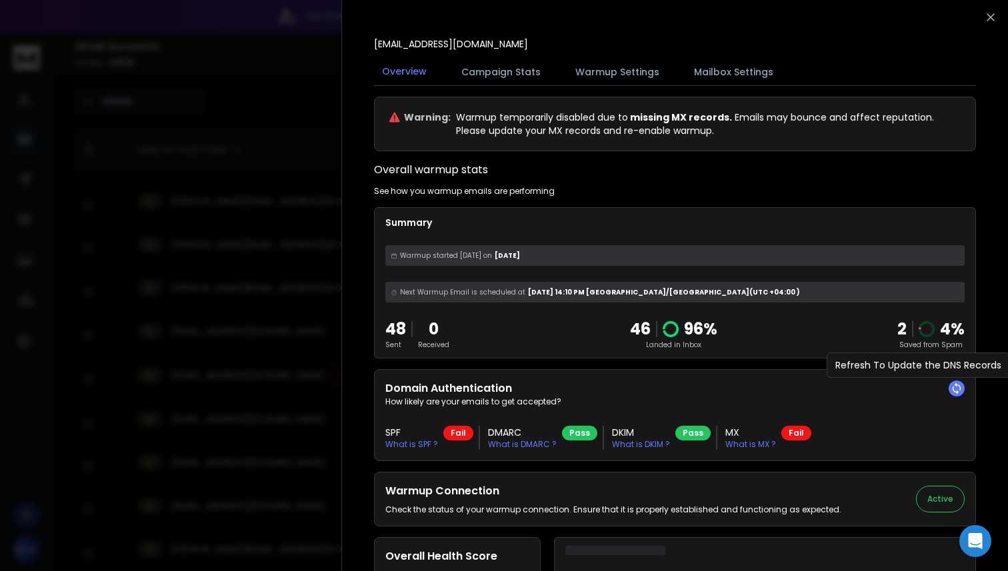
click at [953, 386] on icon at bounding box center [956, 388] width 13 height 13
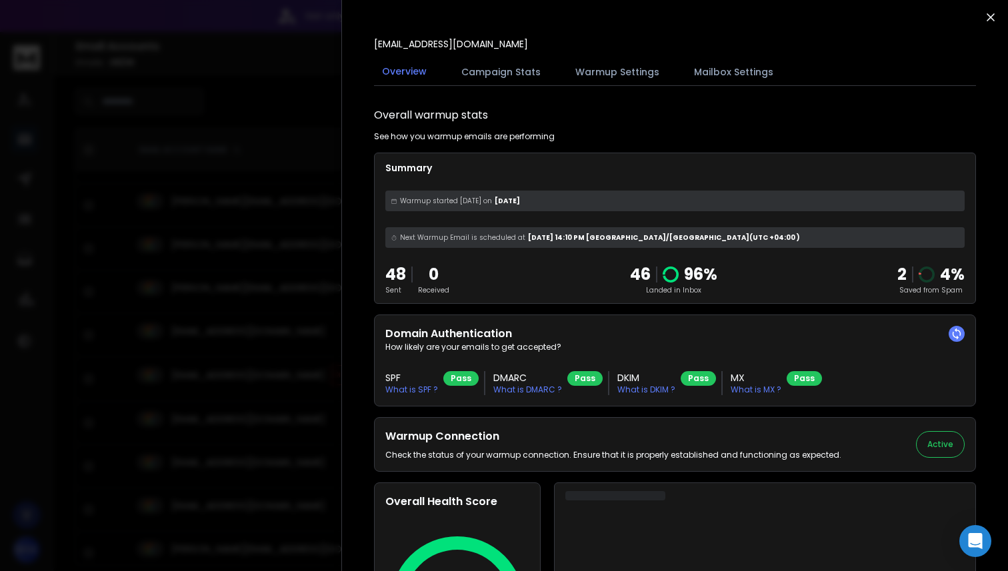
click at [989, 19] on icon "button" at bounding box center [990, 17] width 13 height 13
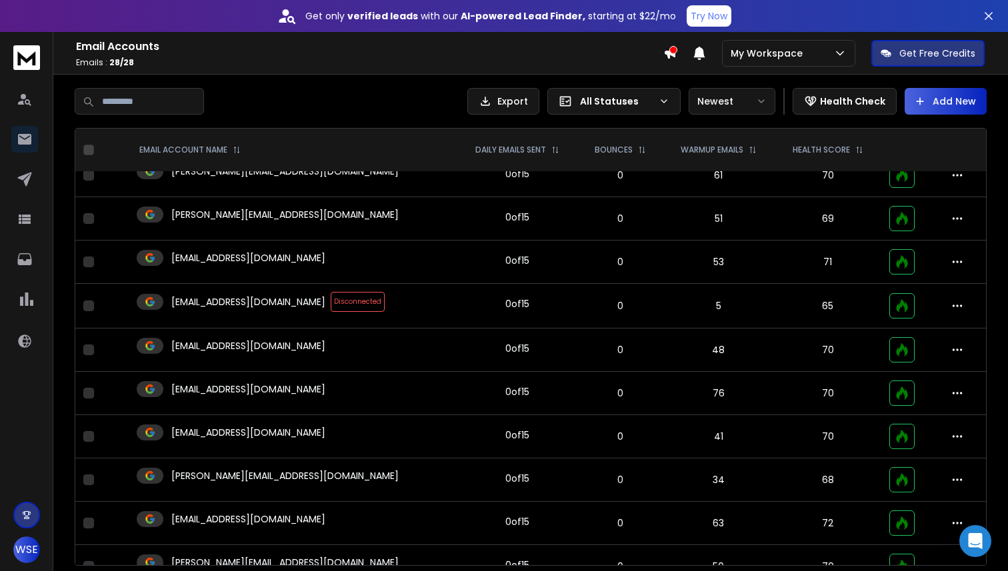
scroll to position [781, 0]
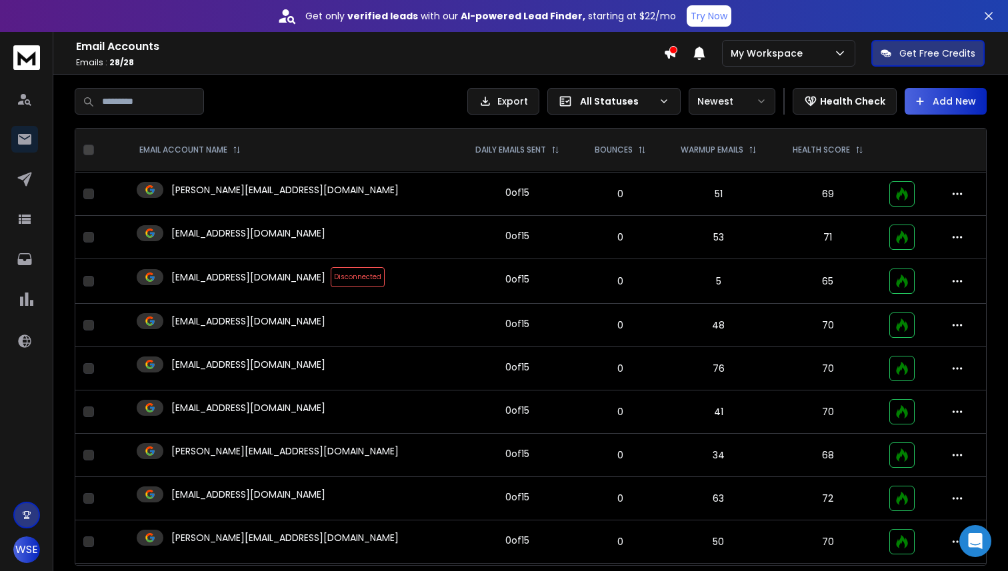
click at [370, 443] on div "[PERSON_NAME][EMAIL_ADDRESS][DOMAIN_NAME]" at bounding box center [293, 451] width 312 height 16
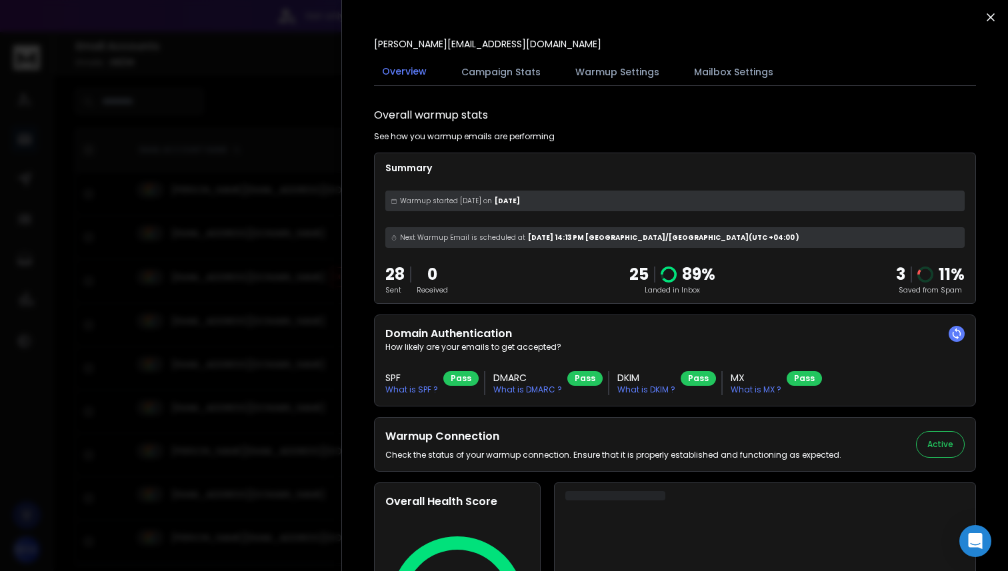
click at [990, 17] on icon "button" at bounding box center [990, 17] width 13 height 13
